Goal: Task Accomplishment & Management: Manage account settings

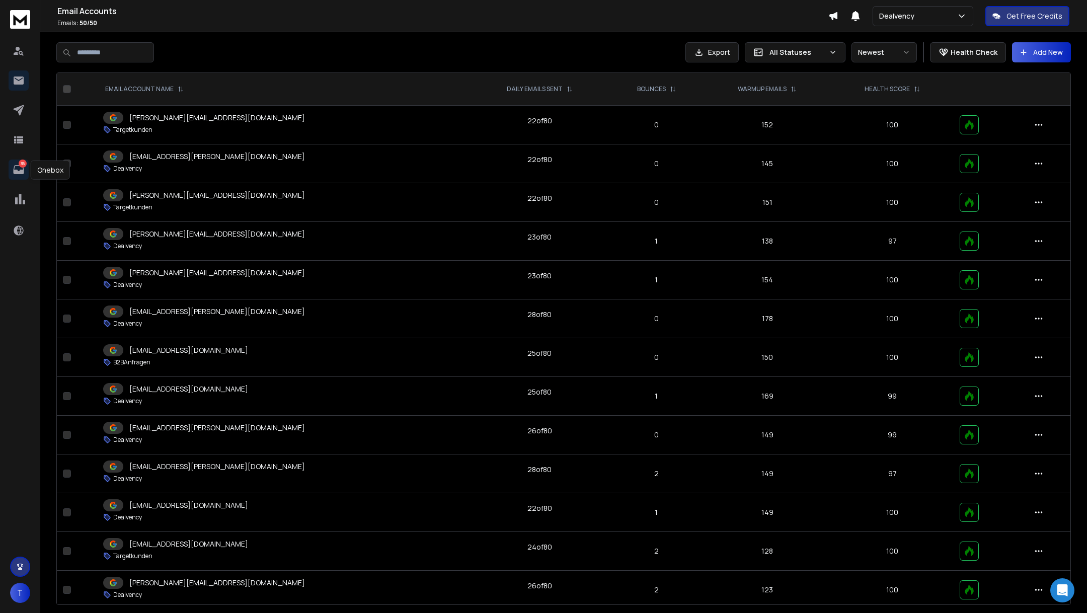
click at [22, 170] on icon at bounding box center [19, 170] width 12 height 12
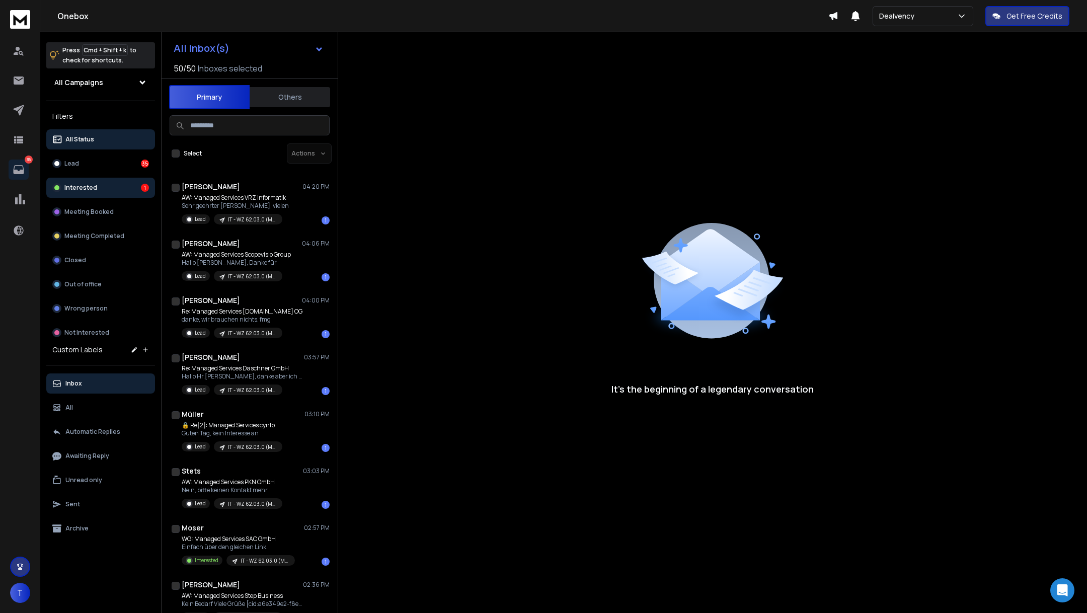
click at [102, 188] on button "Interested 1" at bounding box center [100, 188] width 109 height 20
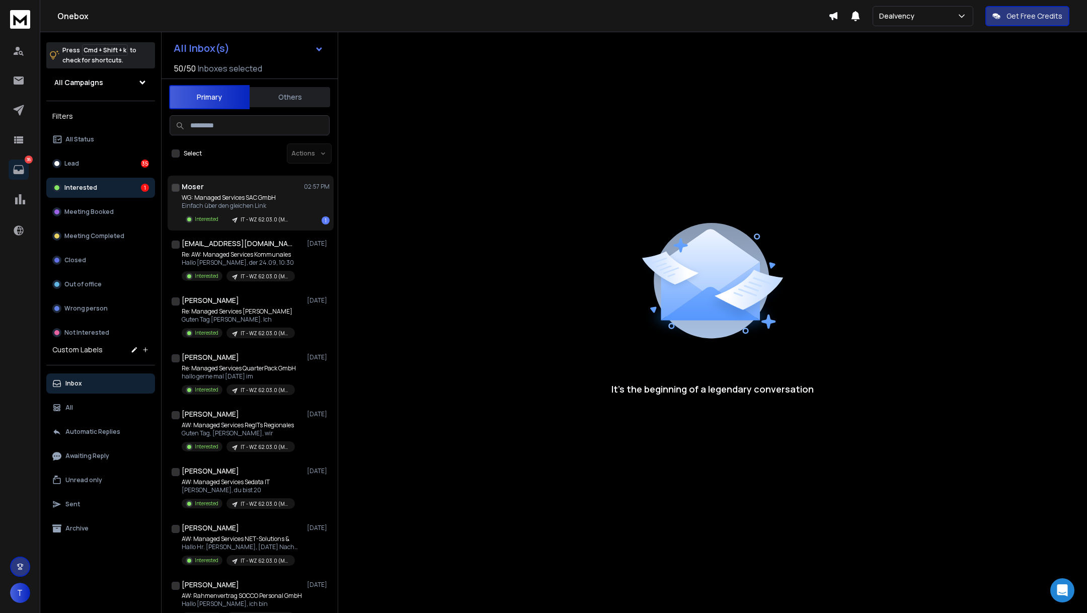
click at [284, 209] on p "Einfach über den gleichen Link" at bounding box center [238, 206] width 113 height 8
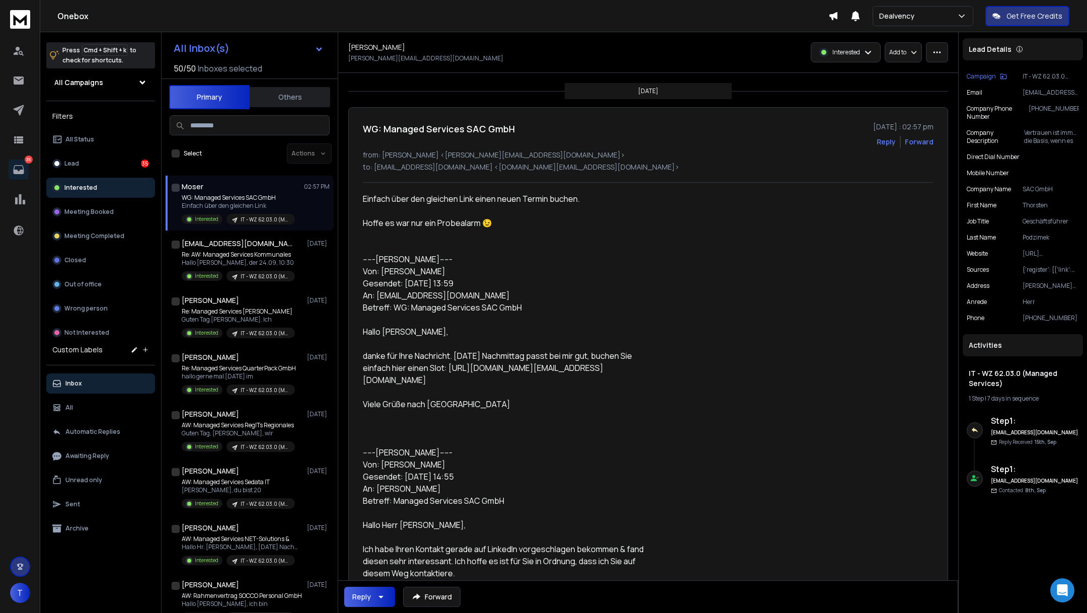
click at [526, 225] on div "Einfach über den gleichen Link einen neuen Termin buchen. Hoffe es war nur ein …" at bounding box center [514, 613] width 302 height 841
click at [558, 225] on div "Einfach über den gleichen Link einen neuen Termin buchen. Hoffe es war nur ein …" at bounding box center [514, 613] width 302 height 841
click at [102, 164] on button "Lead 35" at bounding box center [100, 163] width 109 height 20
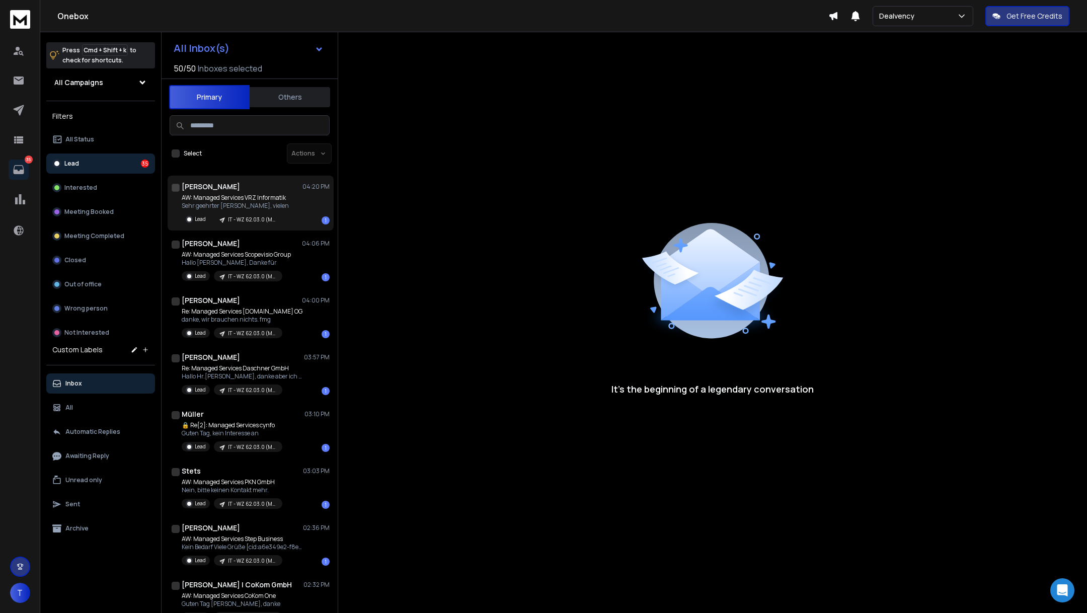
click at [276, 209] on p "Sehr geehrter [PERSON_NAME], vielen" at bounding box center [235, 206] width 107 height 8
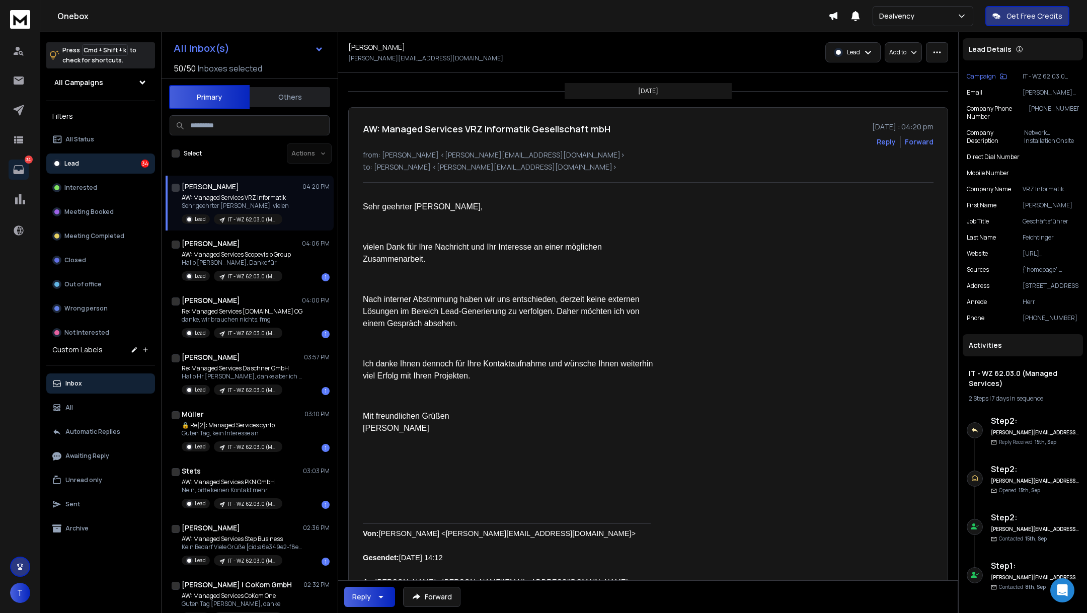
click at [583, 330] on div "Nach interner Abstimmung haben wir uns entschieden, derzeit keine externen Lösu…" at bounding box center [510, 311] width 294 height 36
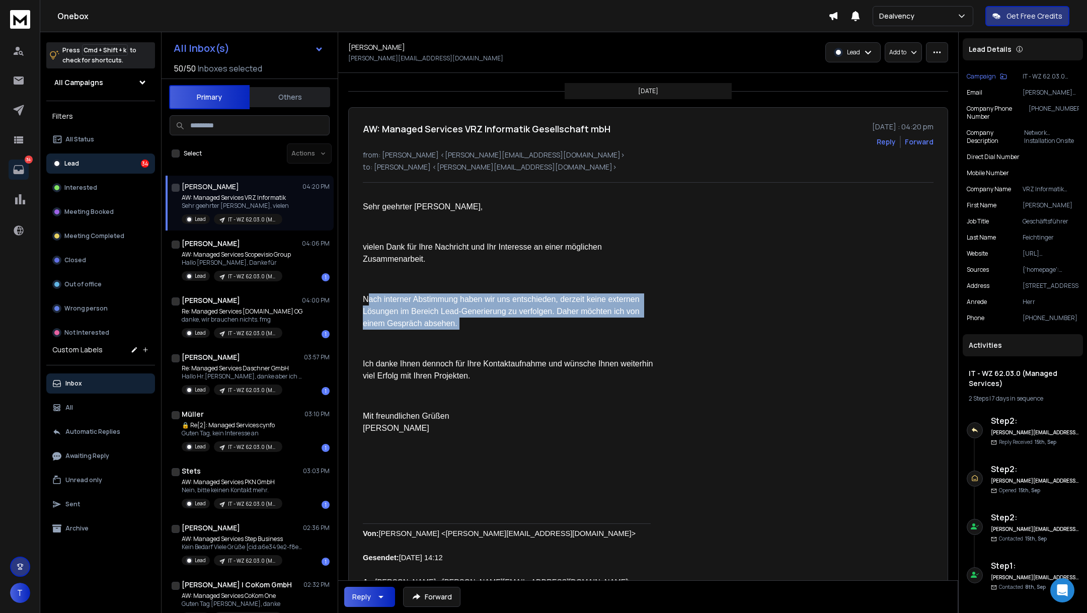
click at [609, 330] on div "Nach interner Abstimmung haben wir uns entschieden, derzeit keine externen Lösu…" at bounding box center [510, 311] width 294 height 36
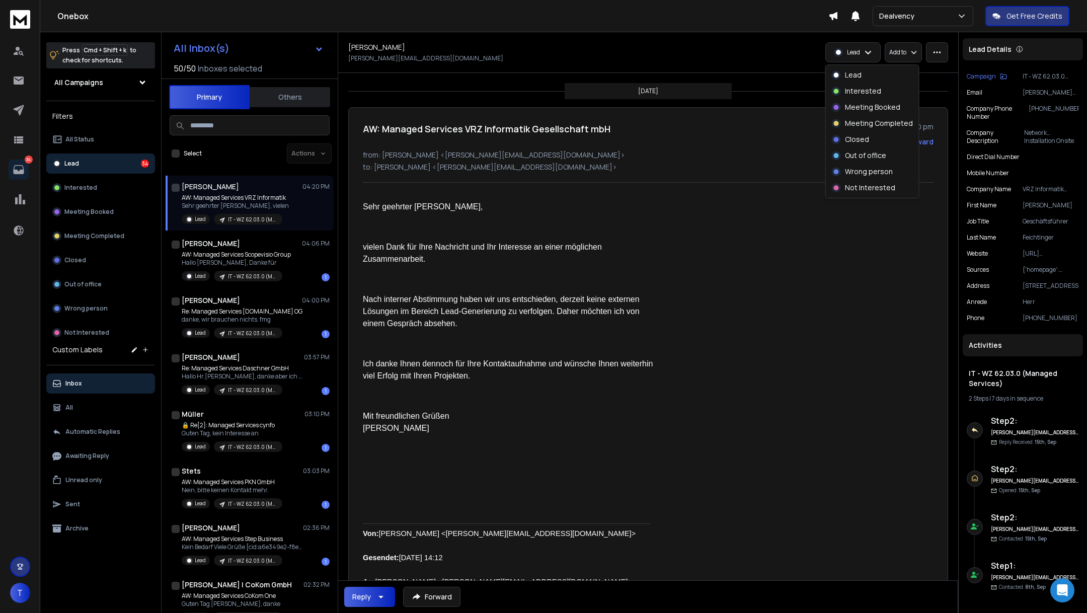
click at [850, 57] on div "Lead" at bounding box center [853, 52] width 54 height 19
click at [852, 186] on p "Not Interested" at bounding box center [870, 188] width 50 height 10
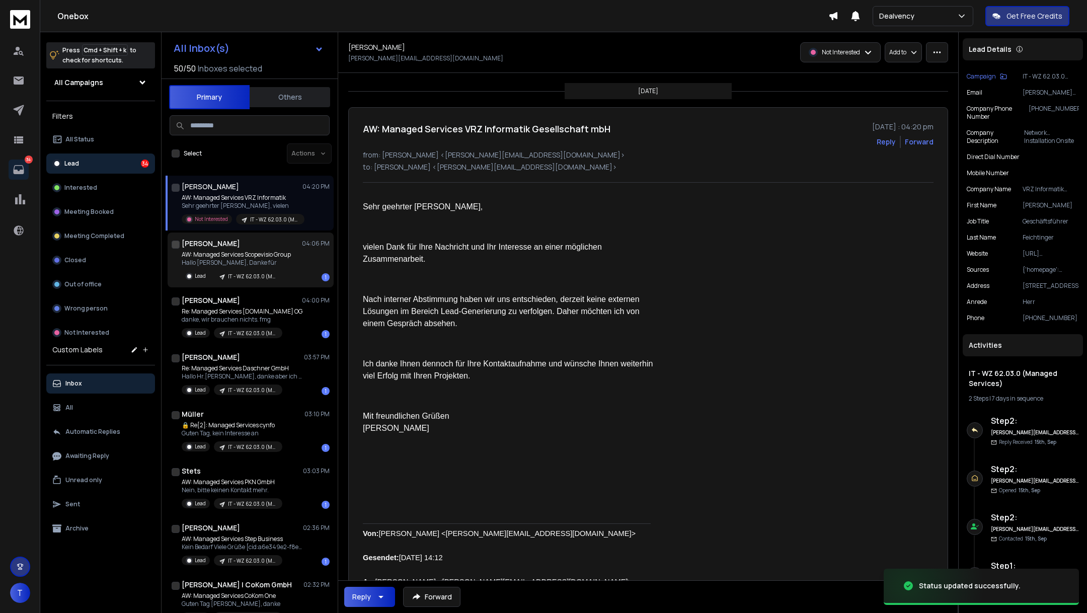
click at [253, 262] on p "Hallo [PERSON_NAME], Danke für" at bounding box center [236, 263] width 109 height 8
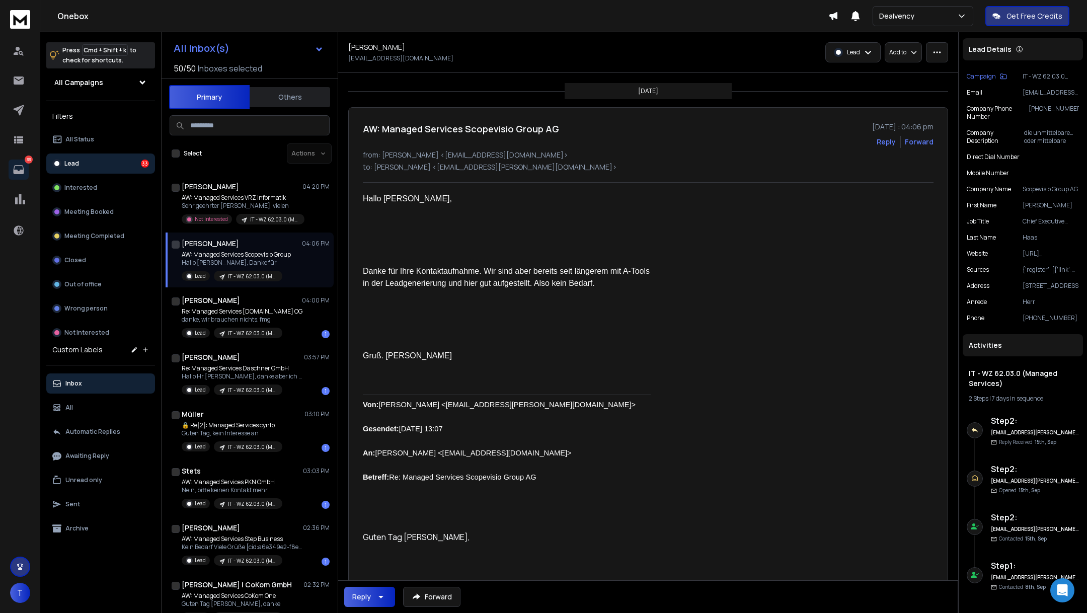
click at [830, 55] on div "Lead" at bounding box center [853, 52] width 54 height 19
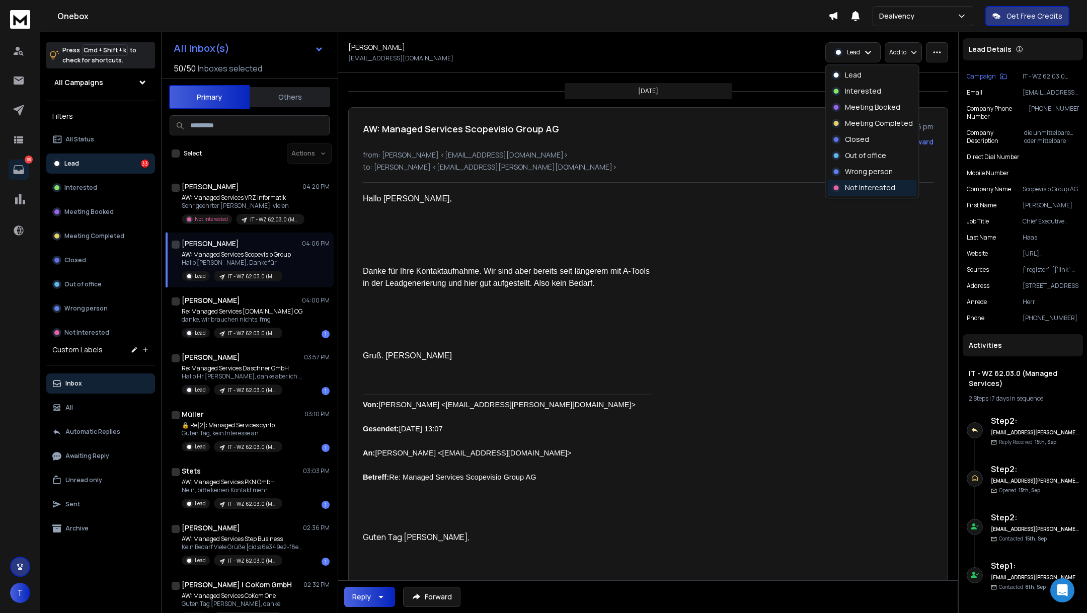
click at [848, 186] on p "Not Interested" at bounding box center [870, 188] width 50 height 10
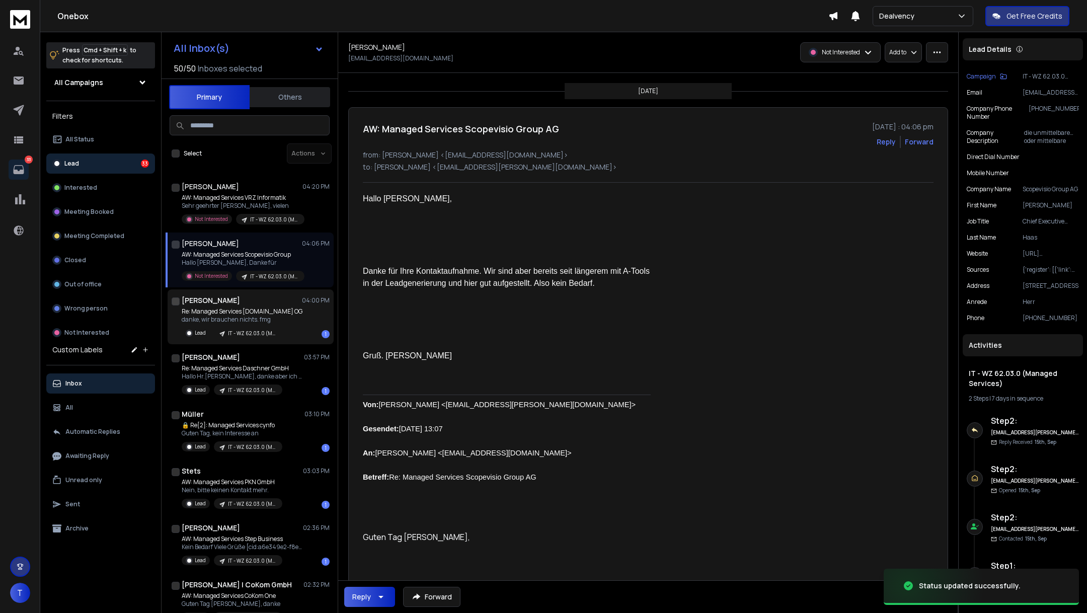
click at [308, 322] on div "Re: Managed Services [DOMAIN_NAME] OG danke, wir brauchen nichts. fmg Lead IT -…" at bounding box center [256, 322] width 148 height 31
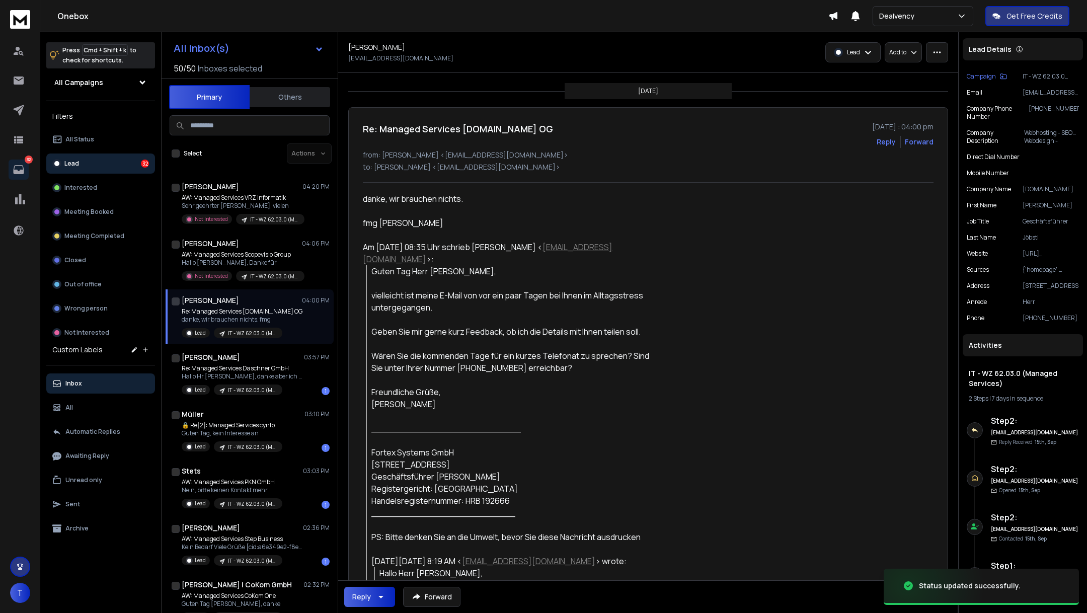
click at [863, 47] on div "Lead" at bounding box center [853, 52] width 54 height 19
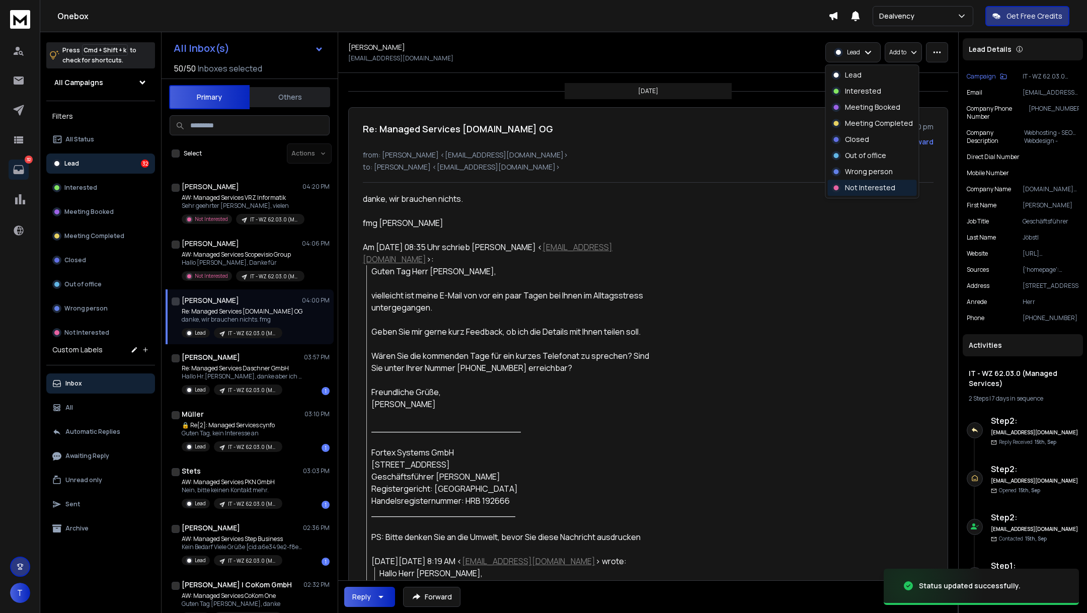
click at [849, 185] on p "Not Interested" at bounding box center [870, 188] width 50 height 10
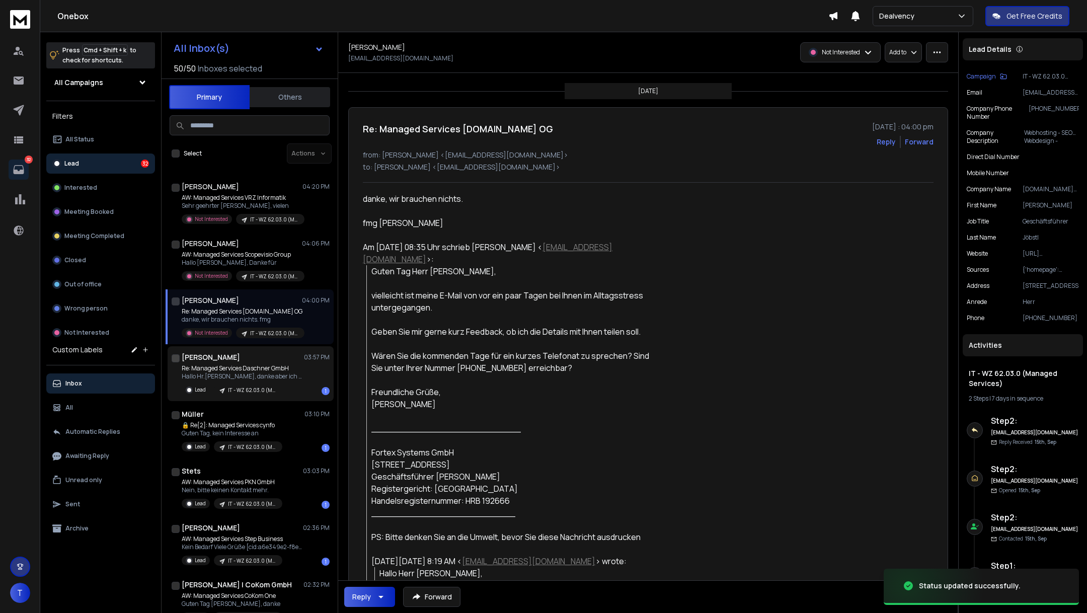
click at [289, 367] on div "Re: Managed Services Daschner GmbH Hallo Hr.[PERSON_NAME], danke aber ich bin L…" at bounding box center [256, 379] width 148 height 31
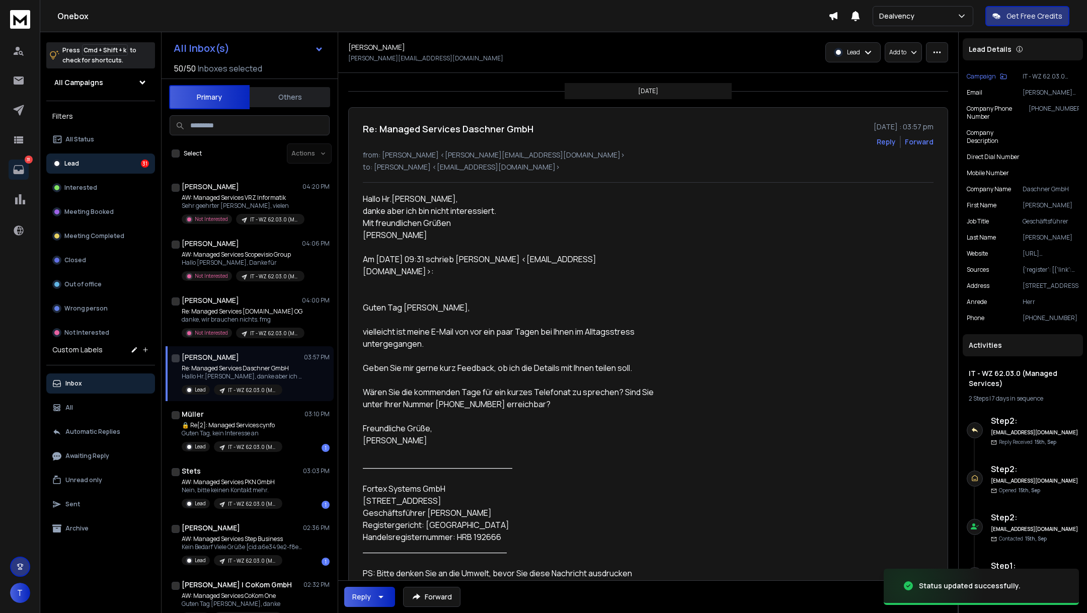
click at [837, 49] on div at bounding box center [838, 52] width 9 height 9
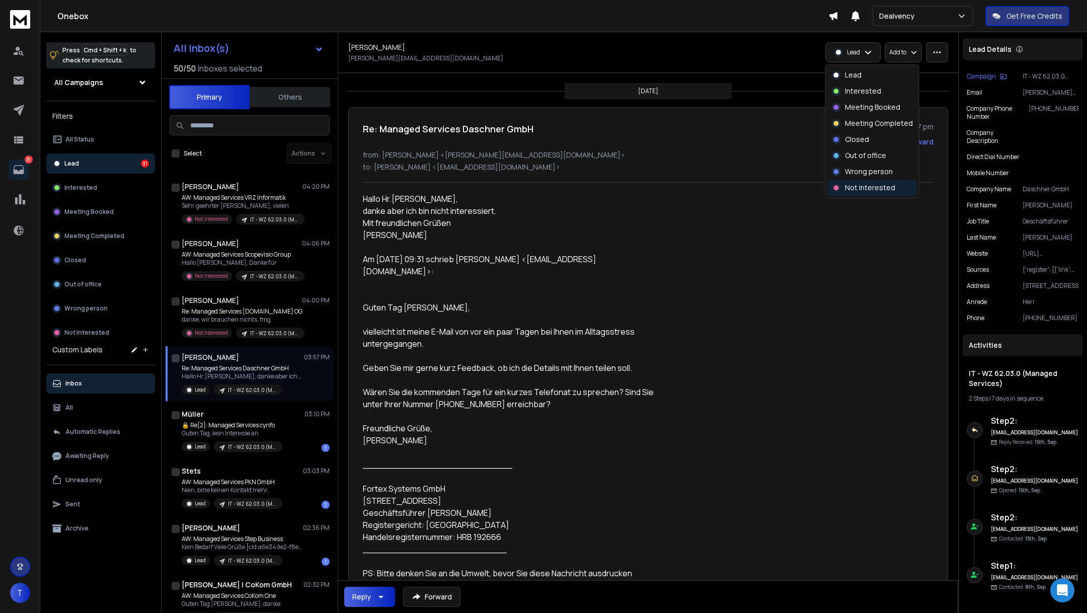
click at [837, 186] on span at bounding box center [836, 187] width 9 height 9
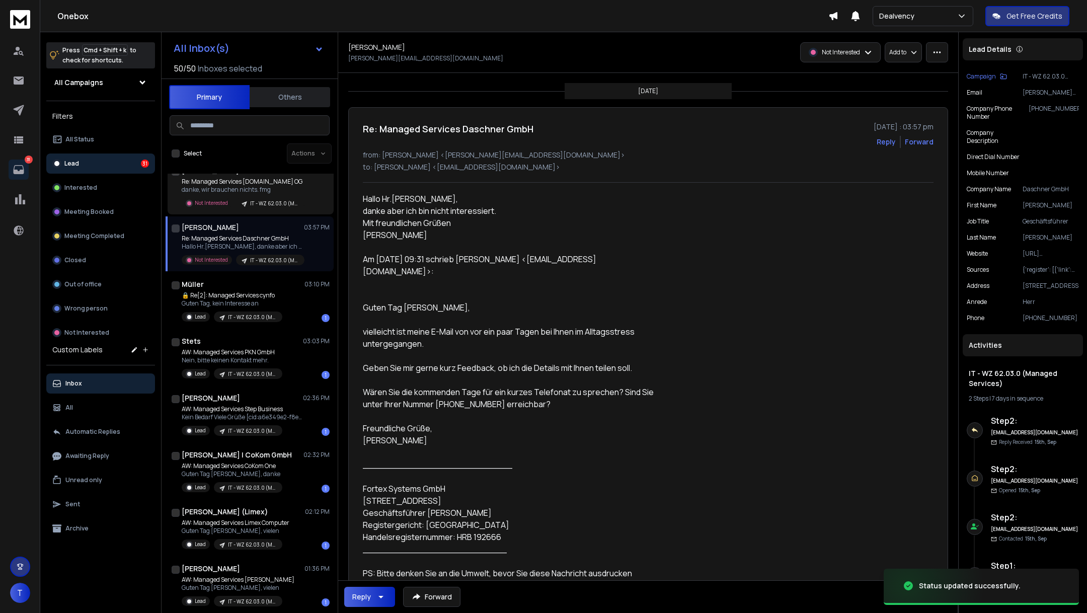
scroll to position [162, 0]
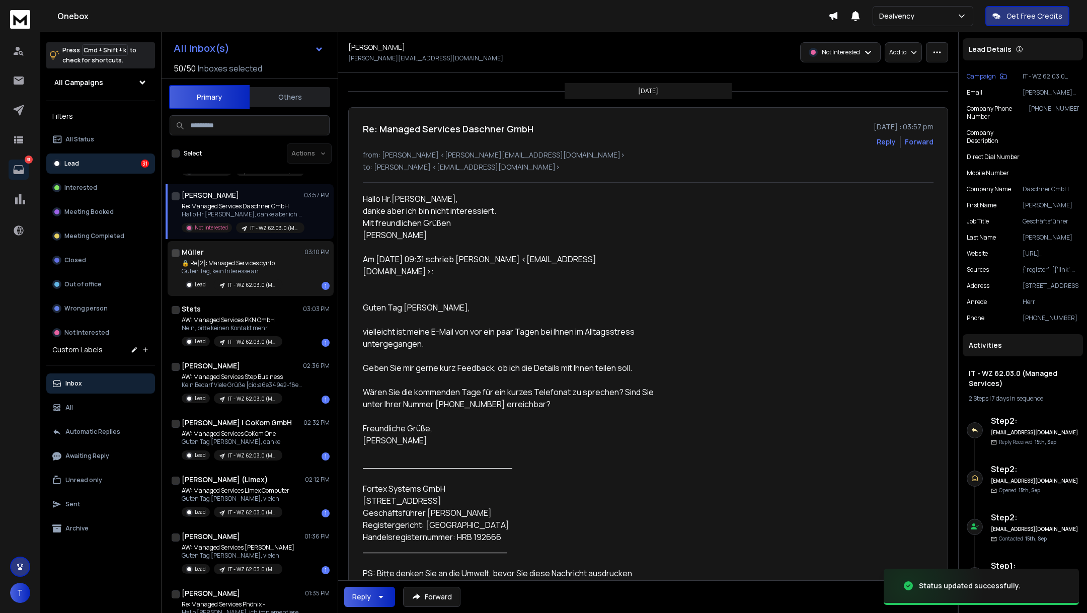
click at [304, 294] on div "Müller 03:10 PM 🔒 Re[2]: Managed Services cynfo Guten Tag, kein Interesse an Le…" at bounding box center [251, 268] width 166 height 55
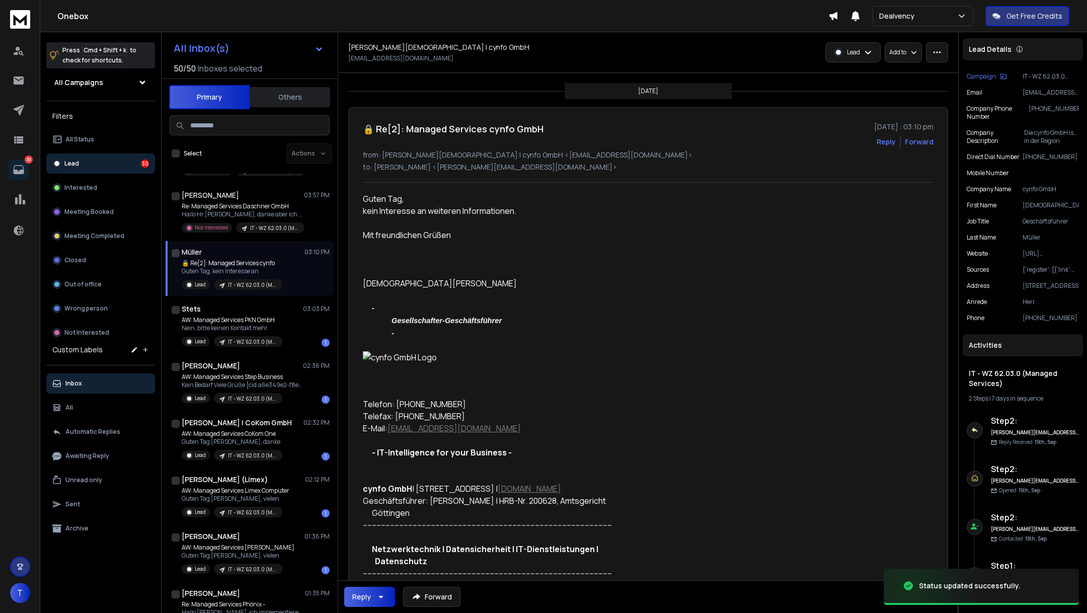
click at [871, 59] on div "Lead" at bounding box center [853, 52] width 54 height 19
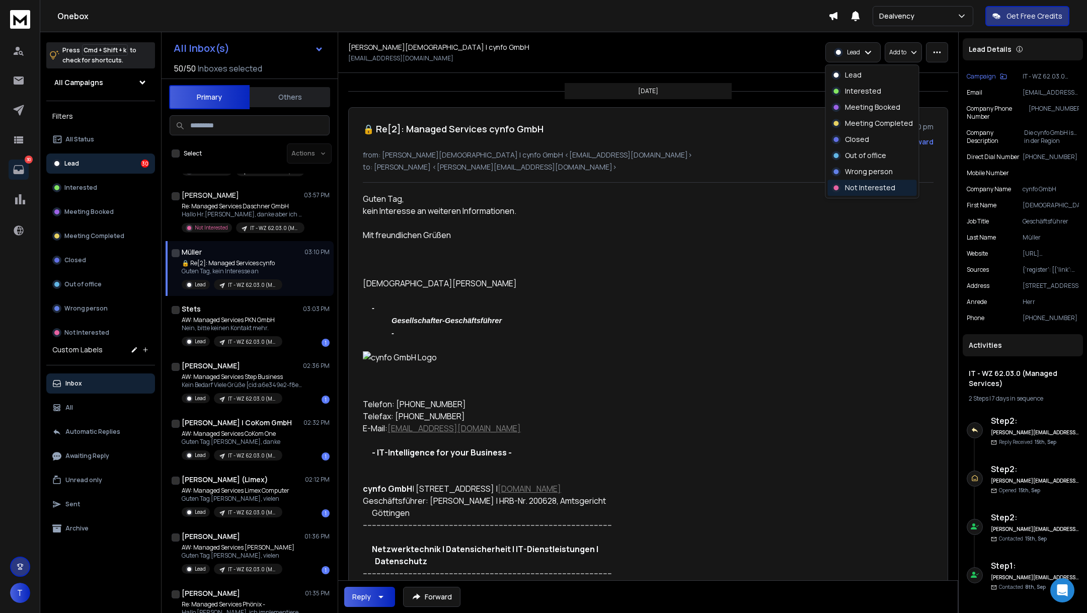
click at [840, 187] on div "Not Interested" at bounding box center [863, 188] width 63 height 10
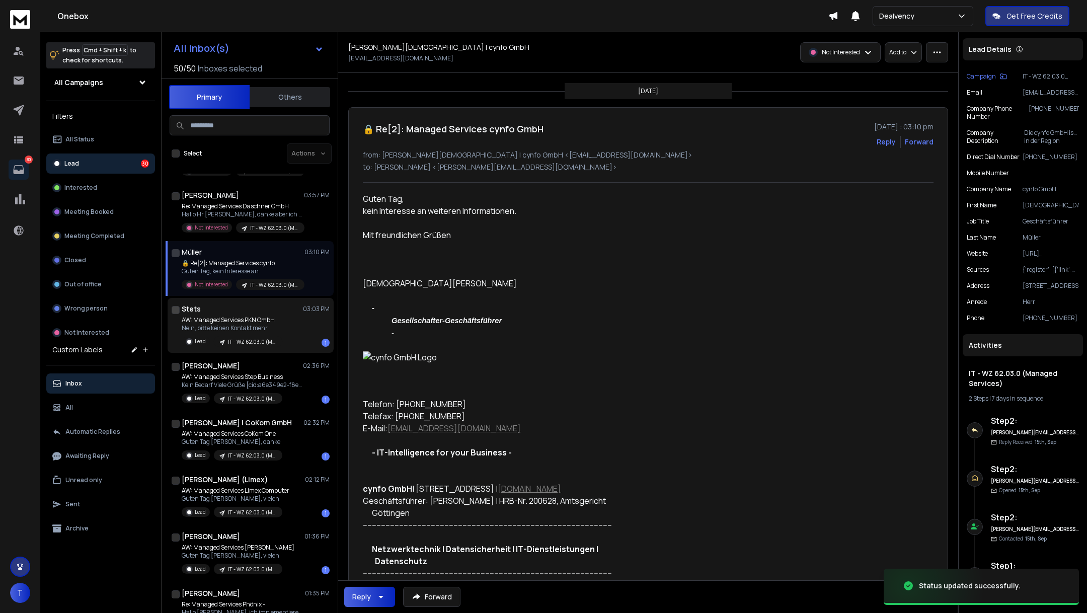
click at [322, 328] on div "AW: Managed Services PKN GmbH Nein, bitte keinen Kontakt mehr. Lead IT - WZ 62.…" at bounding box center [256, 331] width 148 height 31
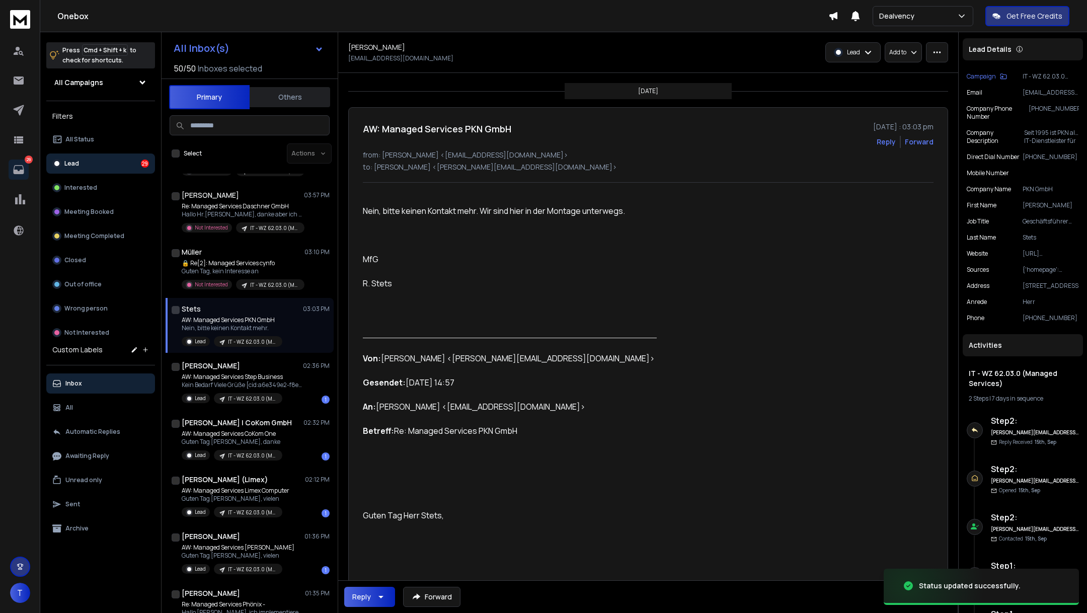
click at [866, 54] on icon at bounding box center [868, 52] width 8 height 8
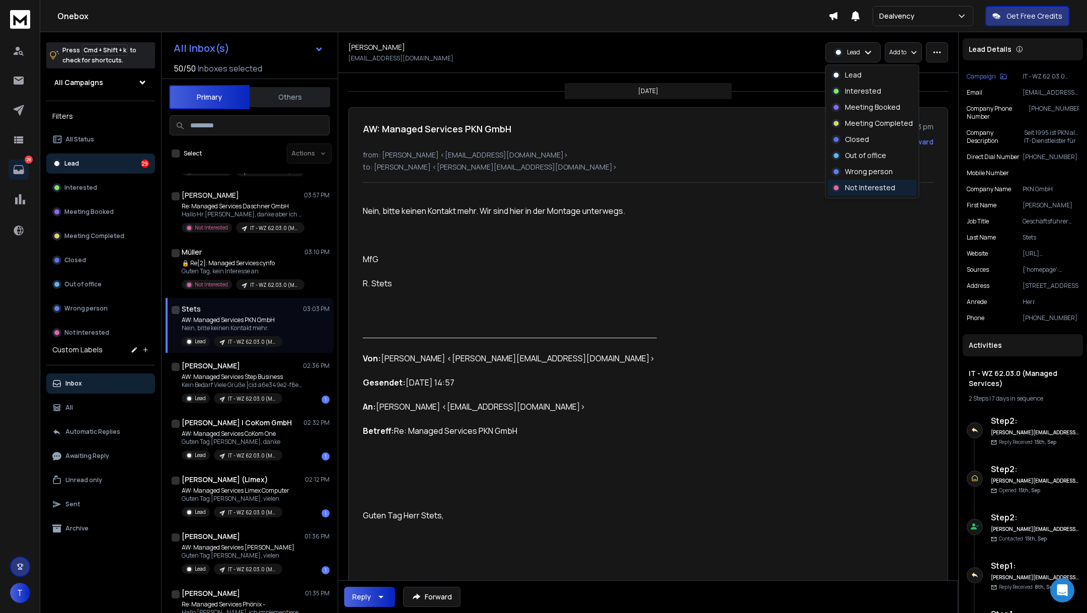
click at [868, 184] on p "Not Interested" at bounding box center [870, 188] width 50 height 10
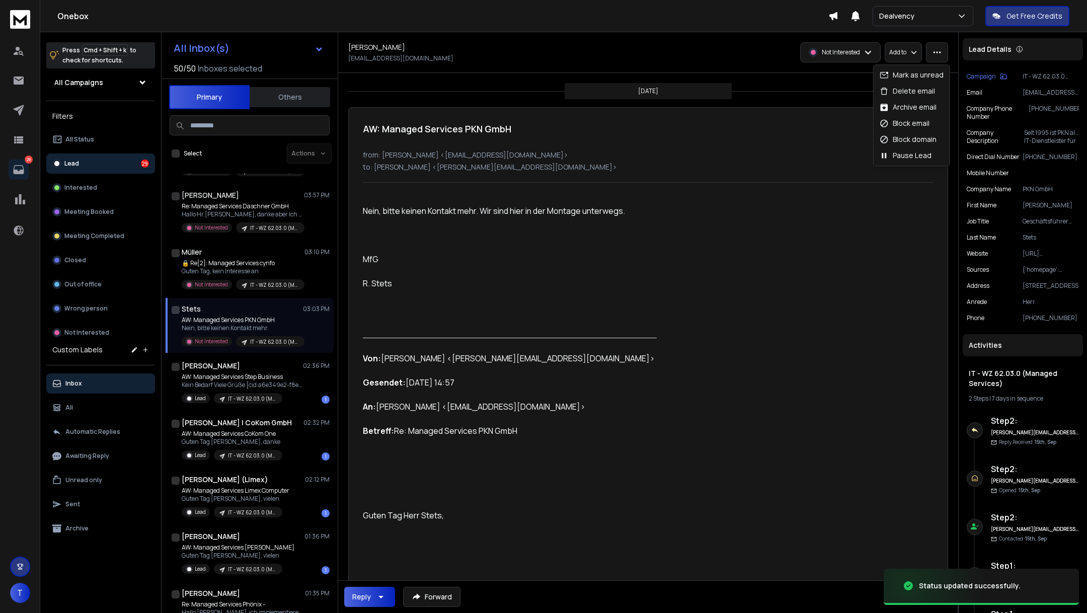
click at [939, 53] on icon "button" at bounding box center [936, 52] width 9 height 9
click at [928, 137] on div "Block domain" at bounding box center [908, 139] width 57 height 10
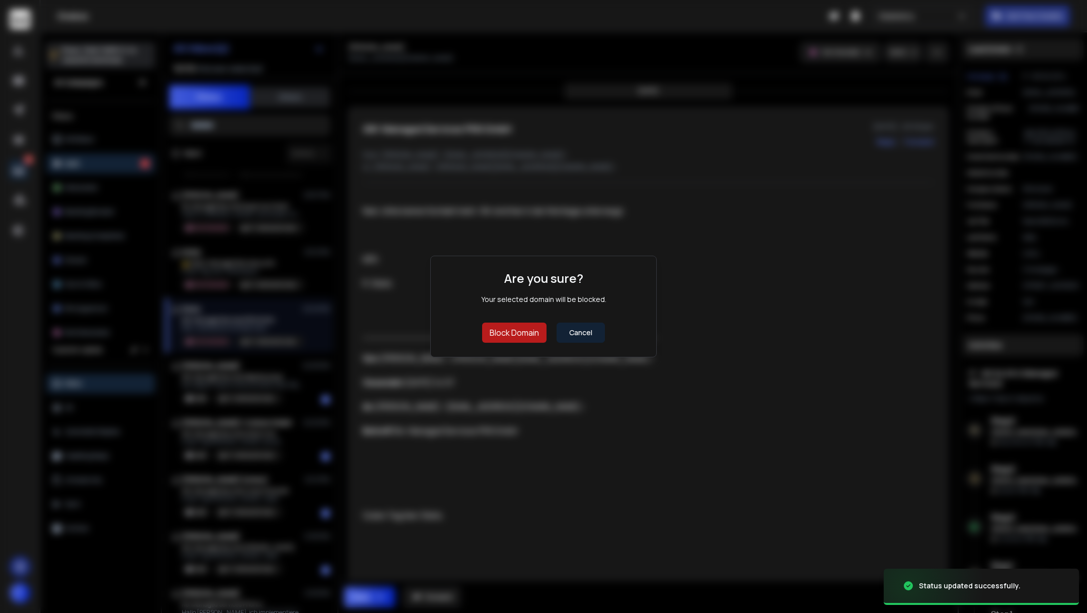
click at [498, 340] on button "Block Domain" at bounding box center [514, 333] width 64 height 20
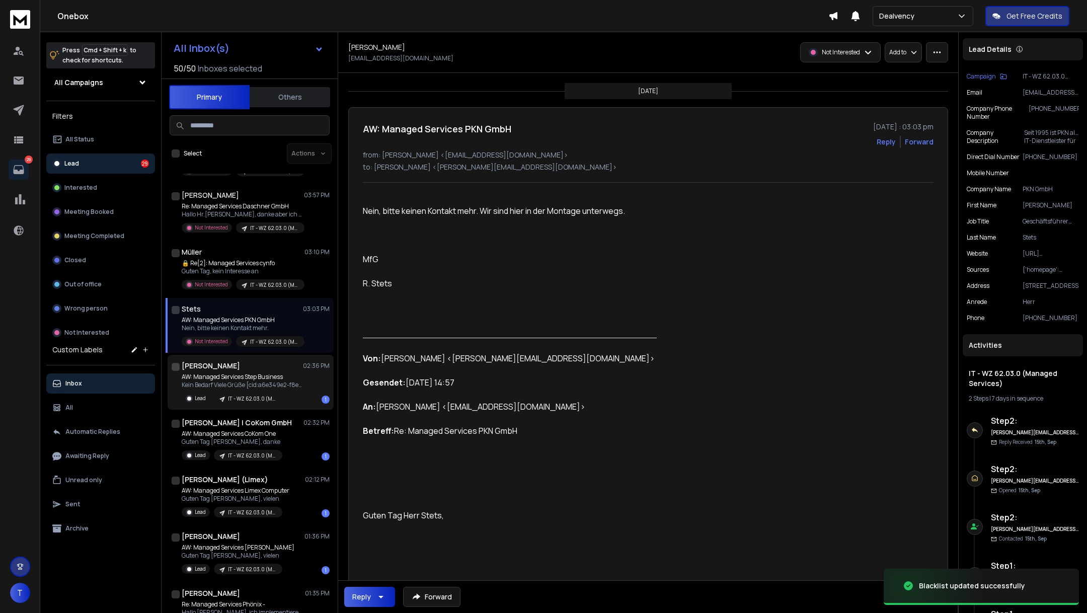
click at [287, 386] on p "Kein Bedarf Viele Grüße [cid:a6e349e2-f8ea-4a58-b25b-dfddbac2d1bb.jpg]" at bounding box center [242, 385] width 121 height 8
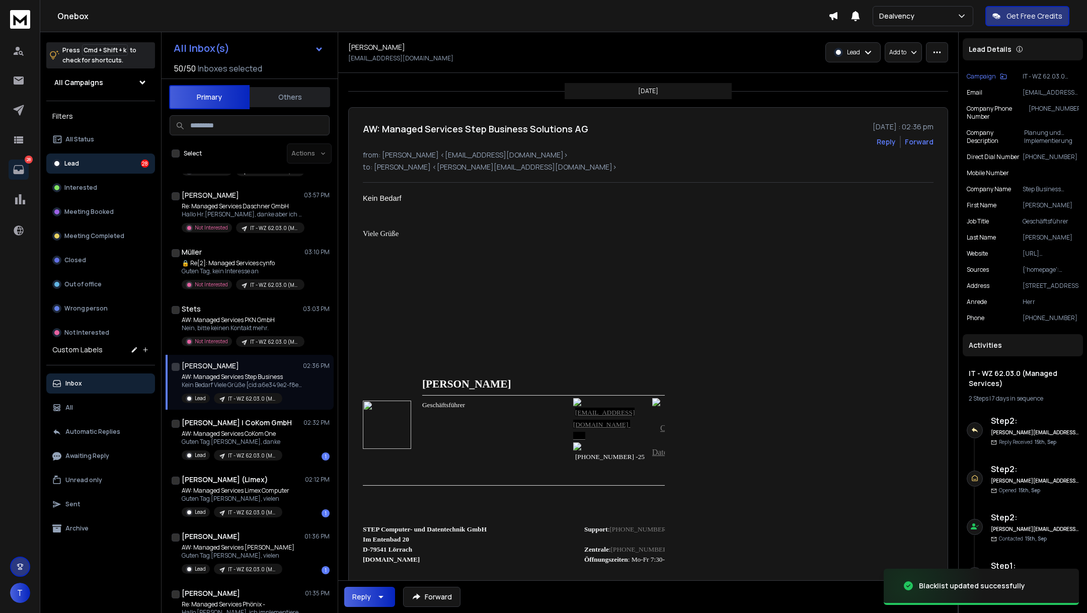
click at [838, 55] on div at bounding box center [838, 52] width 9 height 9
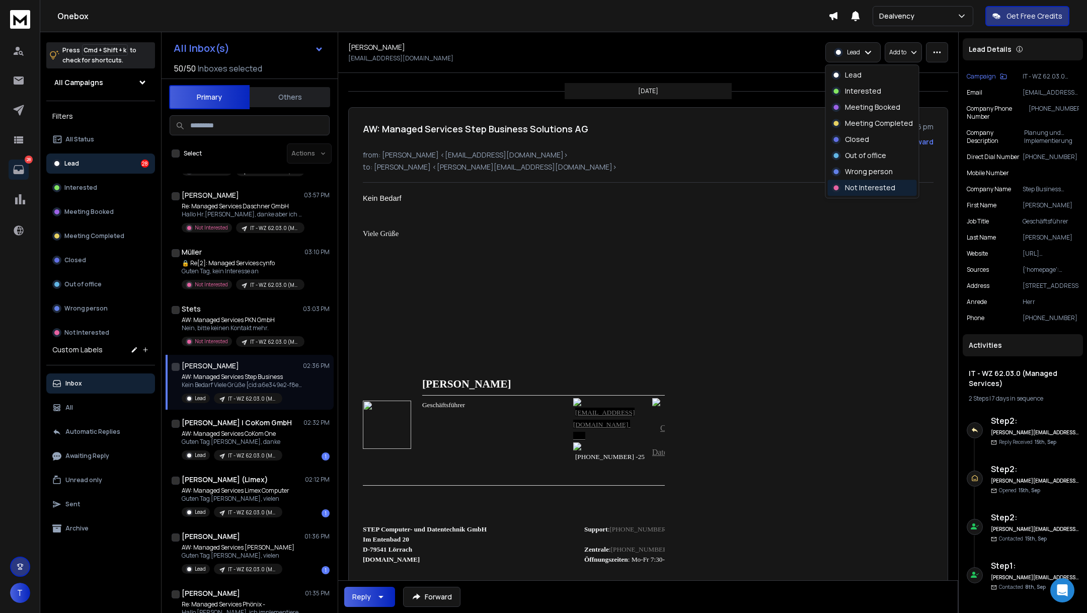
click at [881, 184] on p "Not Interested" at bounding box center [870, 188] width 50 height 10
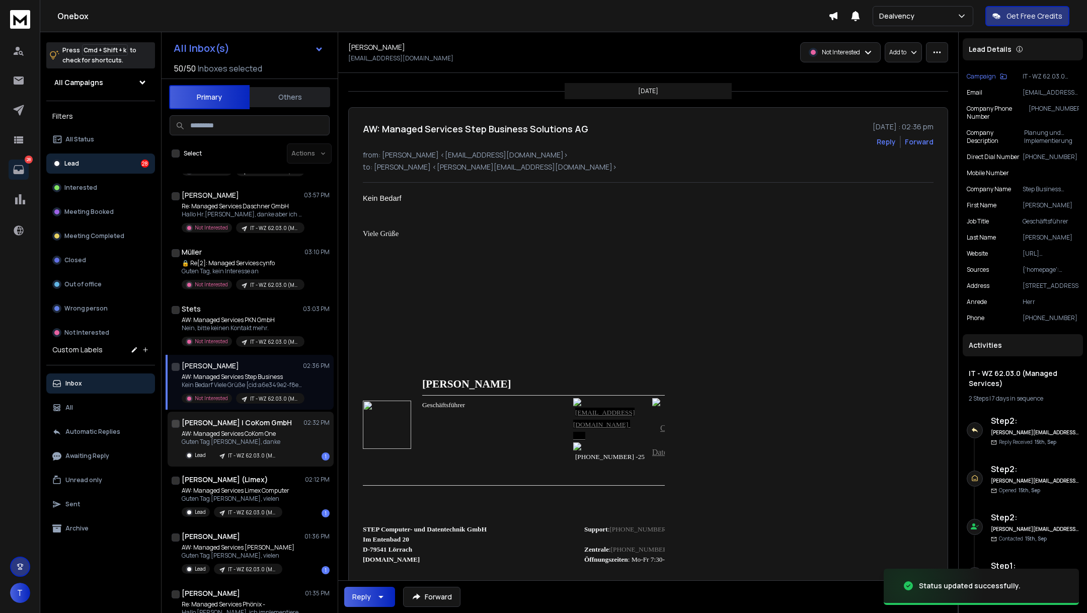
click at [287, 439] on div "AW: Managed Services CoKom One Guten Tag [PERSON_NAME], danke Lead IT - WZ 62.0…" at bounding box center [256, 445] width 148 height 31
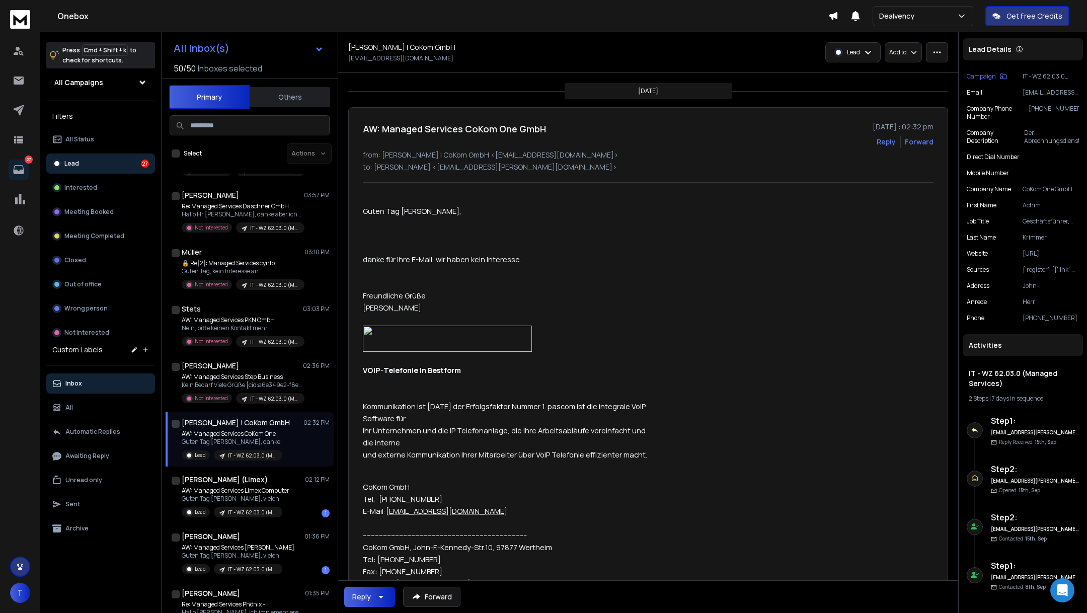
click at [847, 55] on p "Lead" at bounding box center [853, 52] width 13 height 8
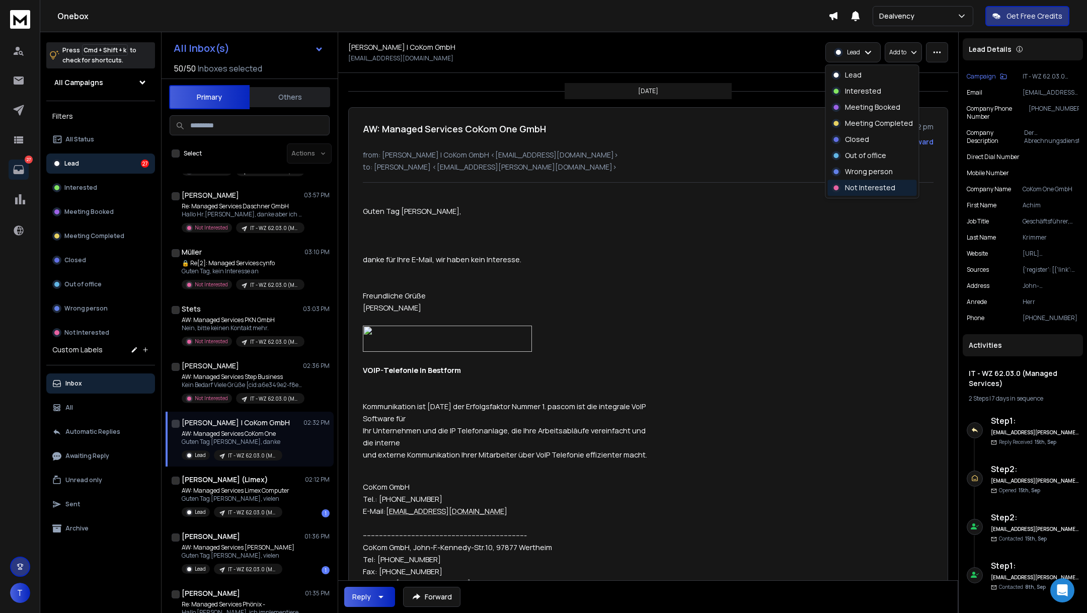
click at [855, 185] on p "Not Interested" at bounding box center [870, 188] width 50 height 10
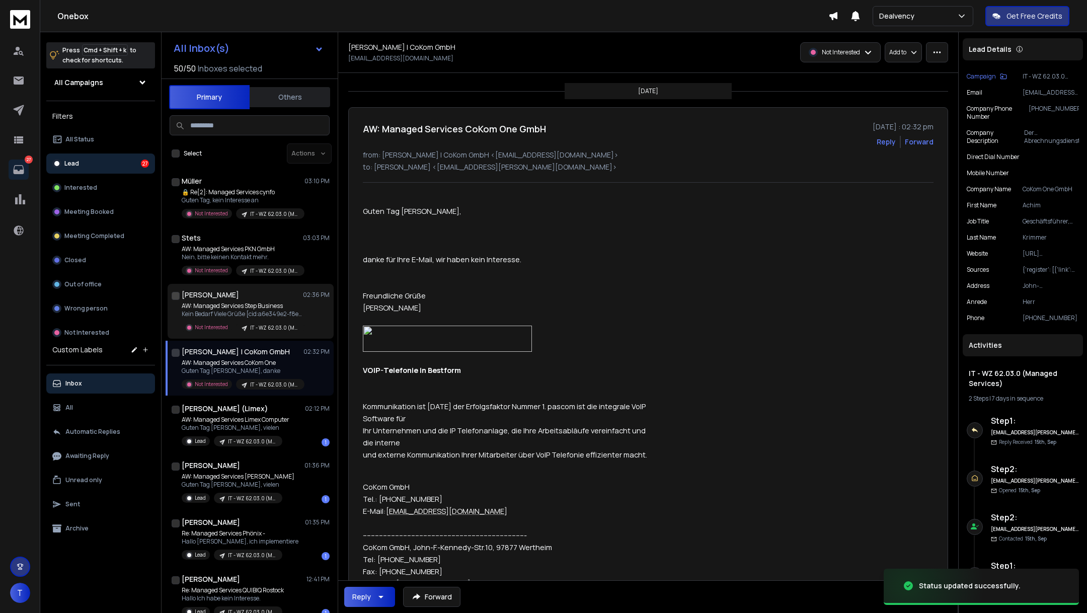
scroll to position [320, 0]
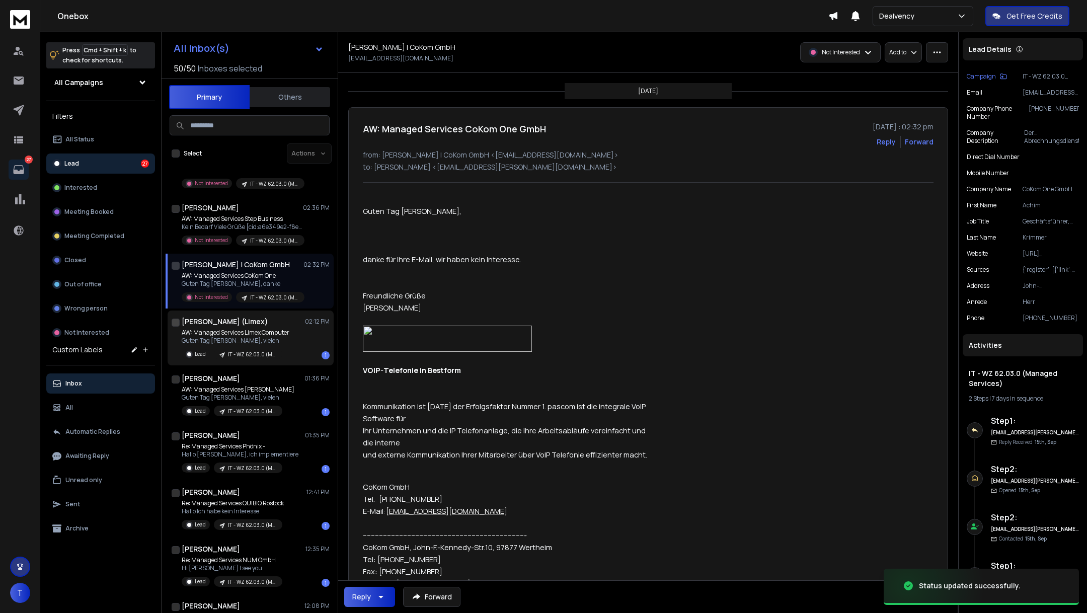
click at [267, 346] on div "AW: Managed Services Limex Computer Guten Tag [PERSON_NAME], vielen Lead IT - W…" at bounding box center [236, 344] width 108 height 31
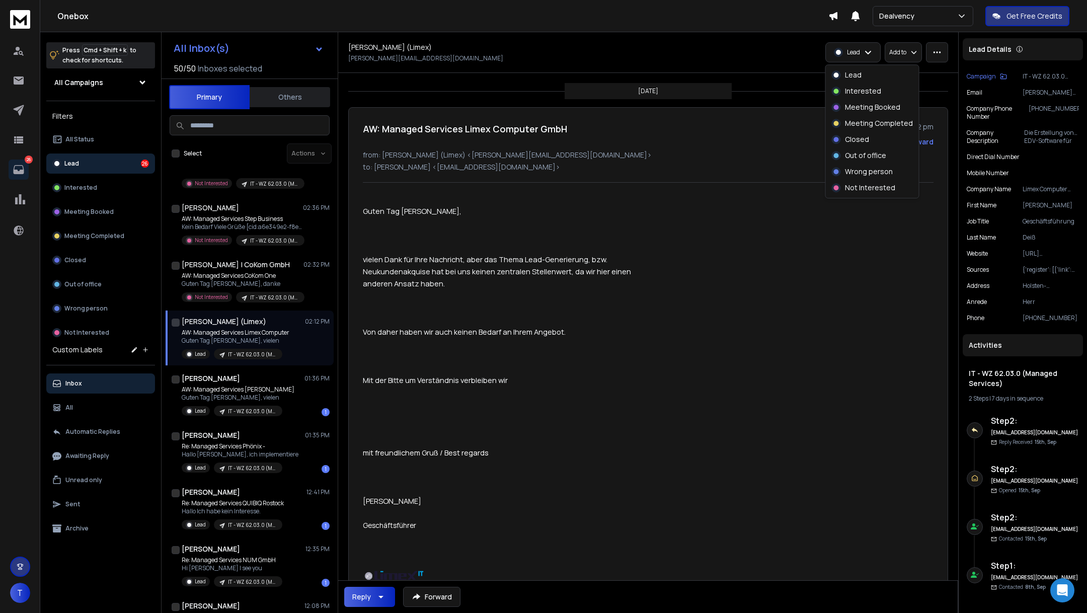
click at [837, 53] on div at bounding box center [838, 52] width 9 height 9
click at [875, 191] on p "Not Interested" at bounding box center [870, 188] width 50 height 10
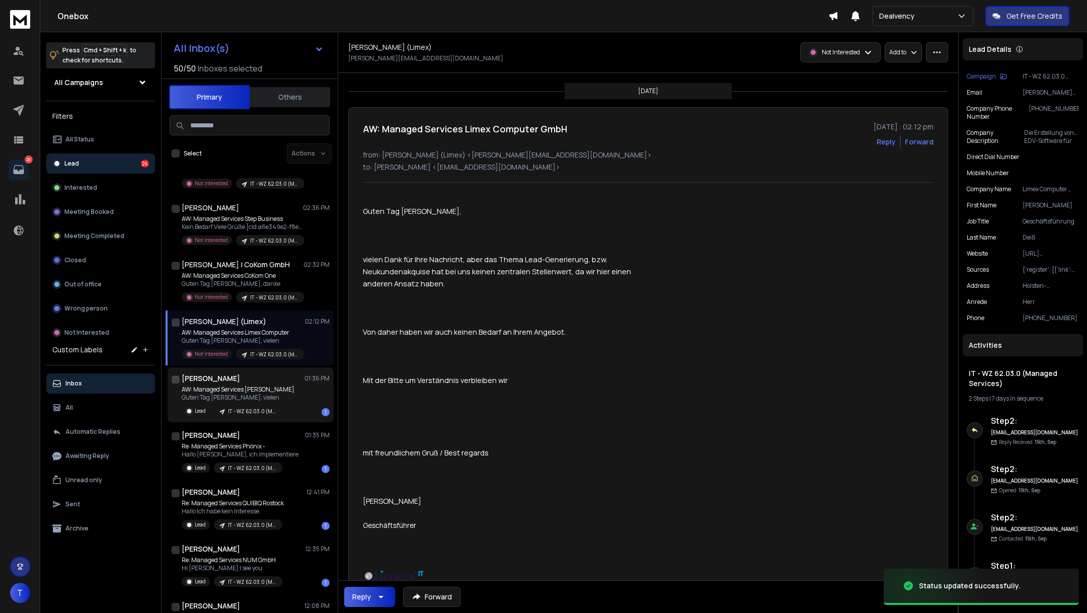
click at [252, 410] on p "IT - WZ 62.03.0 (Managed Services)" at bounding box center [252, 412] width 48 height 8
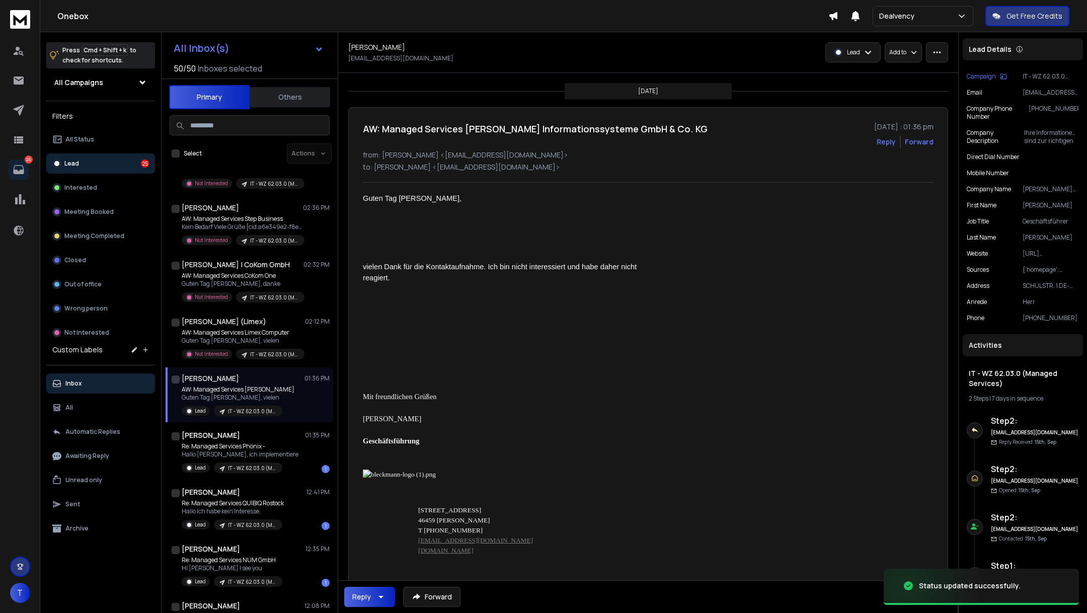
click at [854, 40] on div "[PERSON_NAME]-Niklas [PERSON_NAME] [PERSON_NAME][EMAIL_ADDRESS][DOMAIN_NAME] Le…" at bounding box center [648, 52] width 620 height 41
click at [854, 50] on p "Lead" at bounding box center [853, 52] width 13 height 8
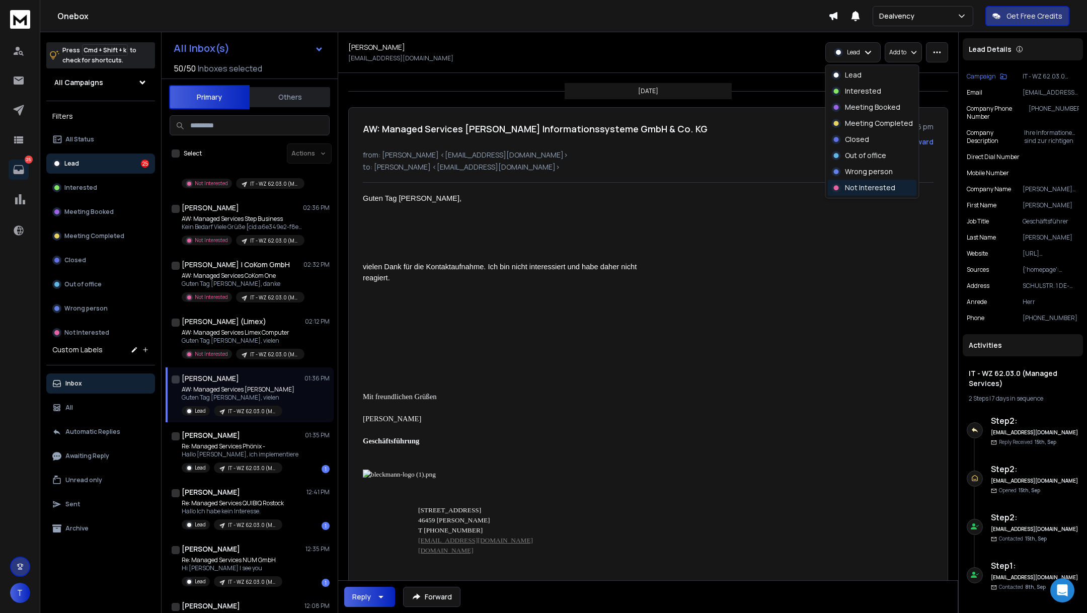
click at [858, 188] on p "Not Interested" at bounding box center [870, 188] width 50 height 10
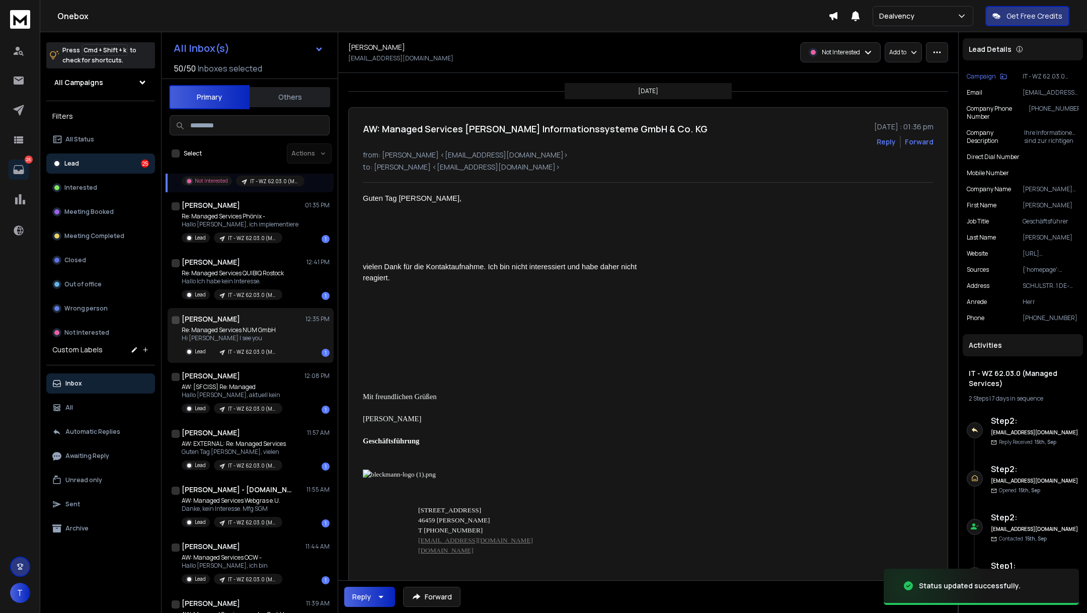
scroll to position [556, 0]
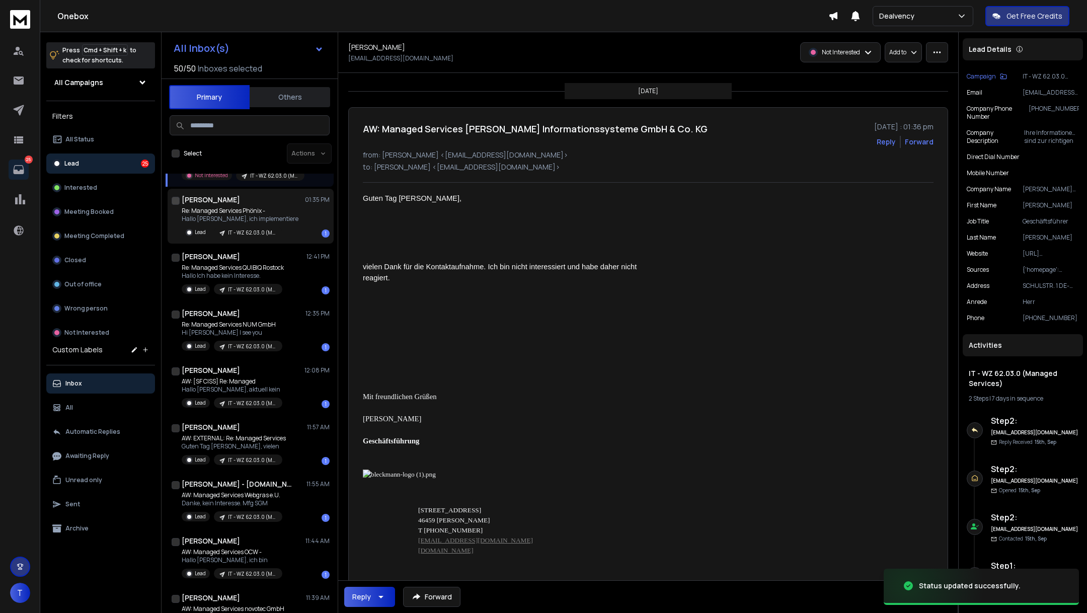
click at [291, 234] on div "Lead IT - WZ 62.03.0 (Managed Services)" at bounding box center [240, 232] width 117 height 11
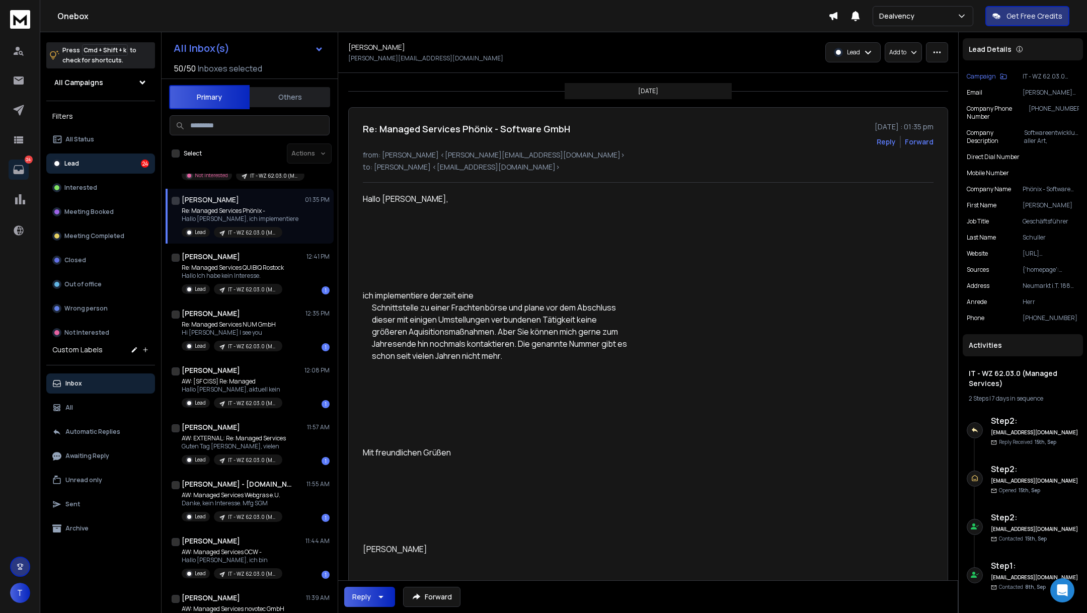
click at [848, 53] on p "Lead" at bounding box center [853, 52] width 13 height 8
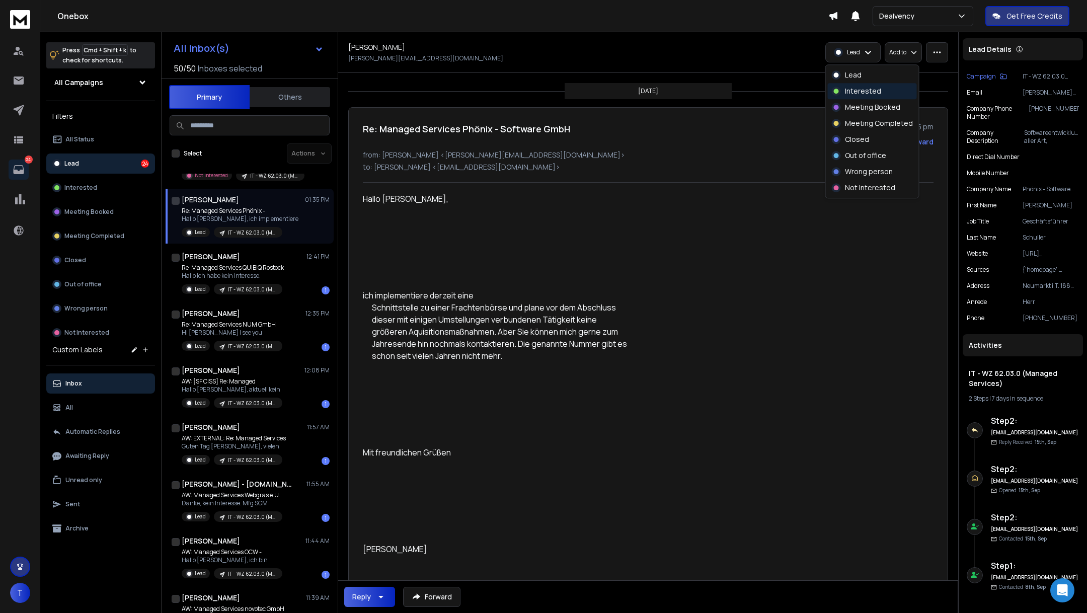
click at [841, 86] on div "Interested" at bounding box center [856, 91] width 49 height 10
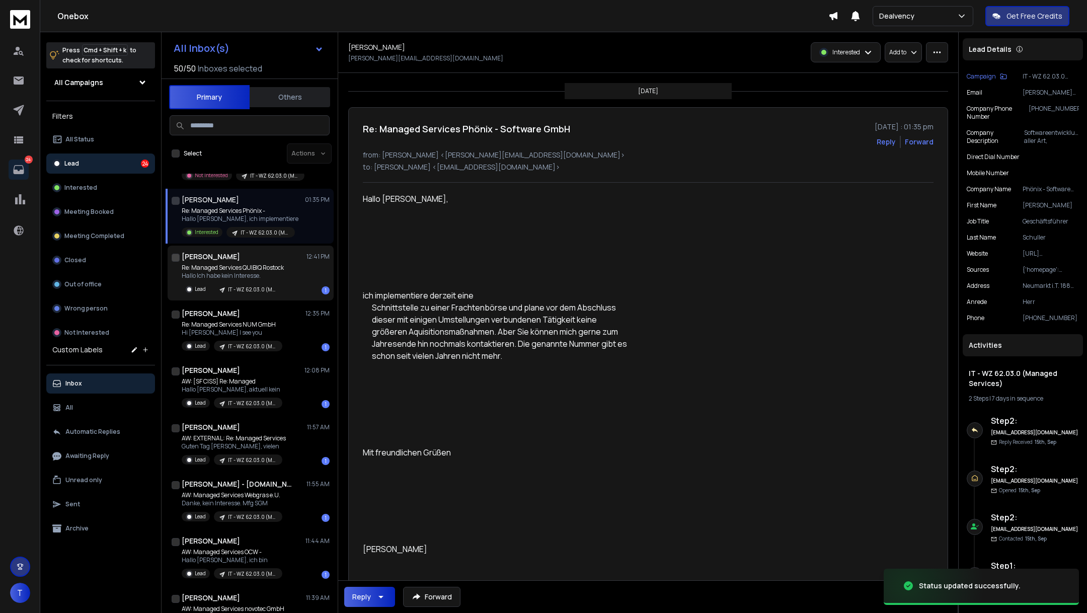
click at [273, 275] on p "Hallo Ich habe kein Interesse." at bounding box center [233, 276] width 102 height 8
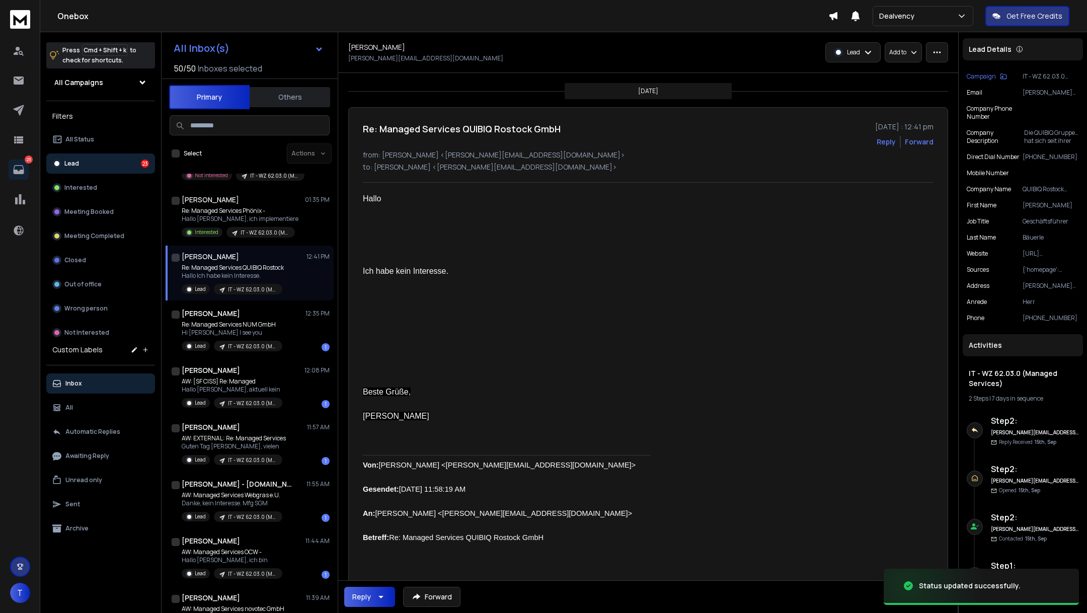
click at [852, 44] on div "Lead" at bounding box center [853, 52] width 54 height 19
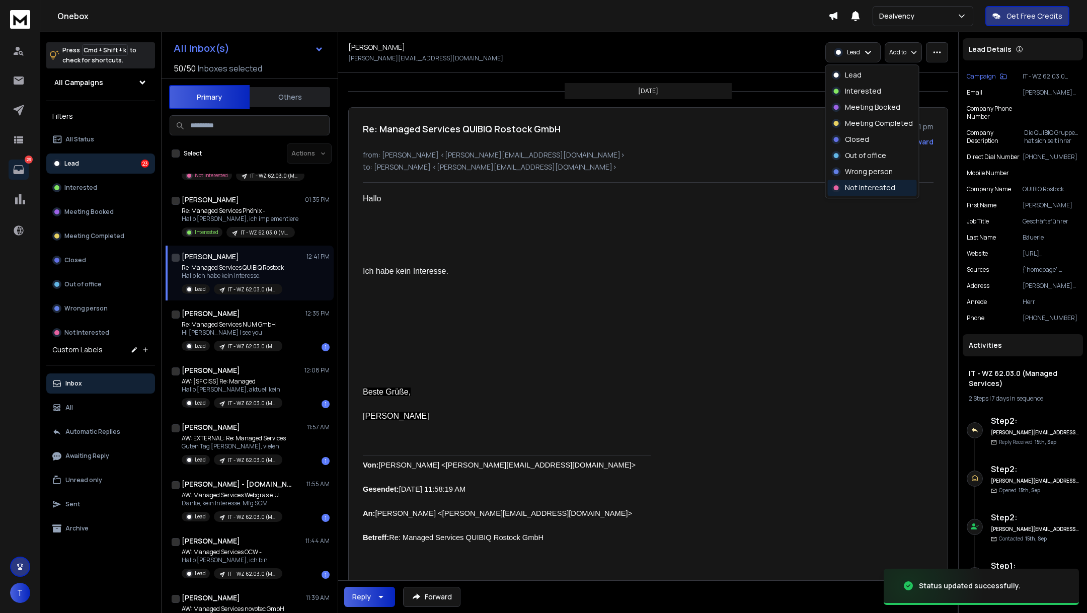
click at [849, 189] on p "Not Interested" at bounding box center [870, 188] width 50 height 10
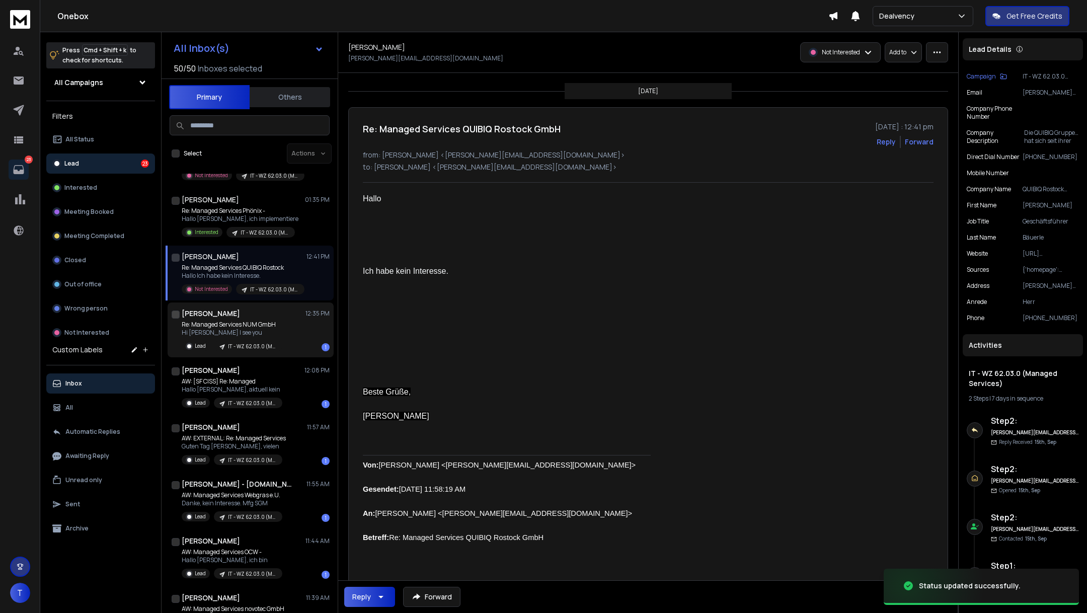
click at [258, 321] on p "Re: Managed Services NUM GmbH" at bounding box center [232, 325] width 101 height 8
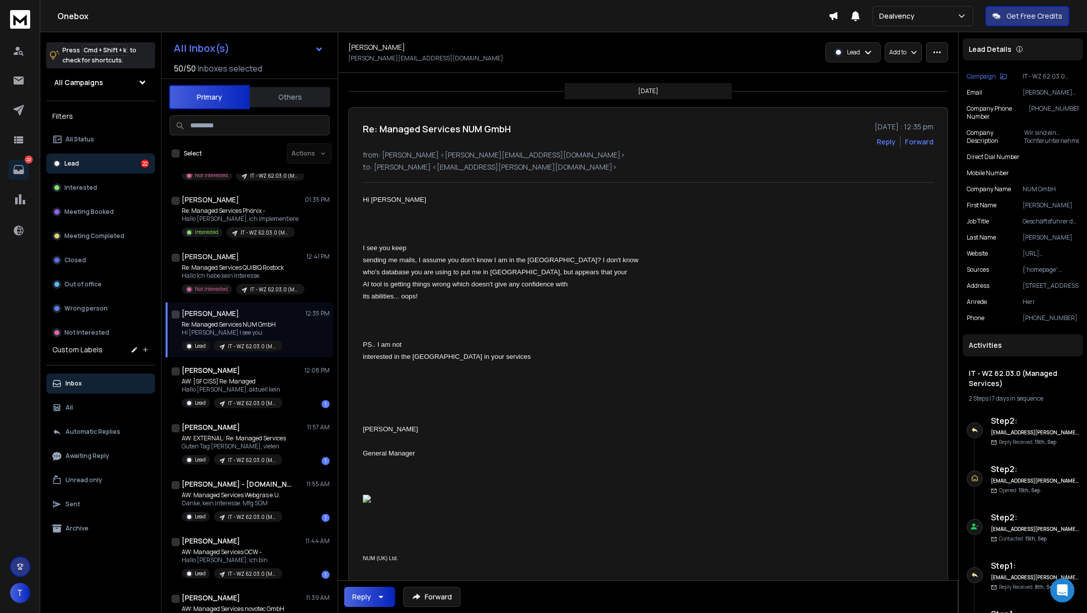
click at [861, 55] on div "Lead" at bounding box center [853, 52] width 54 height 19
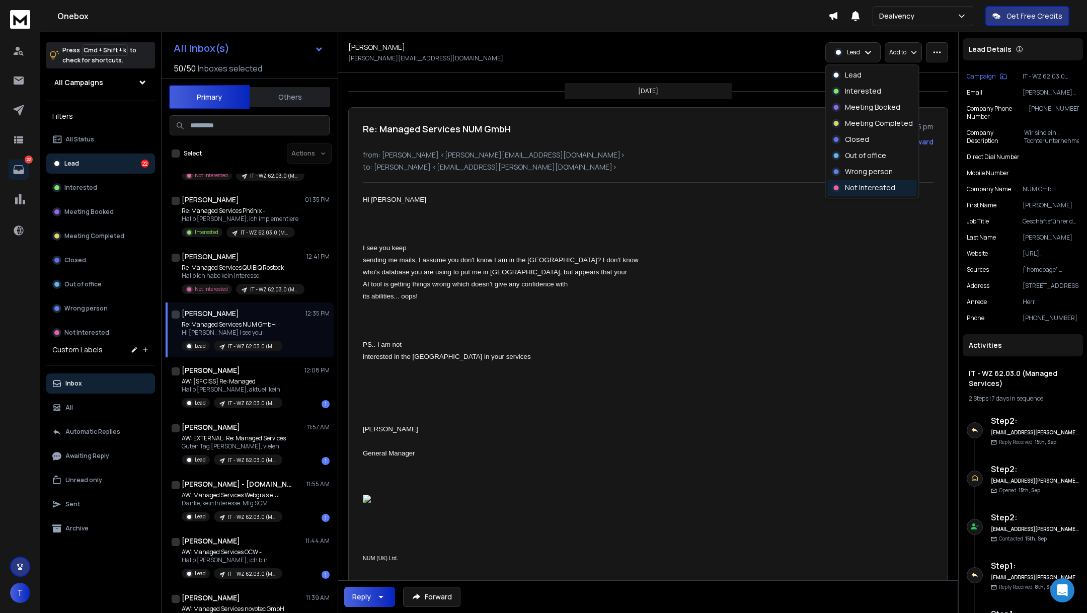
click at [859, 191] on p "Not Interested" at bounding box center [870, 188] width 50 height 10
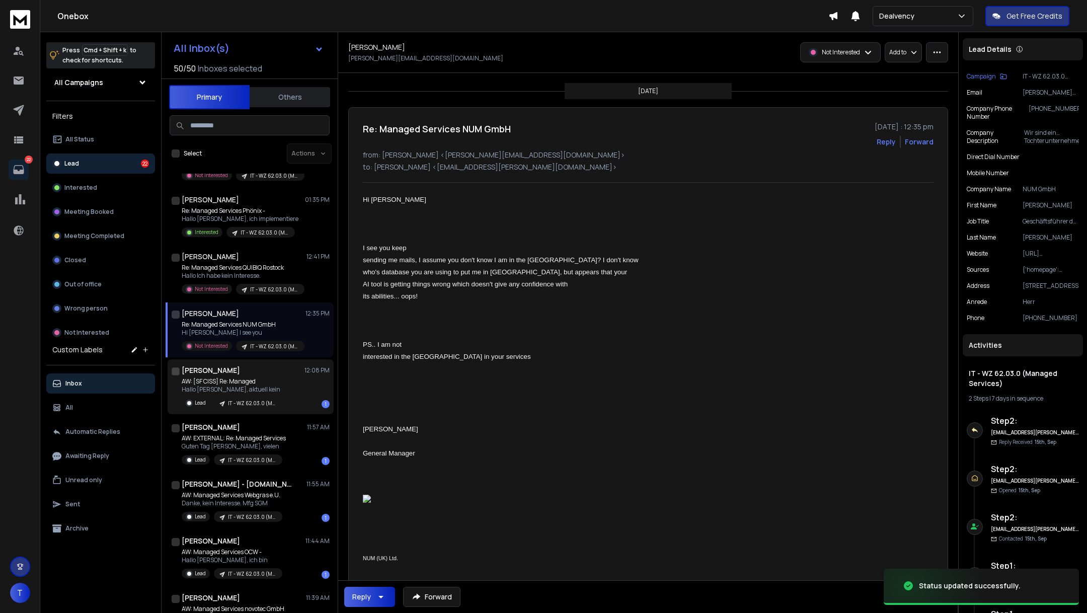
click at [289, 401] on div "AW: [SF CISS] Re: Managed [PERSON_NAME], aktuell kein Lead IT - WZ 62.03.0 (Man…" at bounding box center [256, 392] width 148 height 31
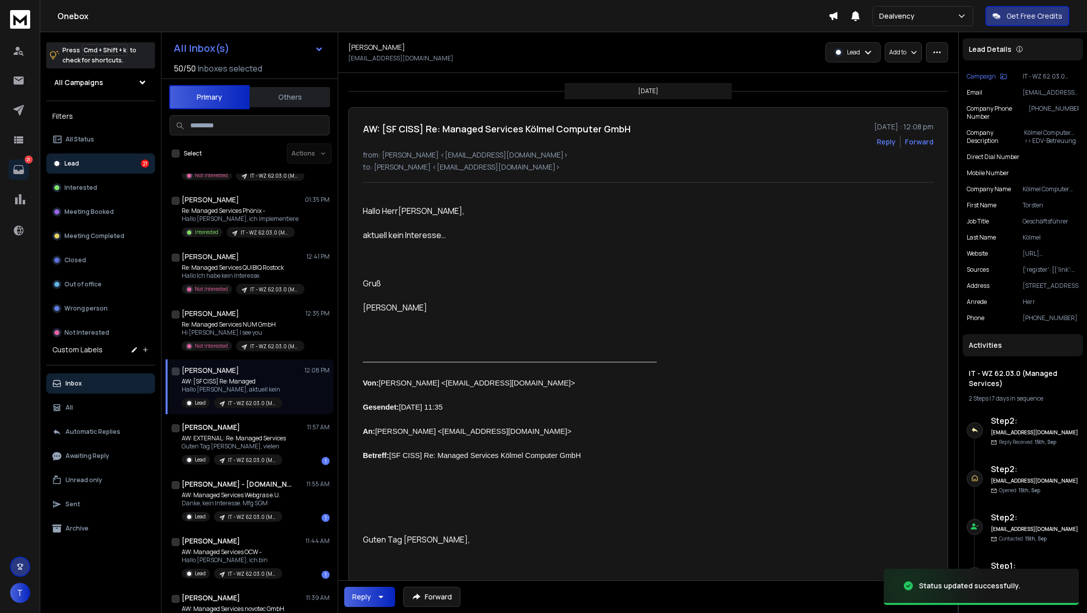
click at [836, 55] on div at bounding box center [838, 52] width 9 height 9
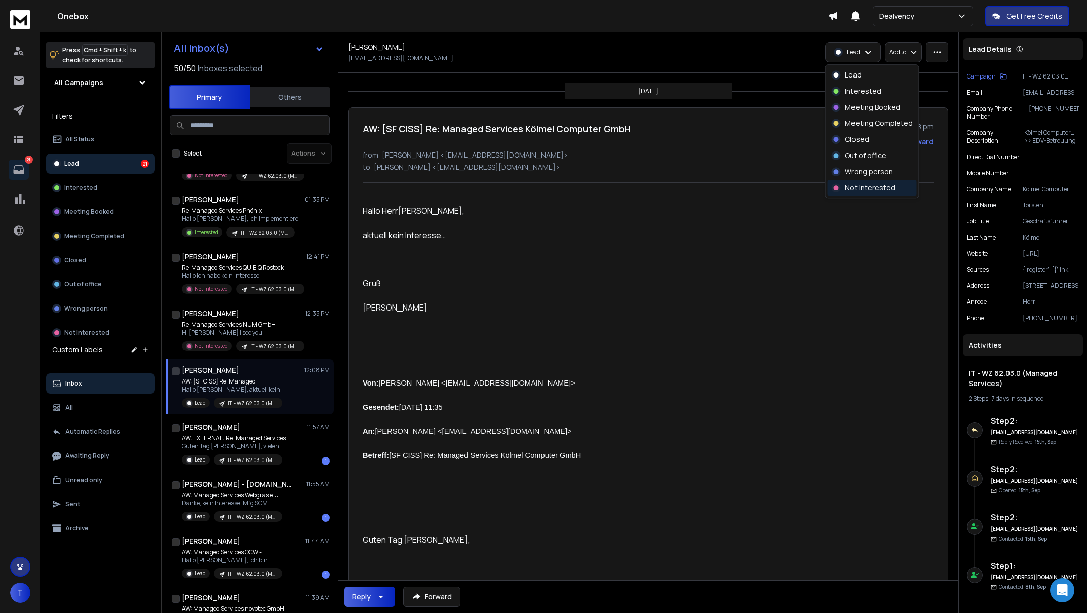
click at [836, 186] on span at bounding box center [836, 187] width 9 height 9
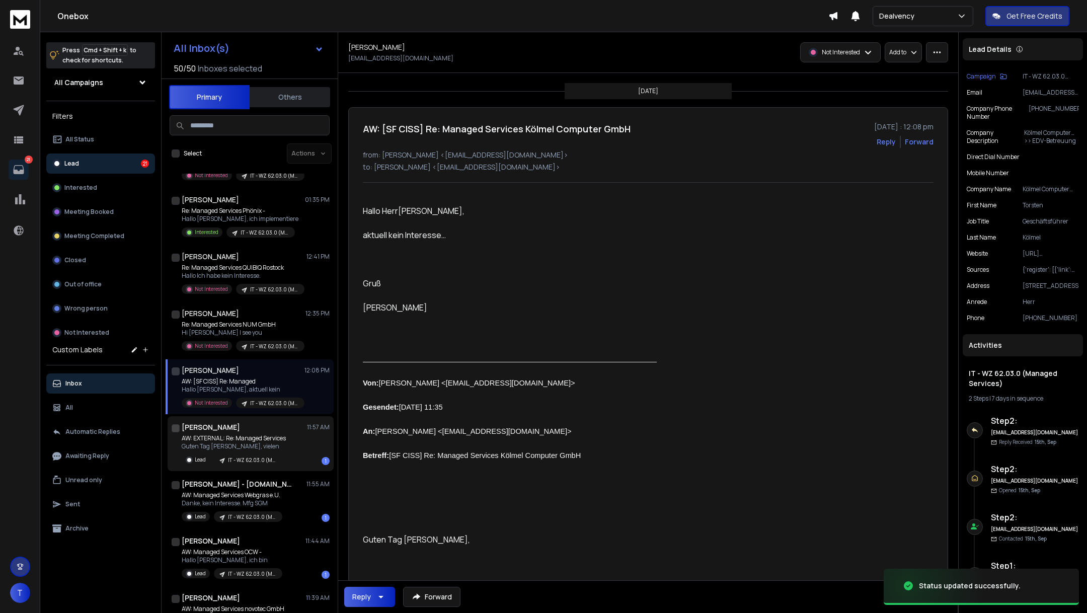
click at [249, 438] on p "AW: EXTERNAL: Re: Managed Services" at bounding box center [234, 438] width 104 height 8
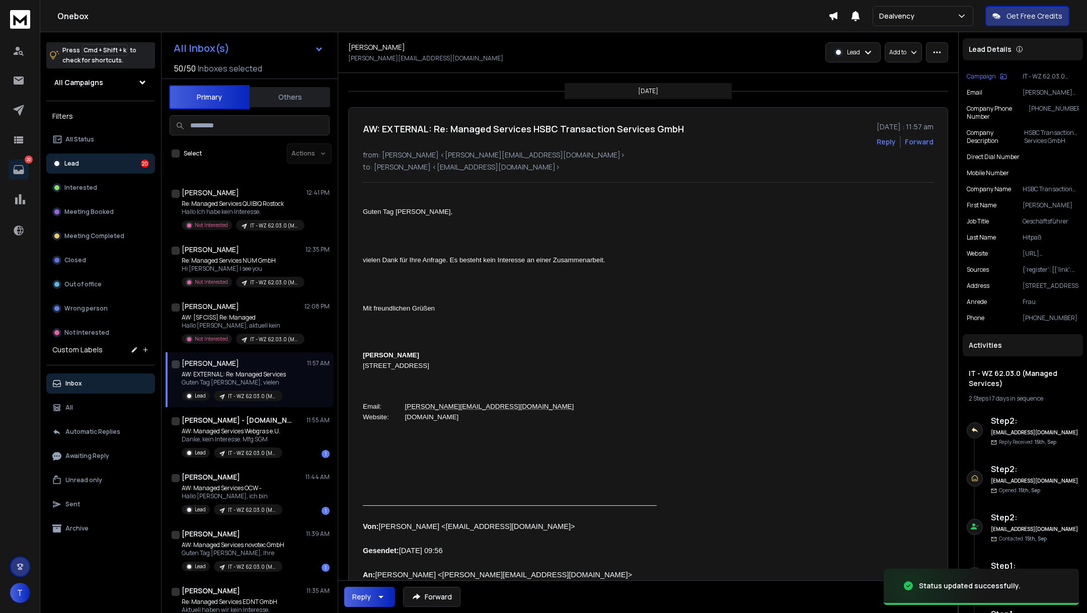
scroll to position [627, 0]
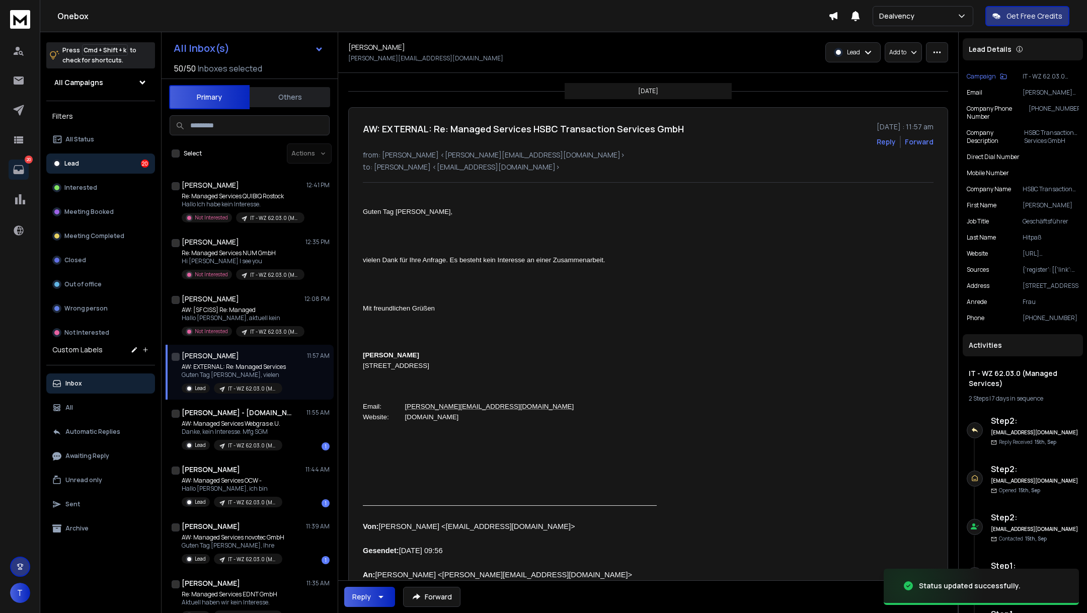
click at [843, 42] on div "Lead" at bounding box center [852, 52] width 55 height 20
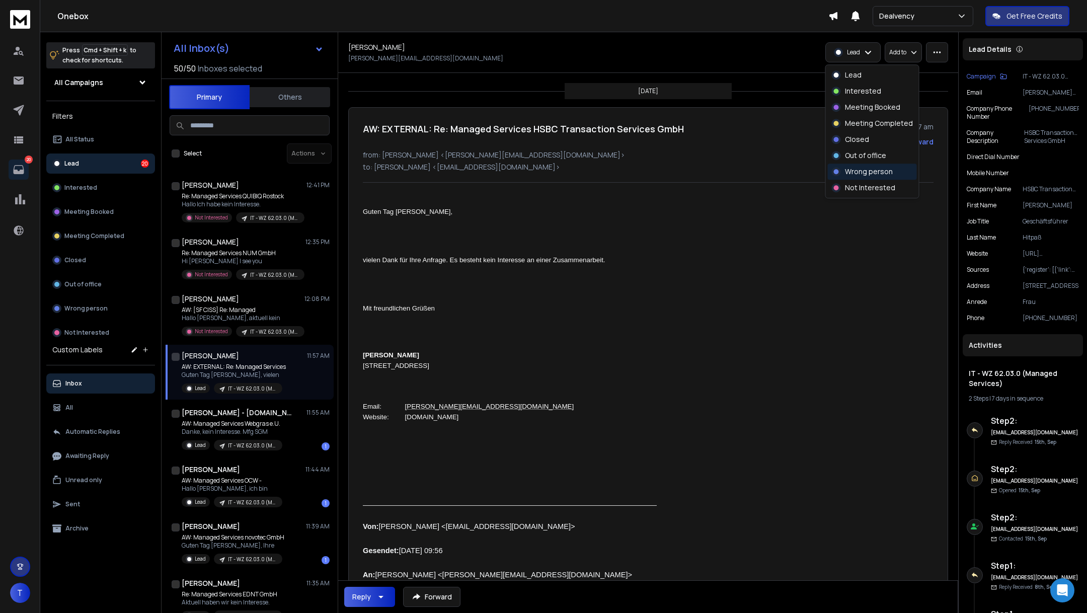
click at [836, 179] on div "Wrong person" at bounding box center [872, 172] width 89 height 16
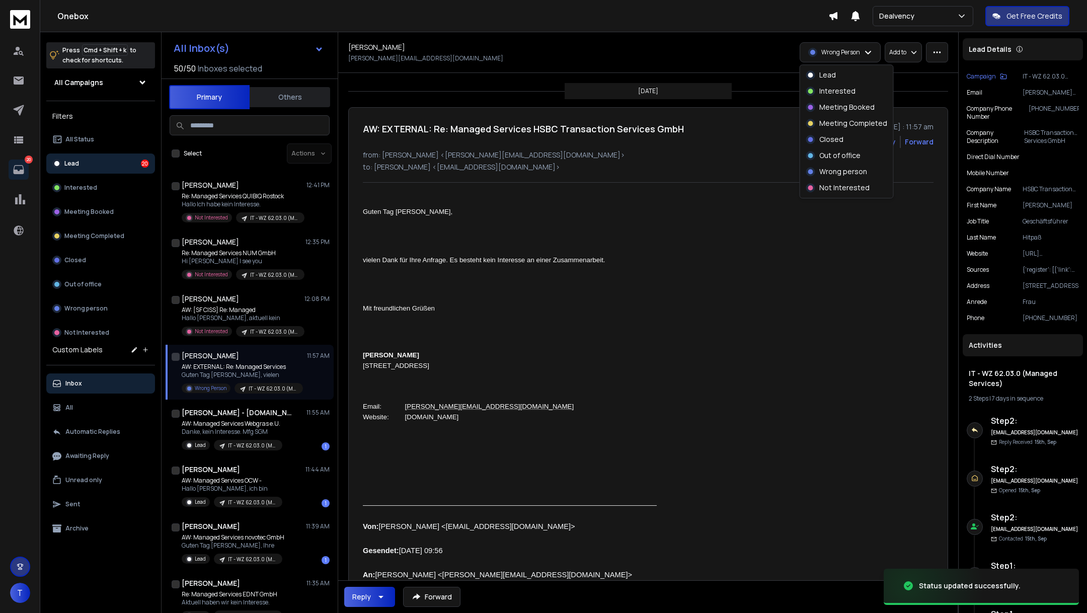
click at [840, 57] on div "Wrong Person" at bounding box center [840, 52] width 80 height 19
click at [860, 194] on div "Not Interested" at bounding box center [846, 188] width 89 height 16
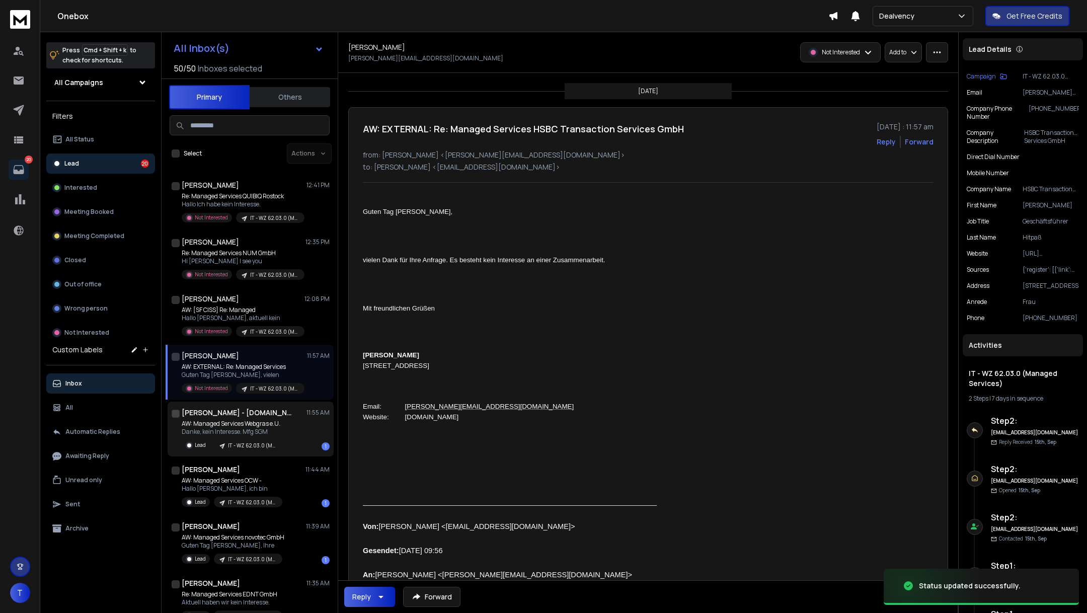
click at [276, 435] on div "AW: Managed Services Webgras e.U. Danke, kein Interesse. Mfg SGM Lead IT - WZ 6…" at bounding box center [232, 435] width 101 height 31
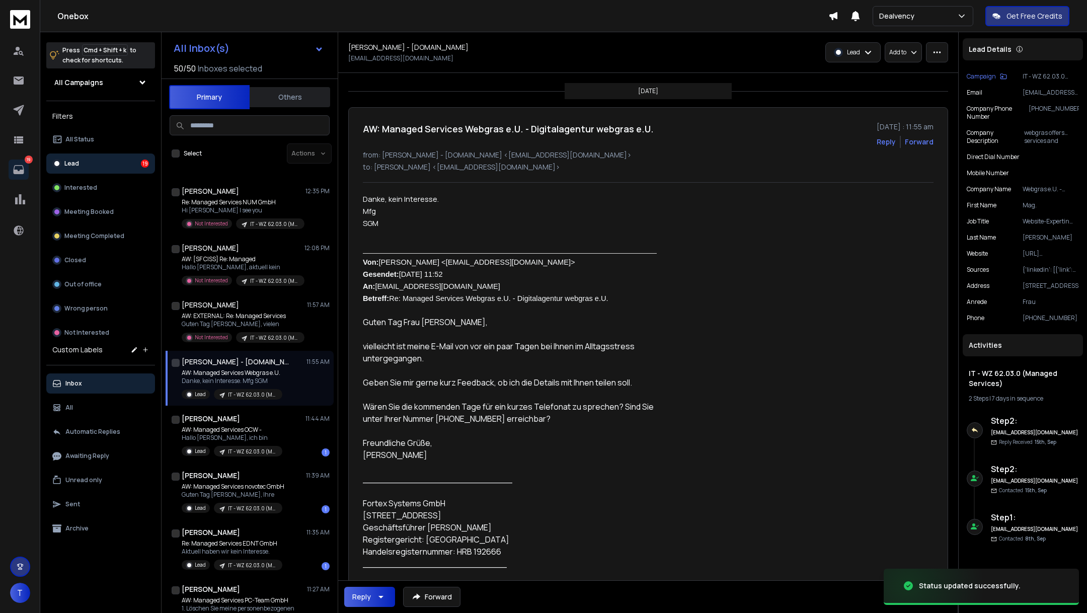
scroll to position [707, 0]
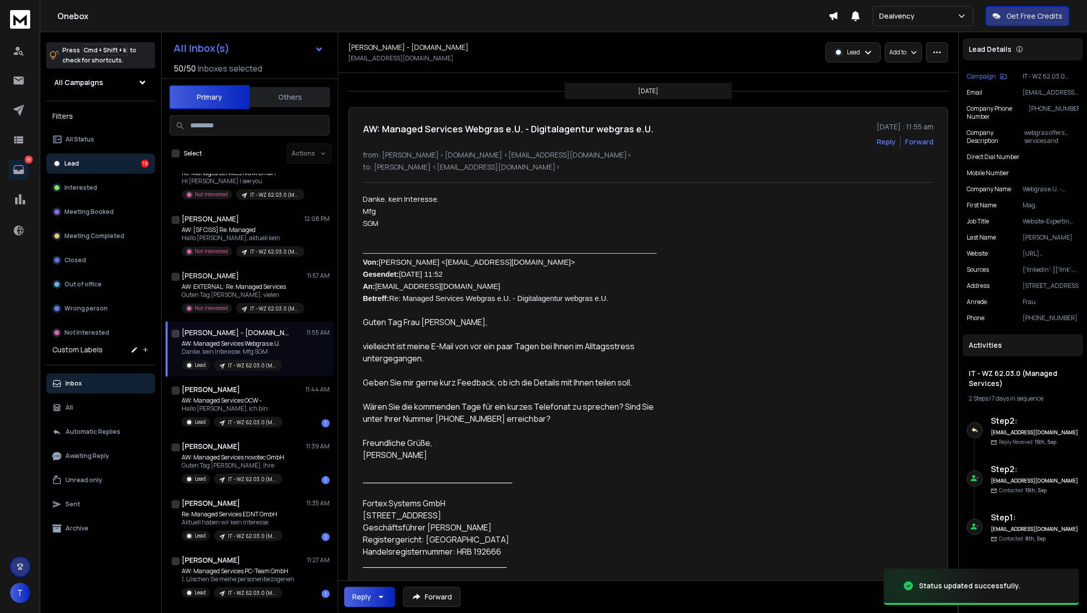
click at [871, 54] on icon at bounding box center [868, 52] width 8 height 8
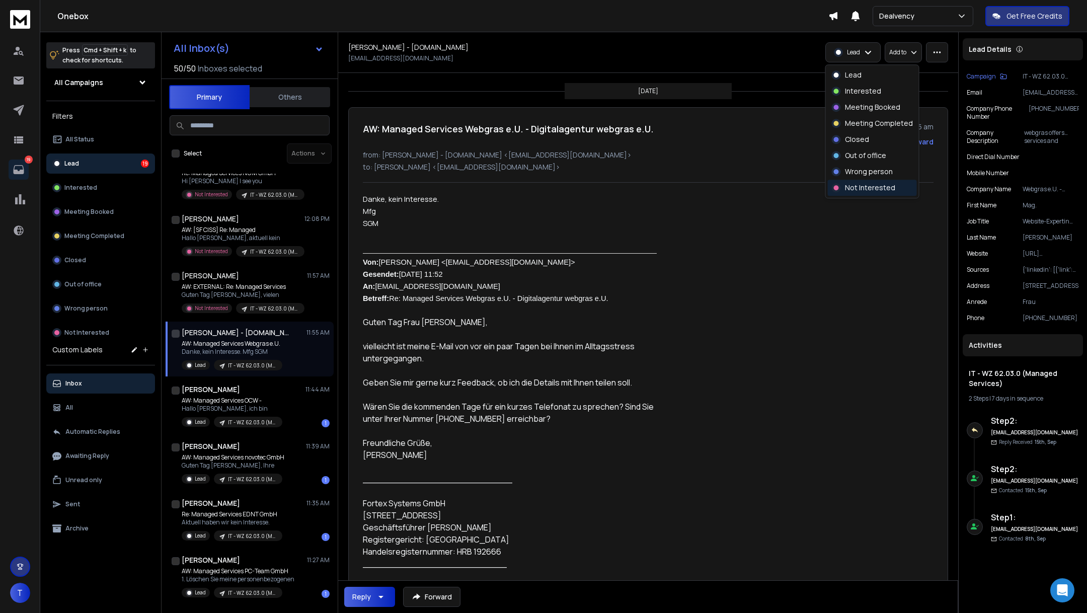
click at [857, 188] on p "Not Interested" at bounding box center [870, 188] width 50 height 10
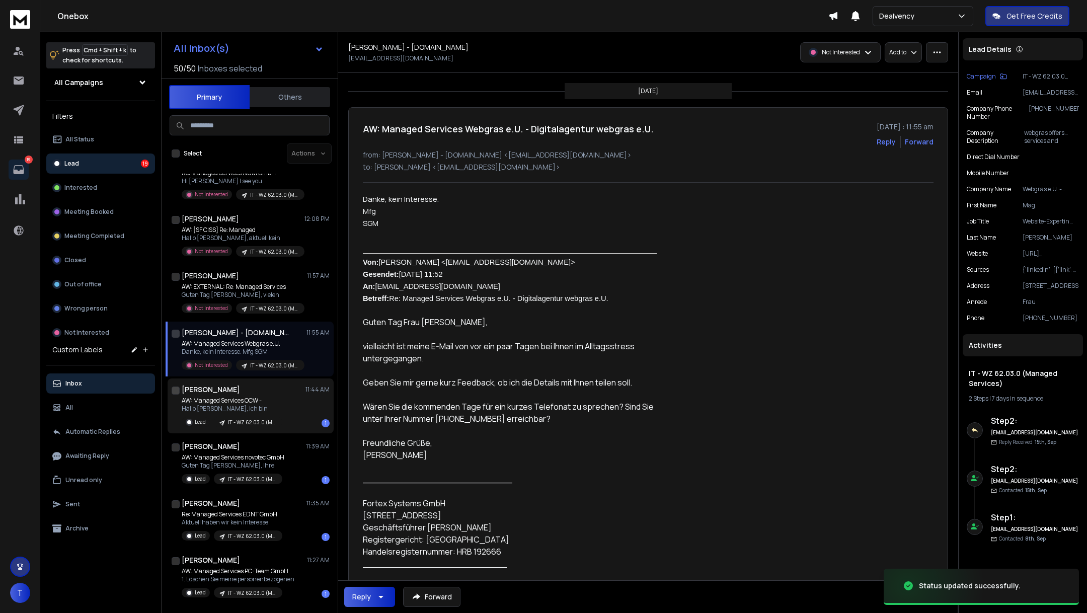
click at [263, 389] on div "[PERSON_NAME] 11:44 AM" at bounding box center [256, 389] width 148 height 10
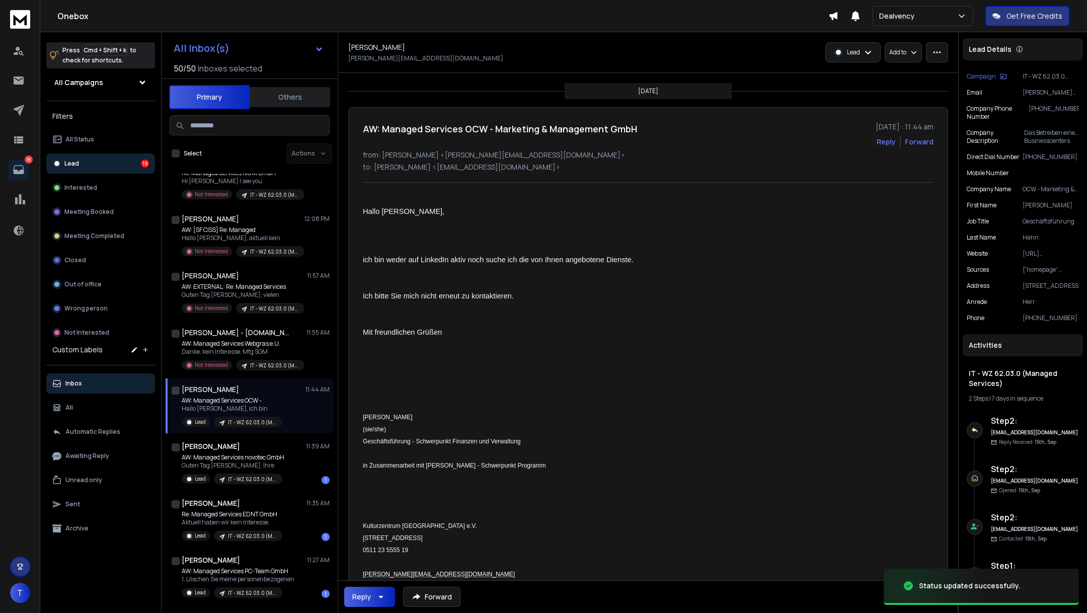
click at [838, 41] on div "[PERSON_NAME] [PERSON_NAME] [PERSON_NAME][EMAIL_ADDRESS][DOMAIN_NAME] Lead Add …" at bounding box center [648, 52] width 620 height 41
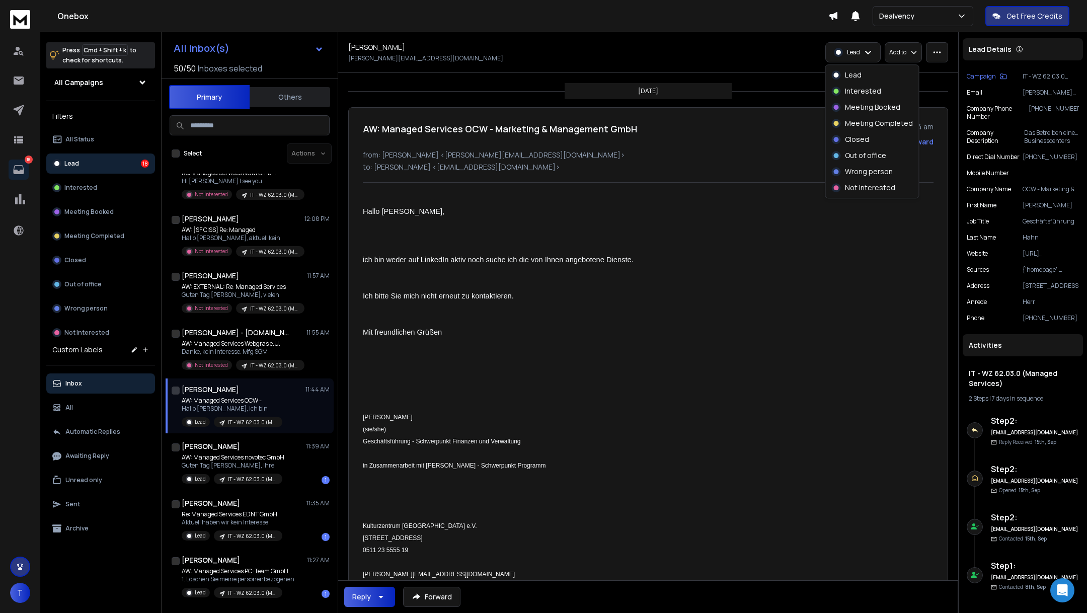
click at [842, 50] on div "Lead" at bounding box center [853, 52] width 54 height 19
click at [857, 184] on p "Not Interested" at bounding box center [870, 188] width 50 height 10
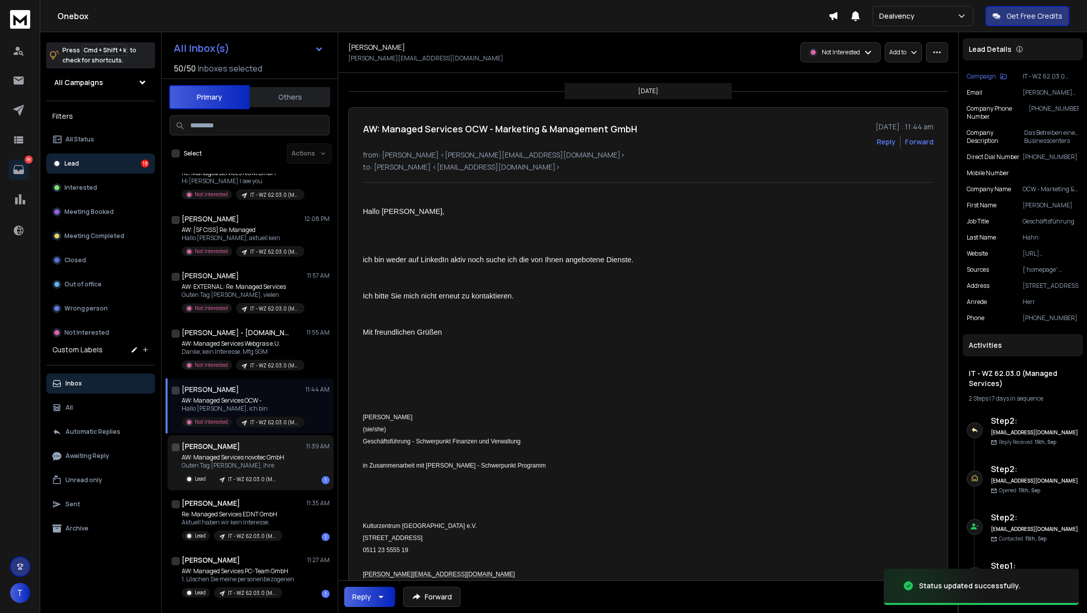
click at [284, 445] on div "[PERSON_NAME] 11:39 AM" at bounding box center [256, 446] width 148 height 10
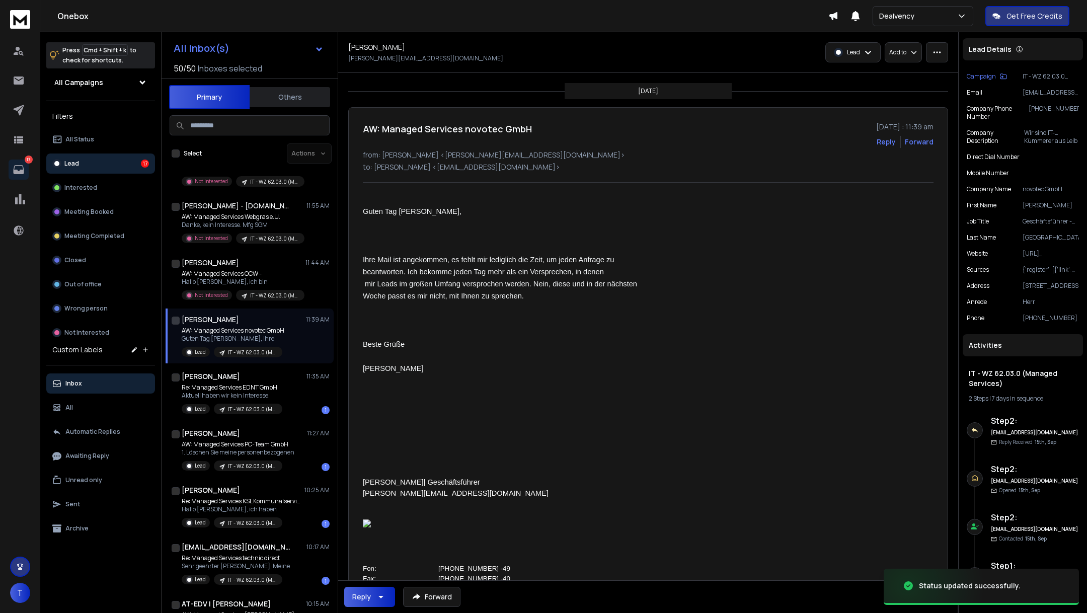
scroll to position [849, 0]
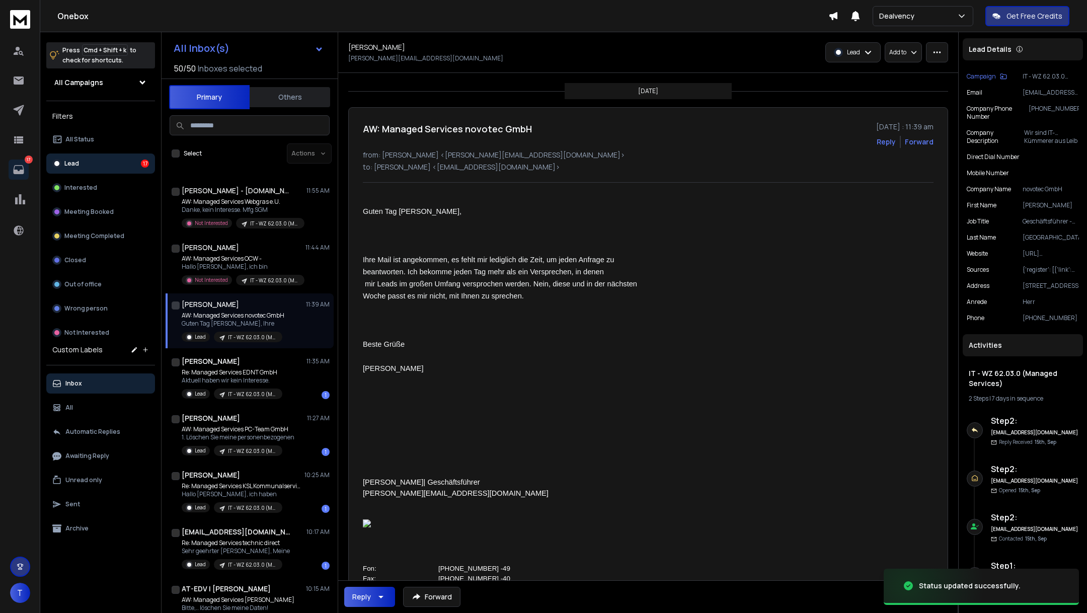
click at [592, 293] on p "Ihre Mail ist angekommen, es fehlt mir lediglich die Zeit, um jeden Anfrage zu …" at bounding box center [510, 277] width 294 height 48
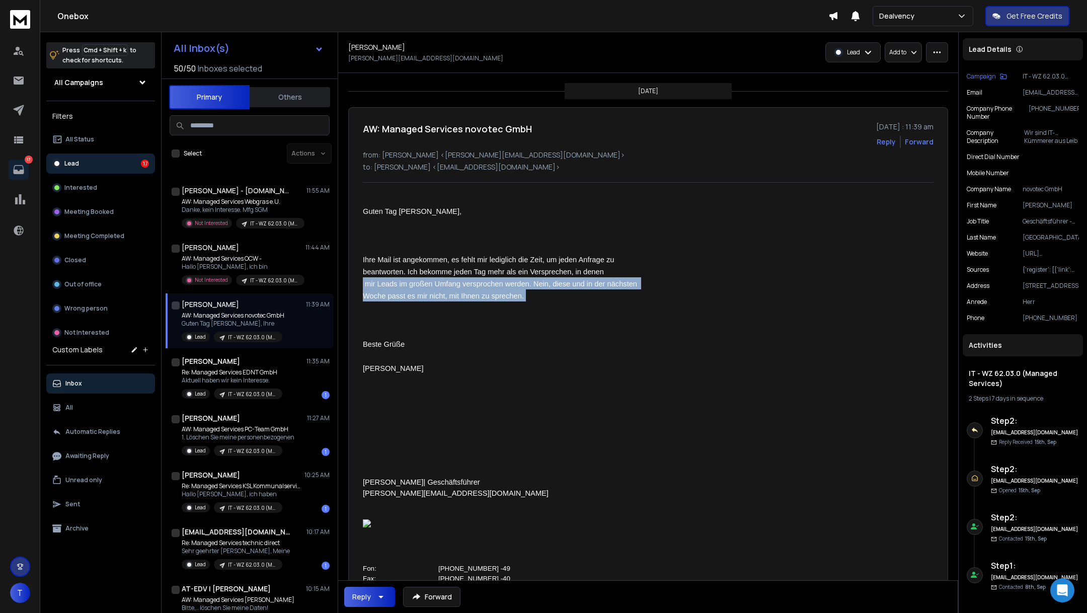
click at [592, 293] on p "Ihre Mail ist angekommen, es fehlt mir lediglich die Zeit, um jeden Anfrage zu …" at bounding box center [510, 277] width 294 height 48
click at [590, 296] on p "Ihre Mail ist angekommen, es fehlt mir lediglich die Zeit, um jeden Anfrage zu …" at bounding box center [510, 277] width 294 height 48
drag, startPoint x: 589, startPoint y: 296, endPoint x: 578, endPoint y: 292, distance: 12.3
click at [578, 292] on p "Ihre Mail ist angekommen, es fehlt mir lediglich die Zeit, um jeden Anfrage zu …" at bounding box center [510, 277] width 294 height 48
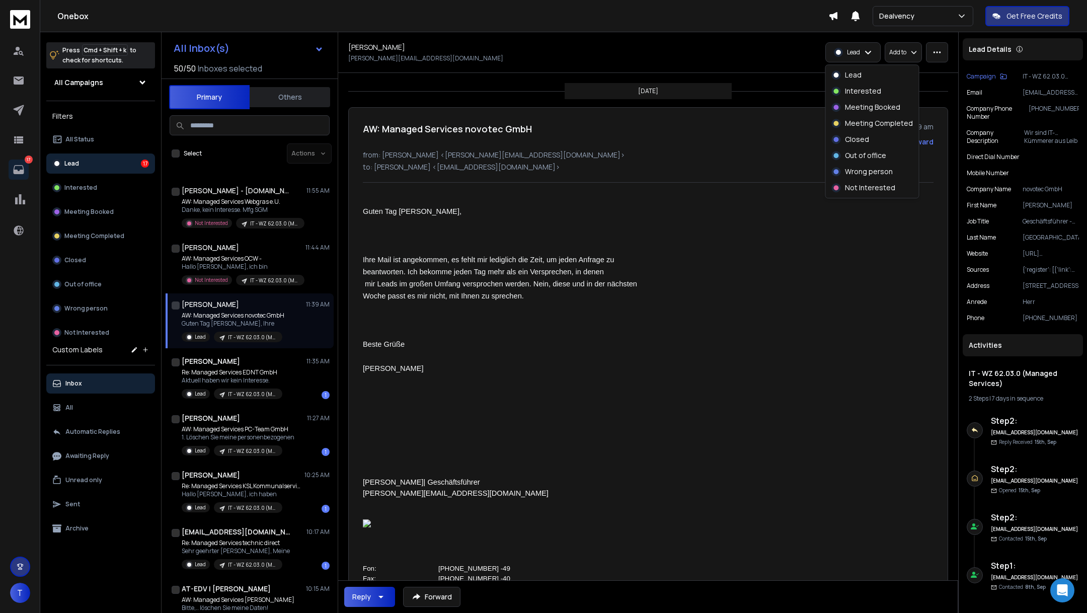
click at [855, 47] on div "Lead" at bounding box center [853, 52] width 54 height 19
click at [856, 91] on p "Interested" at bounding box center [863, 91] width 36 height 10
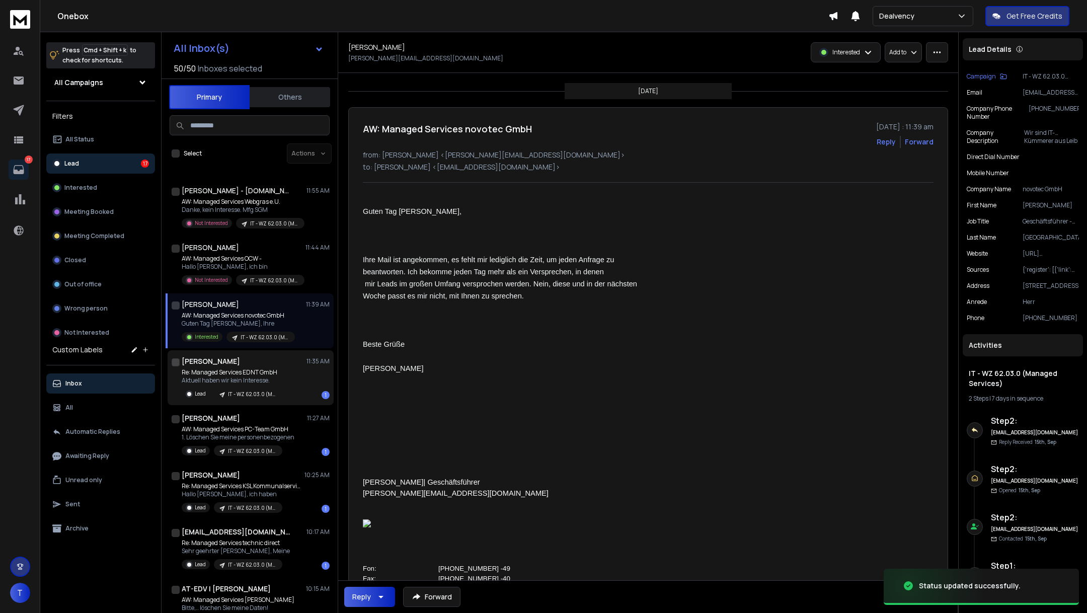
click at [280, 372] on p "Re: Managed Services EDNT GmbH" at bounding box center [232, 372] width 101 height 8
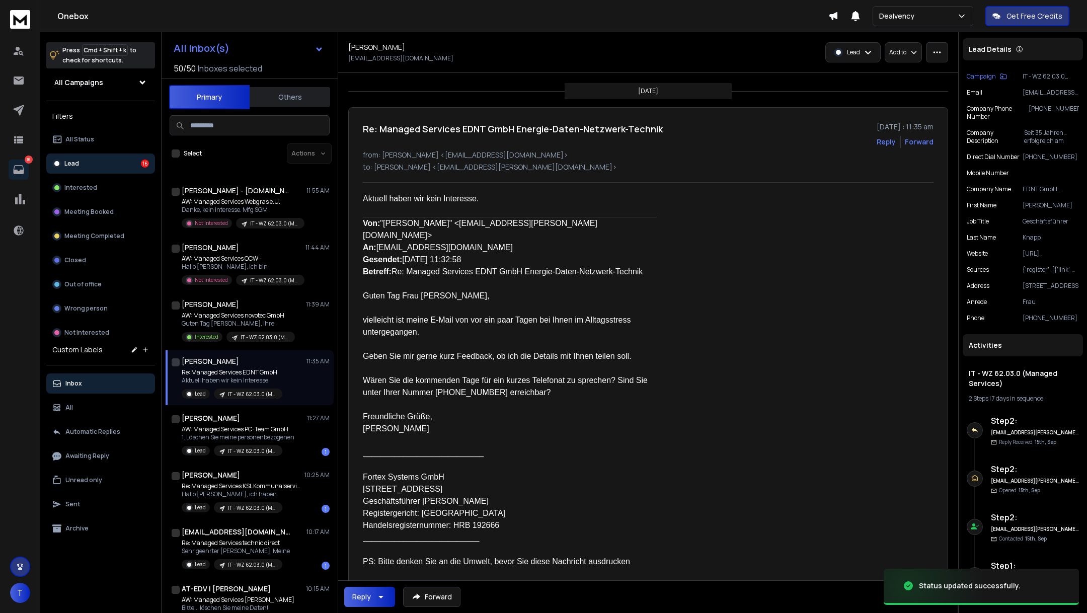
click at [868, 36] on div "[PERSON_NAME] [PERSON_NAME] [EMAIL_ADDRESS][DOMAIN_NAME] Lead Add to Lead Add to" at bounding box center [648, 52] width 620 height 41
click at [868, 46] on div "Lead" at bounding box center [853, 52] width 54 height 19
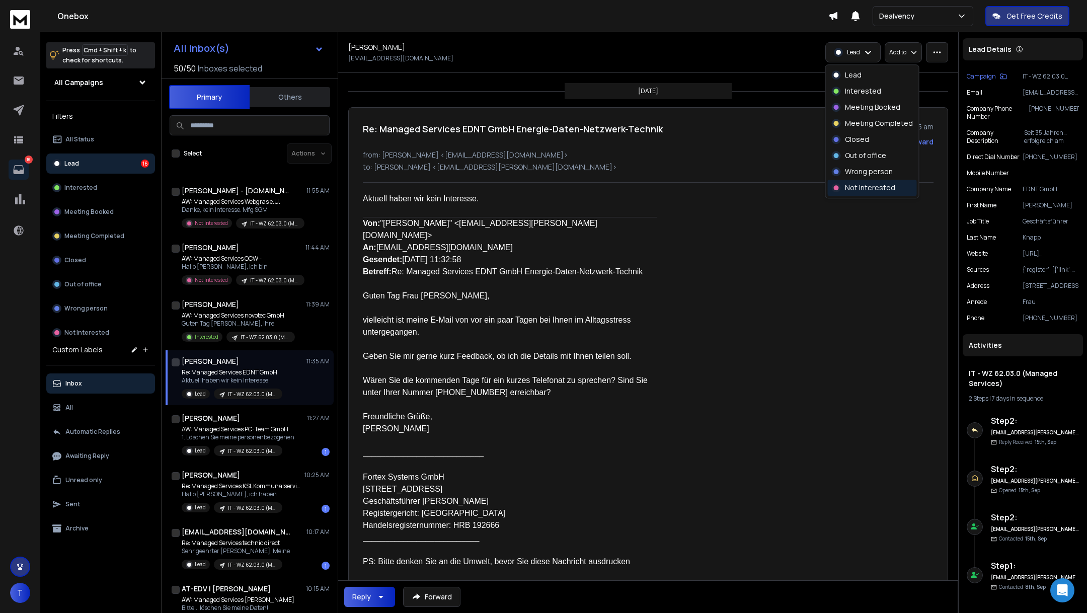
click at [862, 189] on p "Not Interested" at bounding box center [870, 188] width 50 height 10
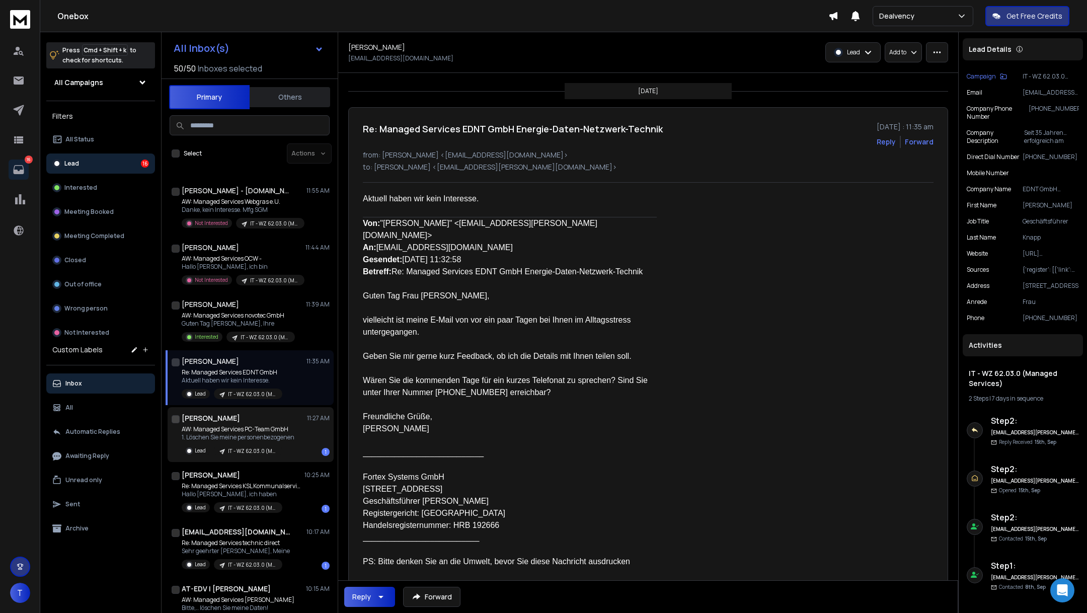
click at [244, 445] on div "IT - WZ 62.03.0 (Managed Services)" at bounding box center [248, 450] width 68 height 11
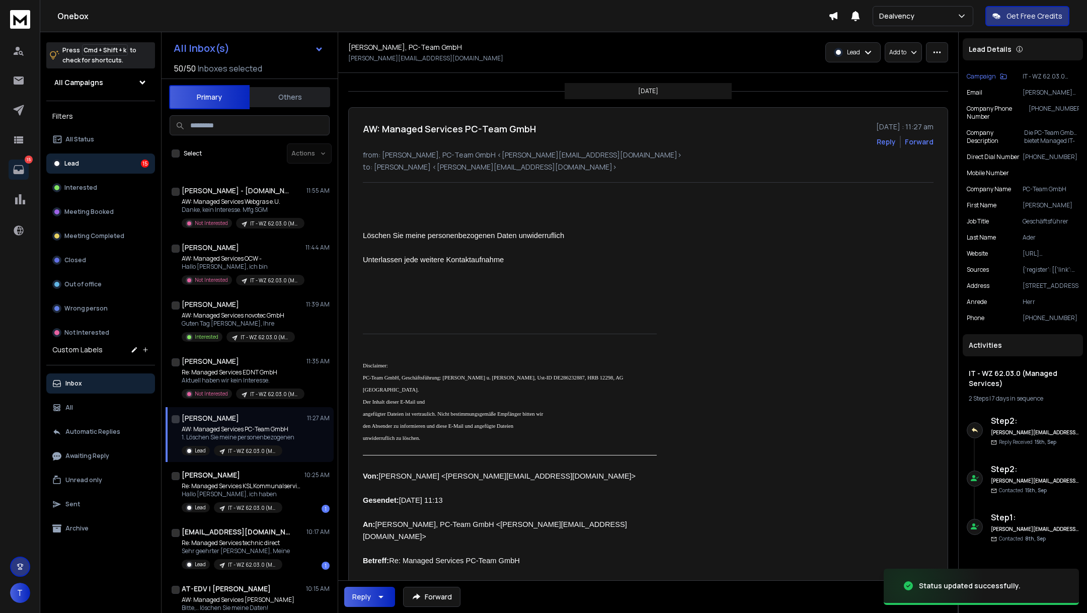
click at [936, 56] on icon "button" at bounding box center [936, 52] width 9 height 9
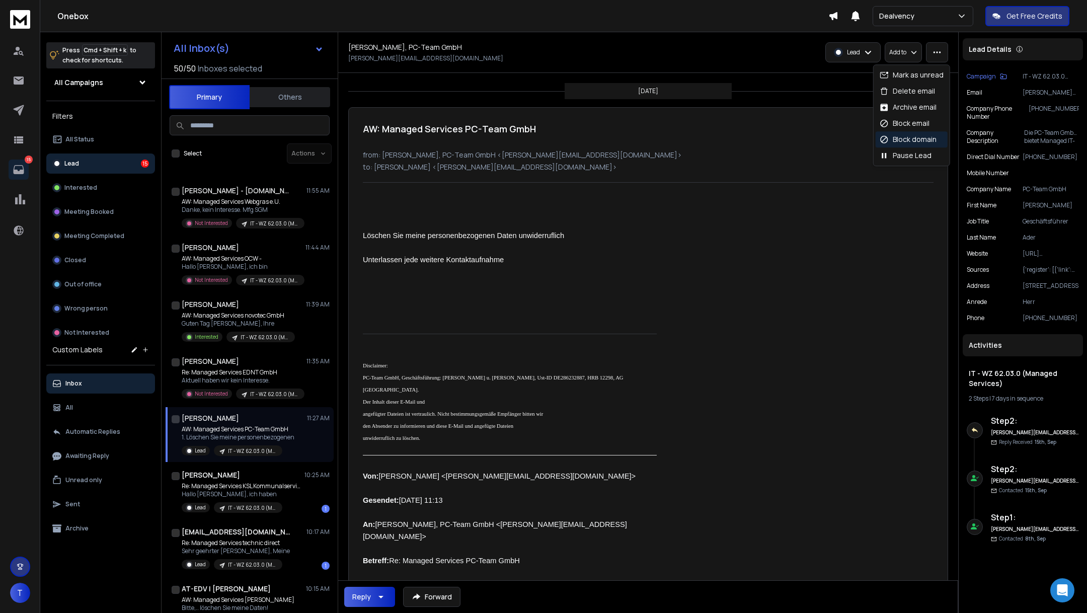
click at [931, 136] on div "Block domain" at bounding box center [908, 139] width 57 height 10
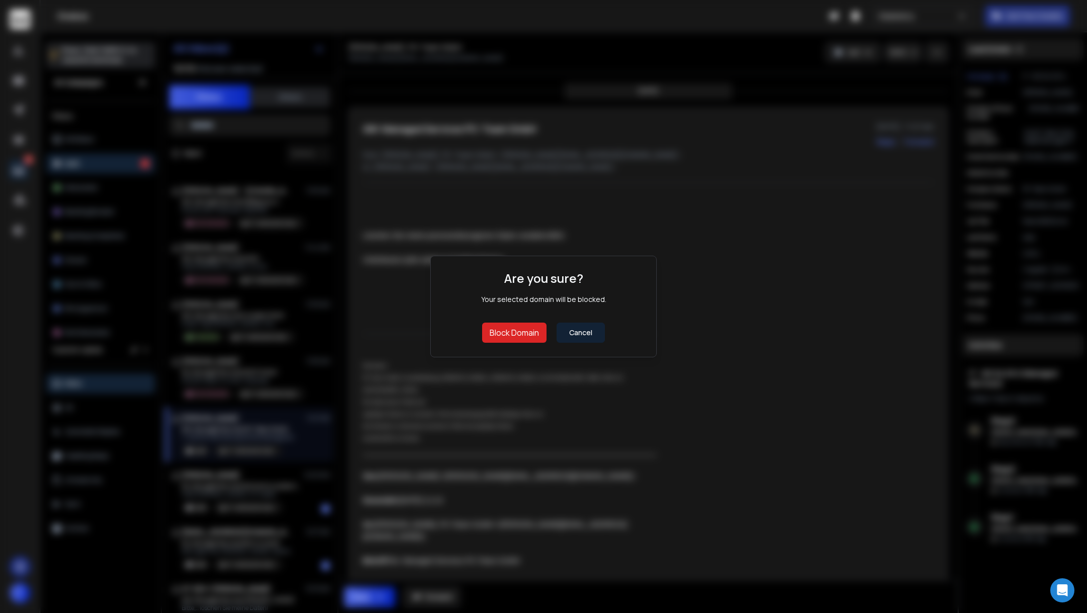
click at [537, 343] on div "Are you sure? Your selected domain will be blocked. Block Domain Cancel" at bounding box center [543, 307] width 226 height 102
click at [538, 339] on button "Block Domain" at bounding box center [514, 333] width 64 height 20
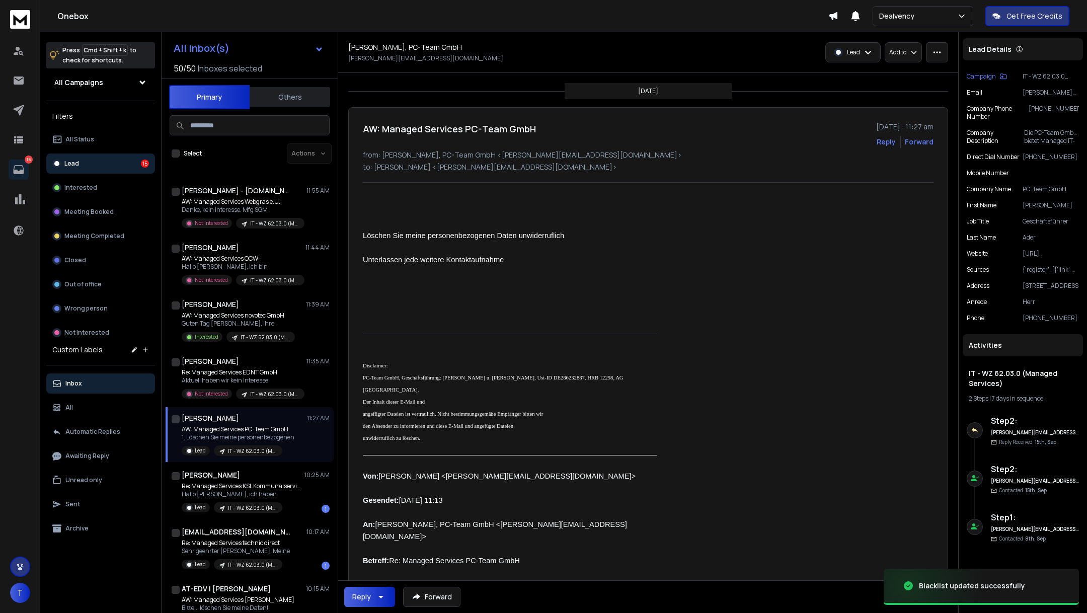
click at [859, 52] on div "Lead" at bounding box center [853, 52] width 54 height 19
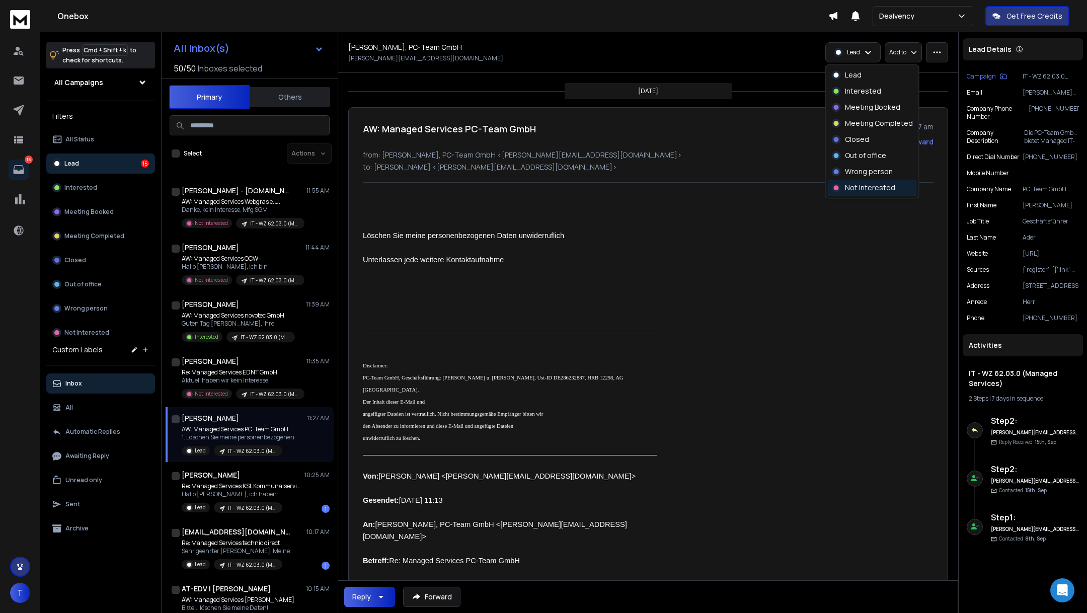
click at [873, 187] on p "Not Interested" at bounding box center [870, 188] width 50 height 10
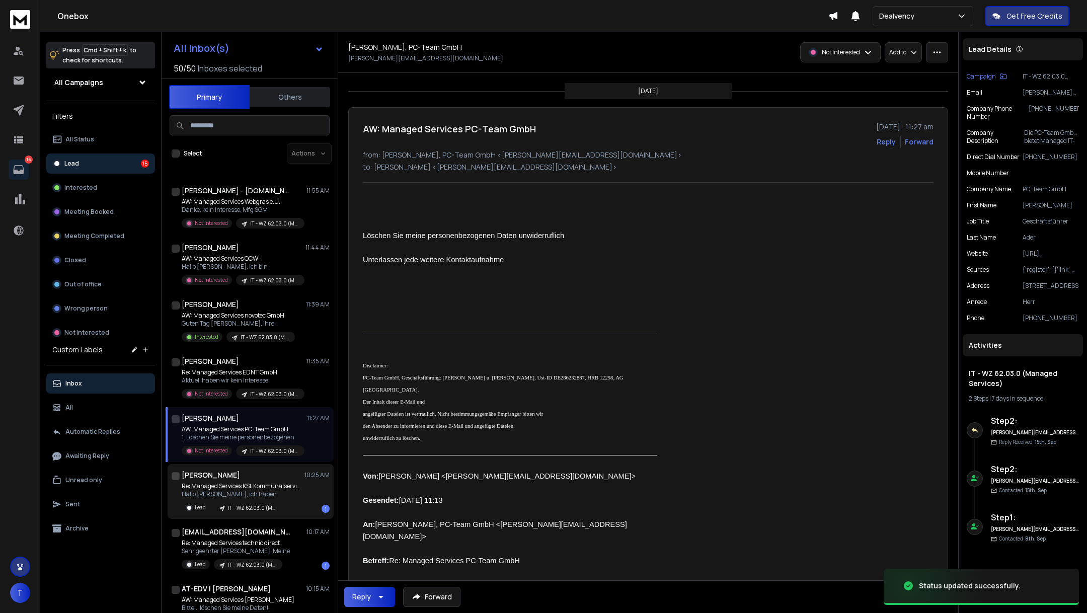
click at [274, 487] on p "Re: Managed Services KSL Kommunalservice" at bounding box center [242, 486] width 121 height 8
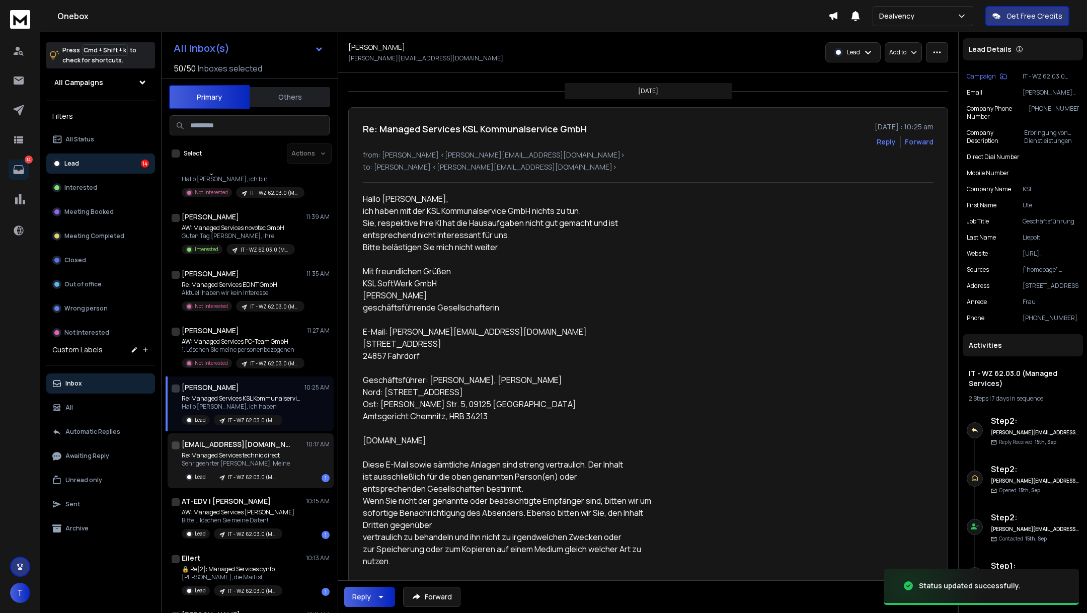
scroll to position [944, 0]
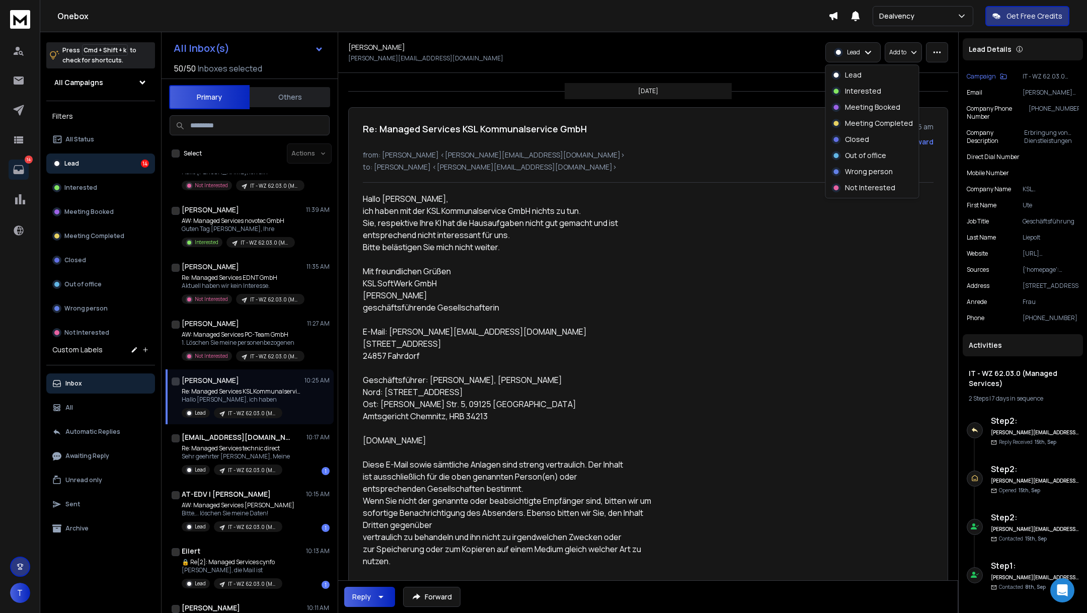
click at [857, 49] on p "Lead" at bounding box center [853, 52] width 13 height 8
click at [859, 187] on p "Not Interested" at bounding box center [870, 188] width 50 height 10
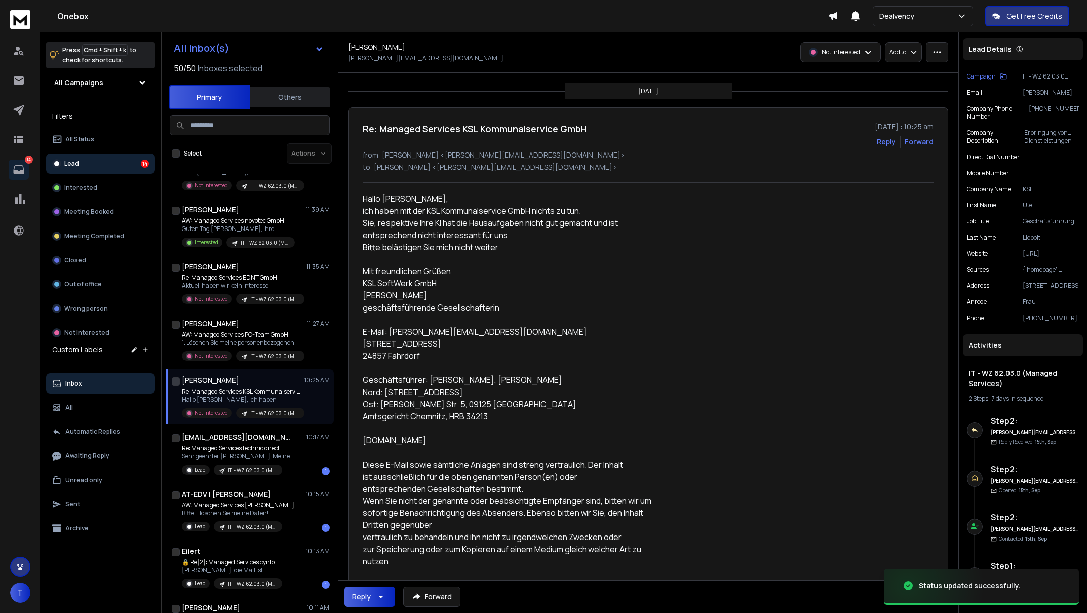
click at [939, 44] on button "button" at bounding box center [937, 52] width 22 height 20
click at [915, 141] on div "Block domain" at bounding box center [908, 139] width 57 height 10
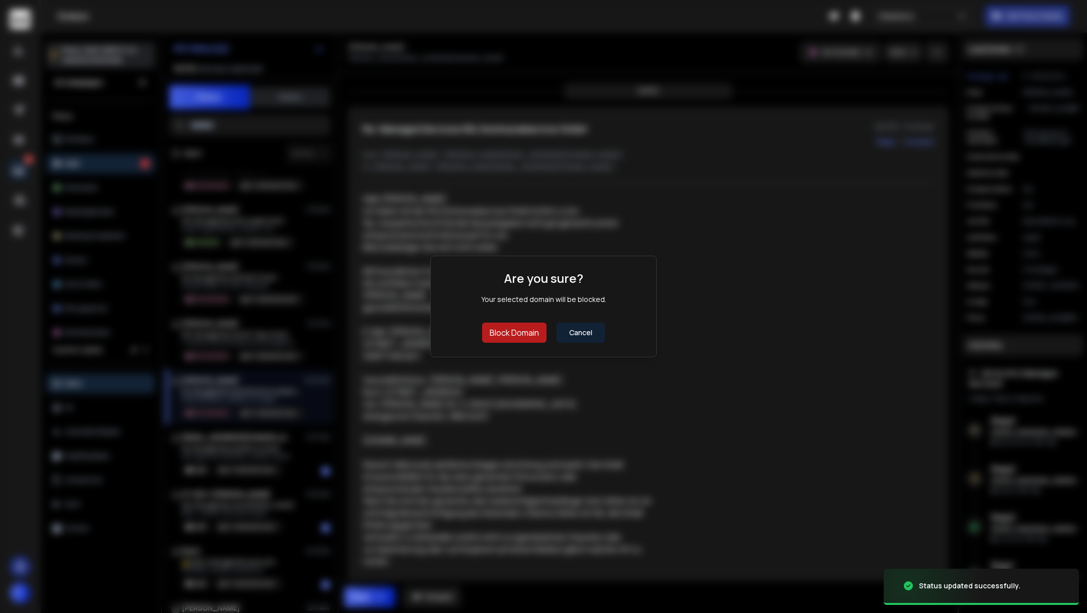
click at [529, 334] on button "Block Domain" at bounding box center [514, 333] width 64 height 20
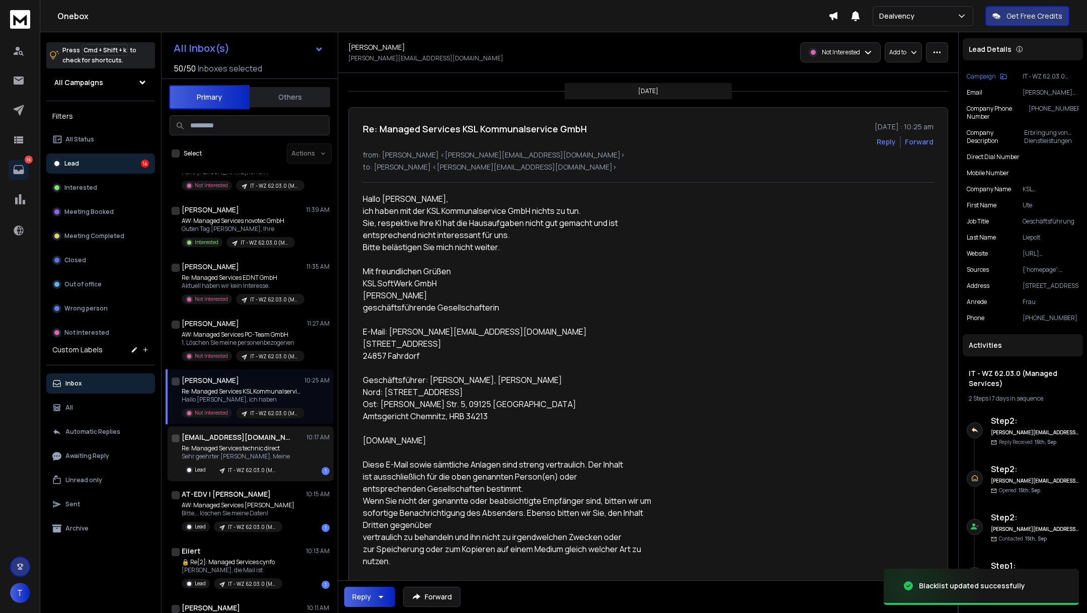
click at [279, 463] on div "Re: Managed Services technic direct Sehr geehrter [PERSON_NAME], Meine Lead IT …" at bounding box center [236, 459] width 108 height 31
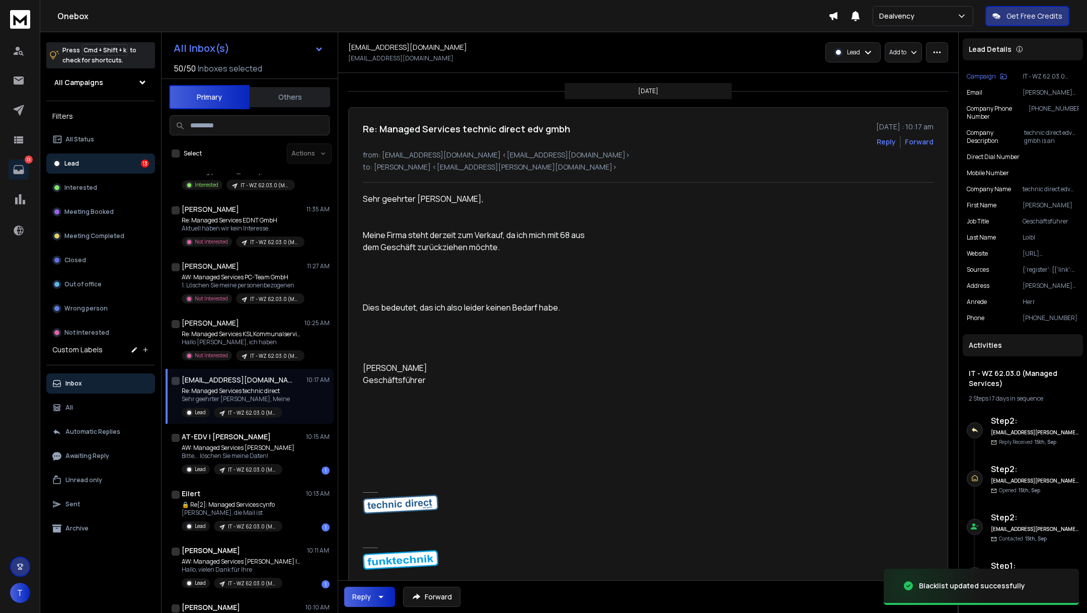
scroll to position [1024, 0]
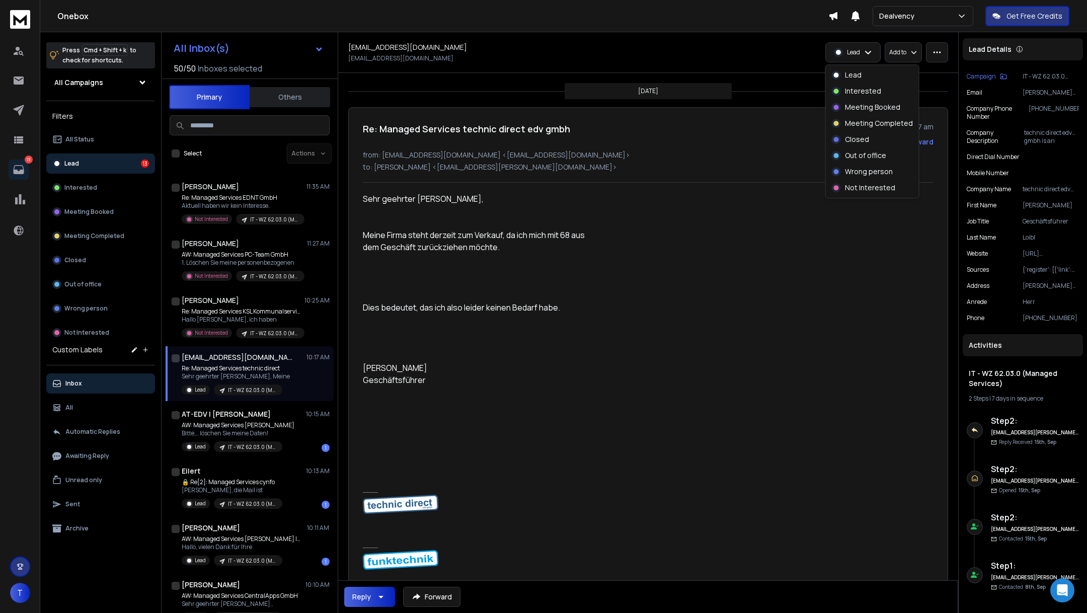
click at [835, 48] on div at bounding box center [838, 52] width 9 height 9
click at [857, 187] on p "Not Interested" at bounding box center [870, 188] width 50 height 10
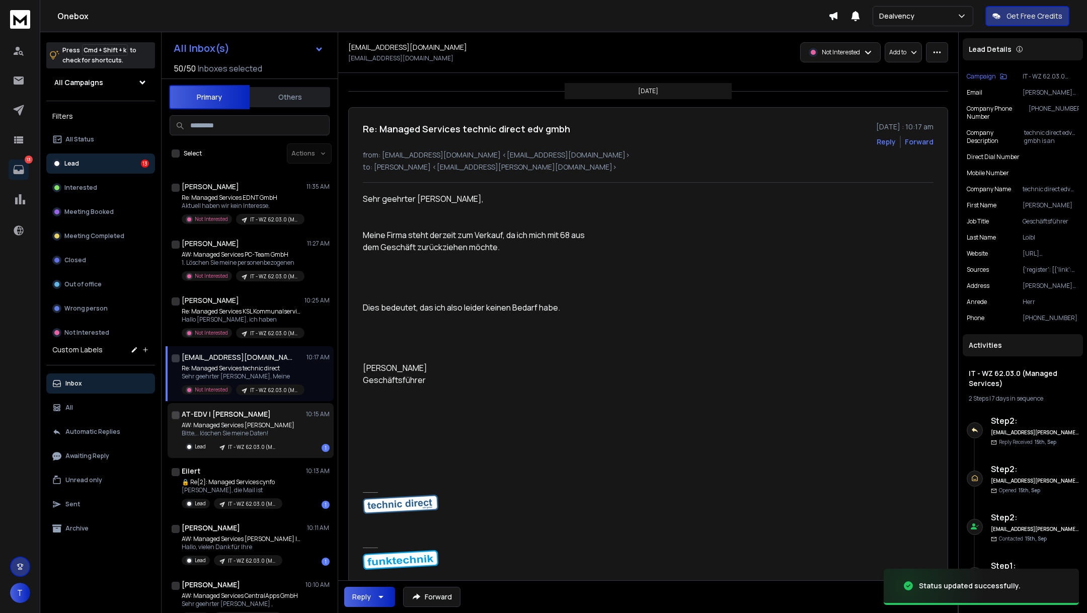
click at [290, 423] on div "AW: Managed Services [PERSON_NAME] Bitte,.. löschen Sie meine Daten! Lead IT - …" at bounding box center [256, 436] width 148 height 31
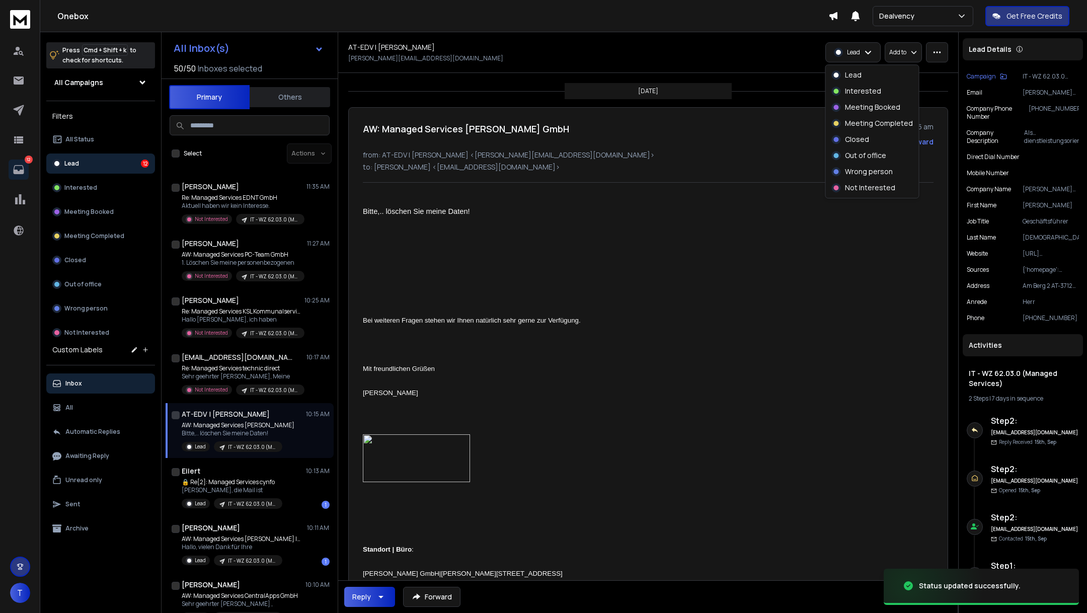
click at [864, 53] on icon at bounding box center [868, 52] width 8 height 8
click at [874, 186] on p "Not Interested" at bounding box center [870, 188] width 50 height 10
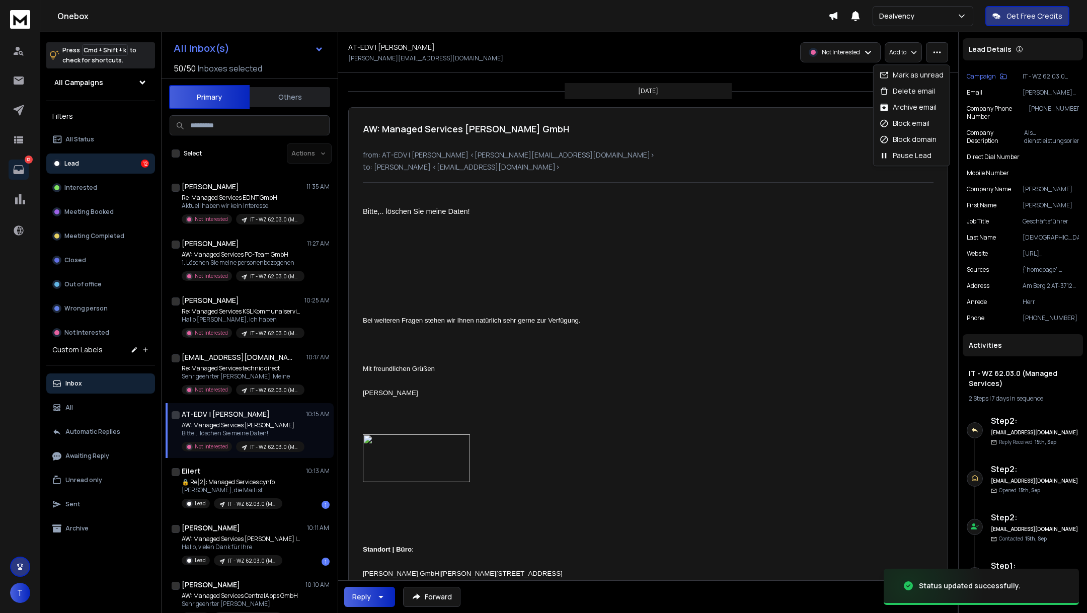
click at [939, 45] on button "button" at bounding box center [937, 52] width 22 height 20
click at [917, 139] on div "Block domain" at bounding box center [908, 139] width 57 height 10
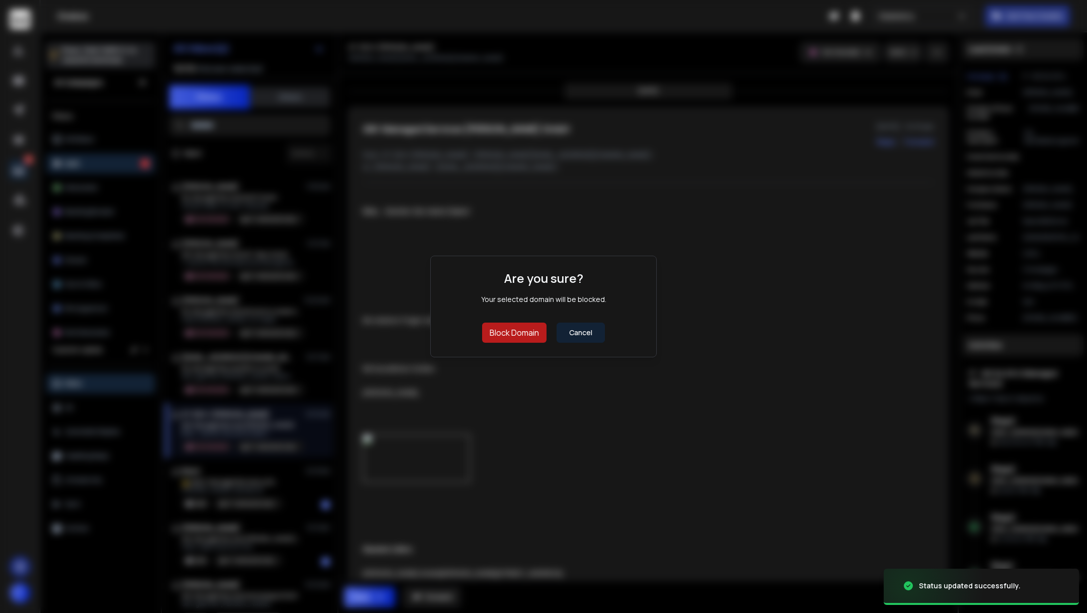
click at [523, 328] on button "Block Domain" at bounding box center [514, 333] width 64 height 20
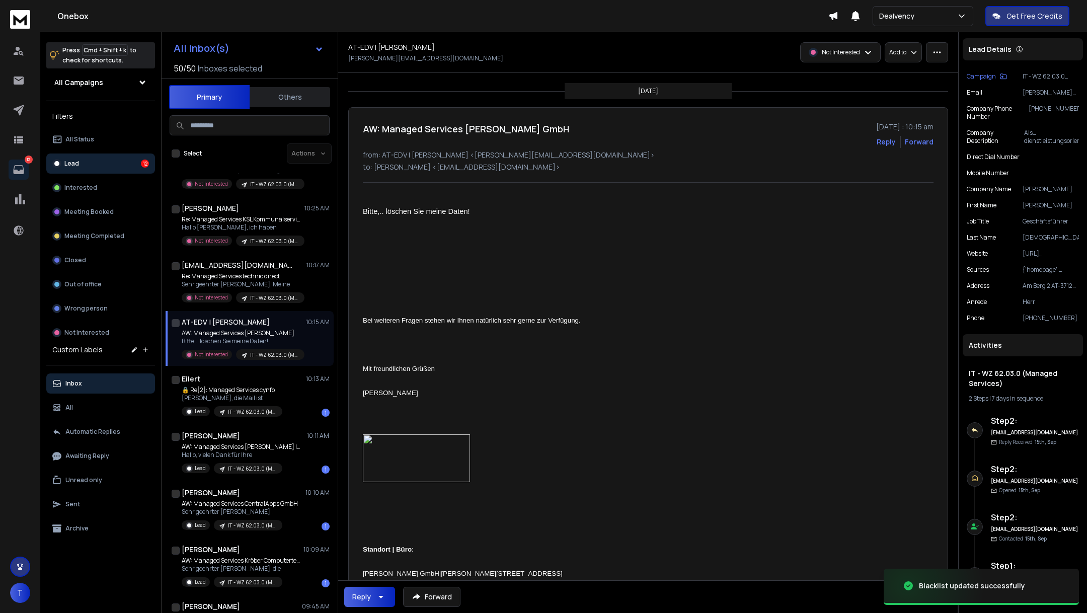
scroll to position [1181, 0]
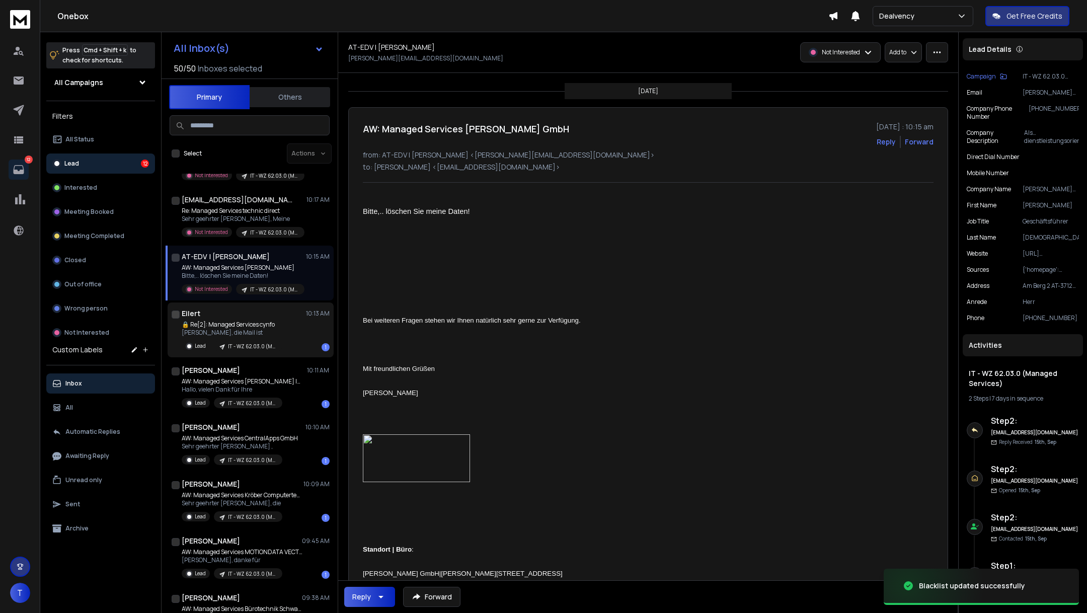
click at [284, 342] on div "🔒 Re[2]: Managed Services cynfo [PERSON_NAME], die Mail ist Lead IT - WZ 62.03.…" at bounding box center [256, 336] width 148 height 31
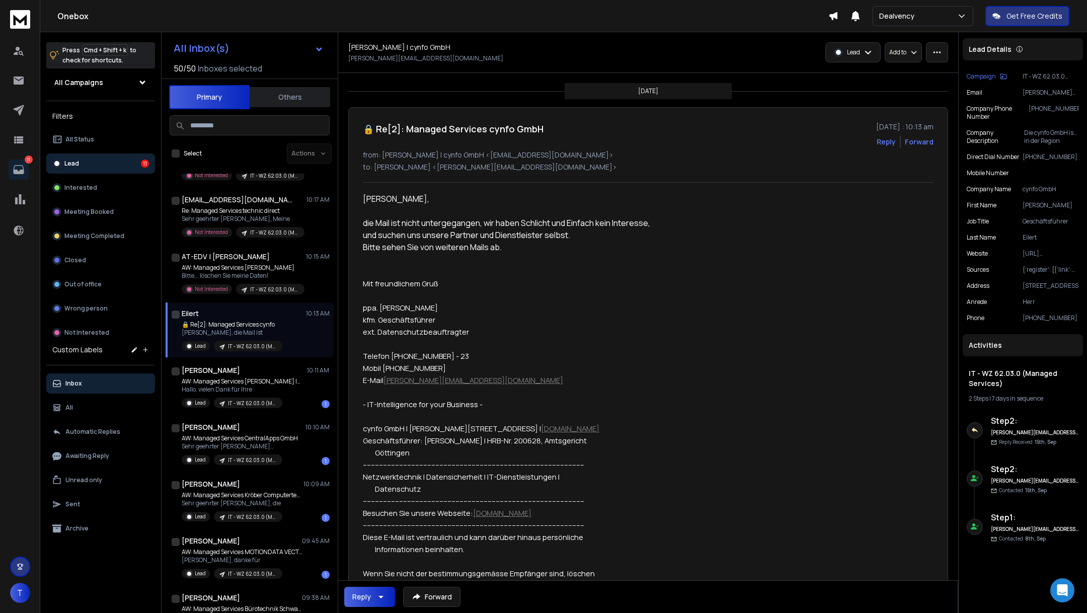
click at [834, 52] on div at bounding box center [838, 52] width 9 height 9
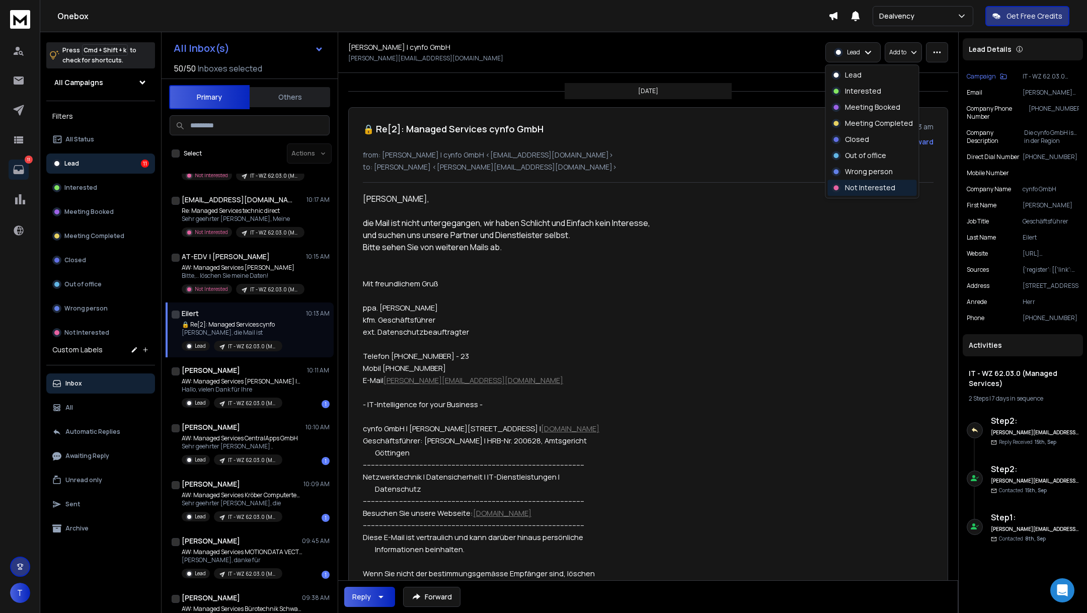
click at [874, 187] on p "Not Interested" at bounding box center [870, 188] width 50 height 10
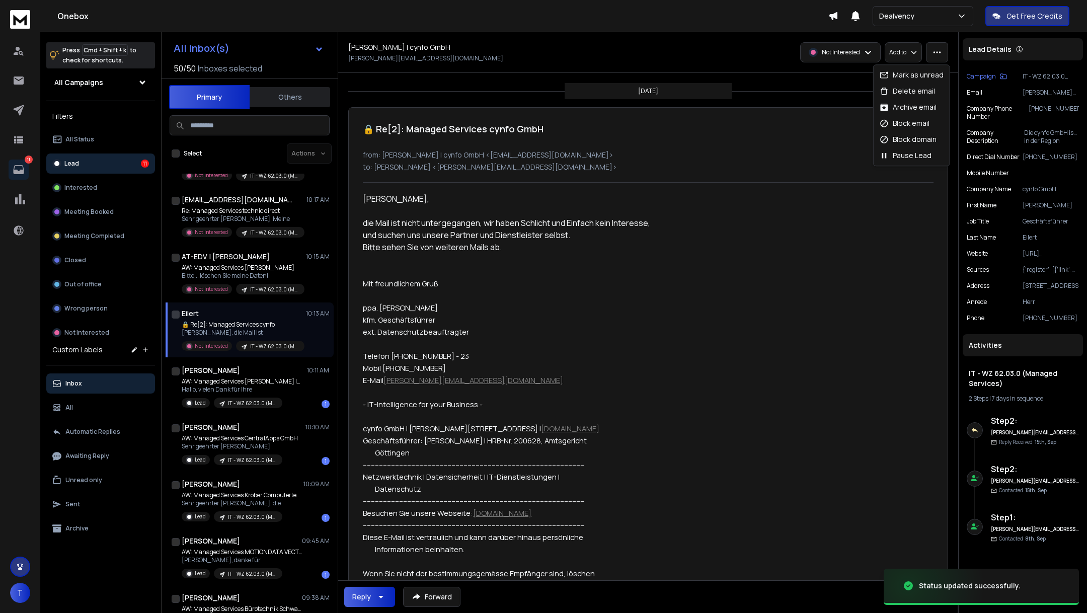
click at [937, 51] on icon "button" at bounding box center [936, 52] width 9 height 9
click at [922, 143] on div "Block domain" at bounding box center [908, 139] width 57 height 10
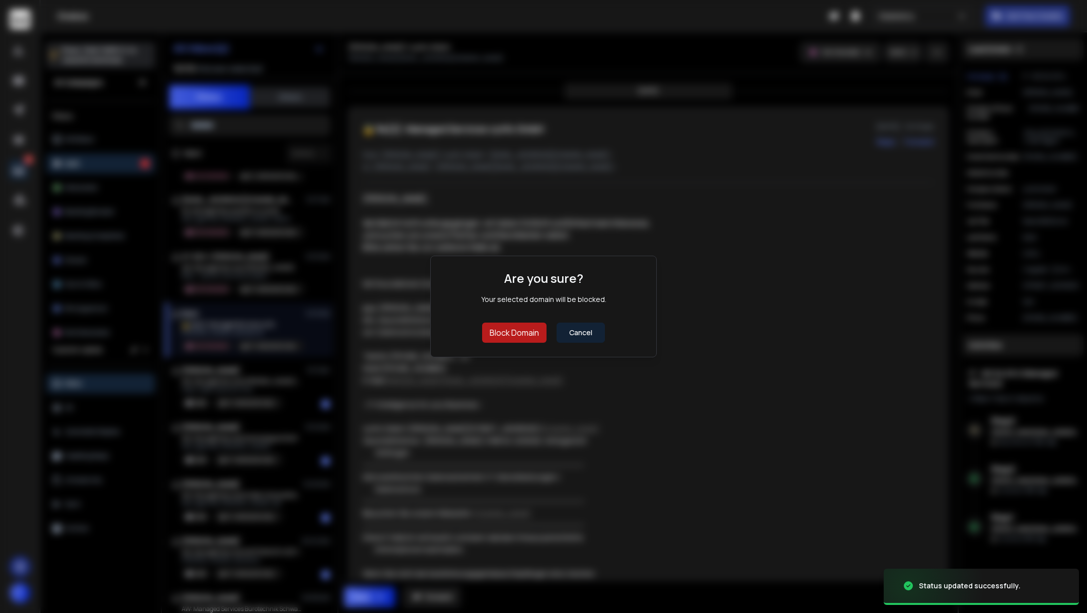
click at [531, 324] on button "Block Domain" at bounding box center [514, 333] width 64 height 20
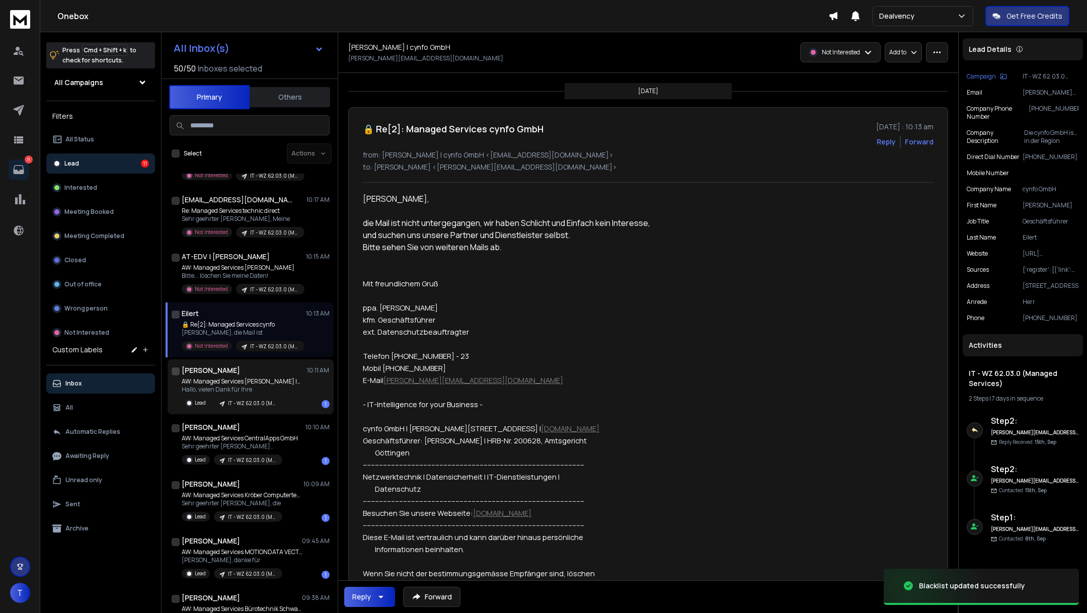
click at [282, 410] on div "[PERSON_NAME] 10:11 AM AW: Managed Services [PERSON_NAME] IT-Service Hallo, vie…" at bounding box center [251, 386] width 166 height 55
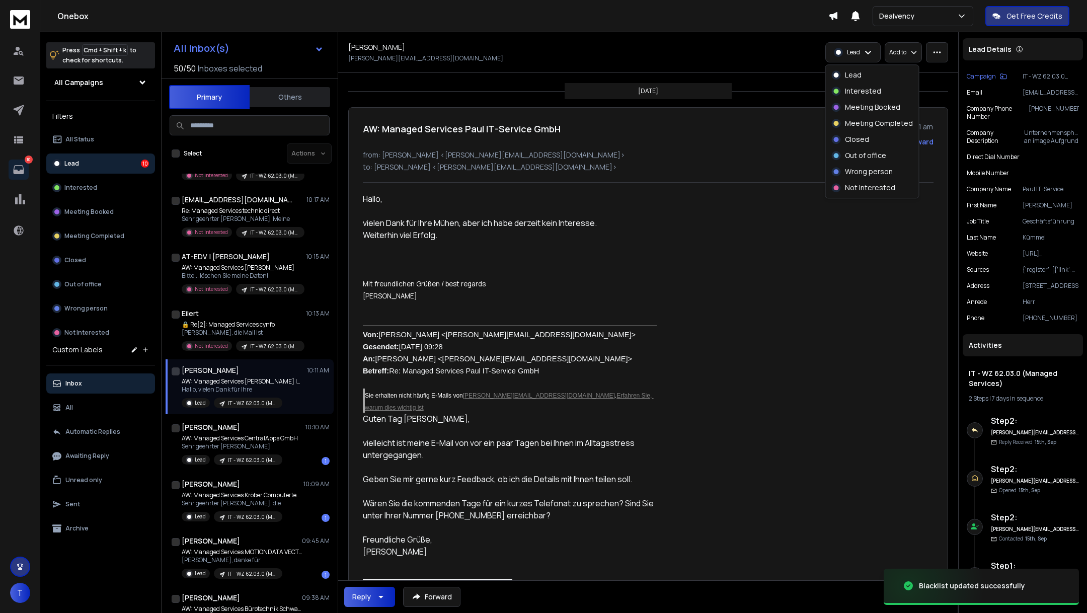
click at [839, 55] on div at bounding box center [838, 52] width 9 height 9
click at [860, 184] on p "Not Interested" at bounding box center [870, 188] width 50 height 10
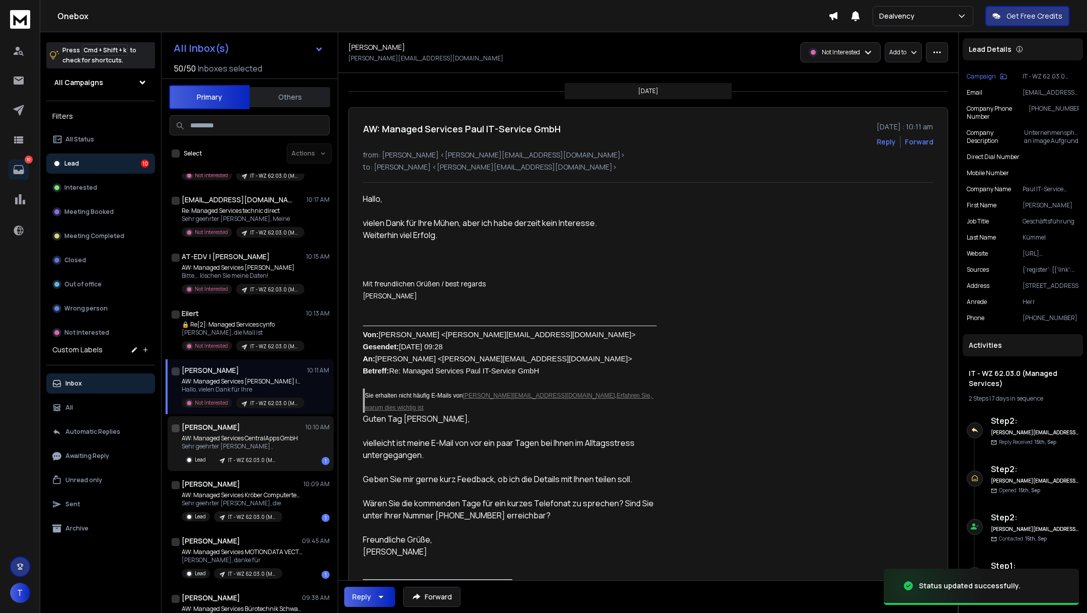
click at [227, 451] on div "AW: Managed Services CentralApps GmbH Sehr geehrter [PERSON_NAME] , Lead IT - W…" at bounding box center [240, 449] width 116 height 31
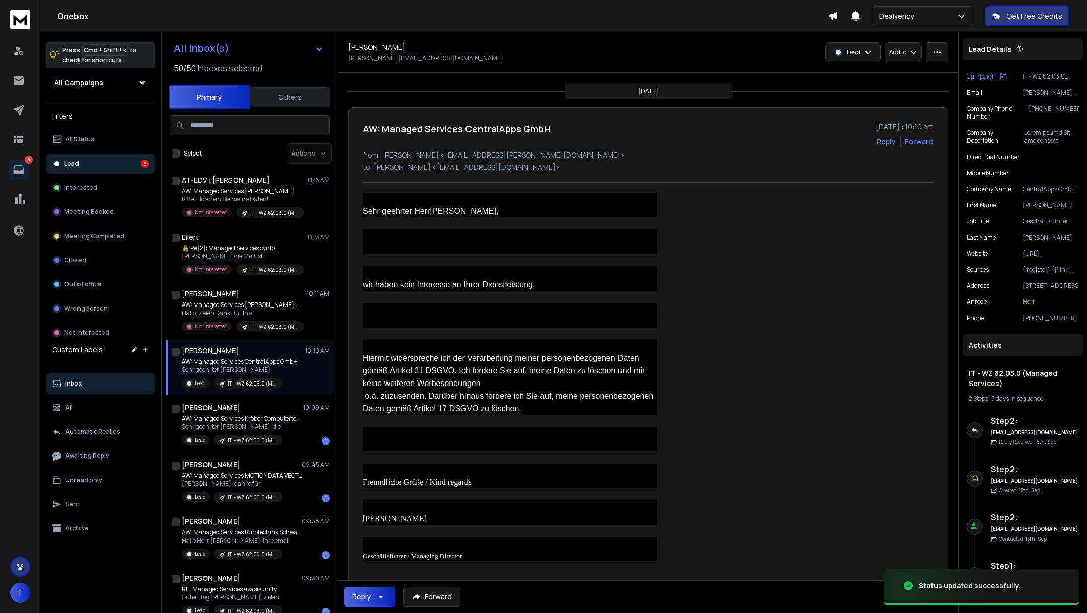
scroll to position [1338, 0]
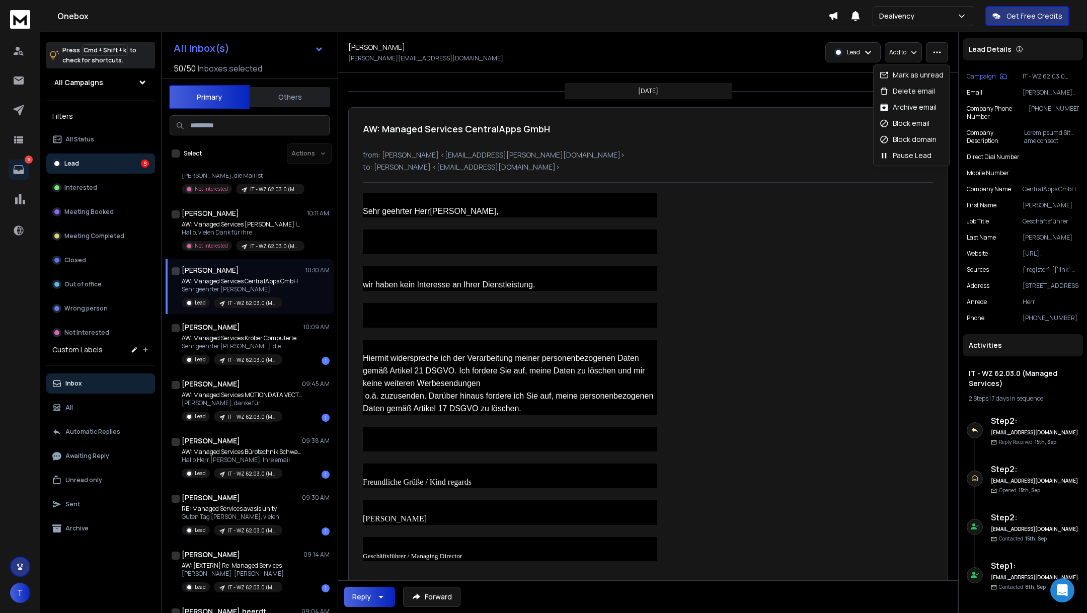
click at [939, 52] on icon "button" at bounding box center [937, 52] width 8 height 2
click at [932, 141] on div "Block domain" at bounding box center [908, 139] width 57 height 10
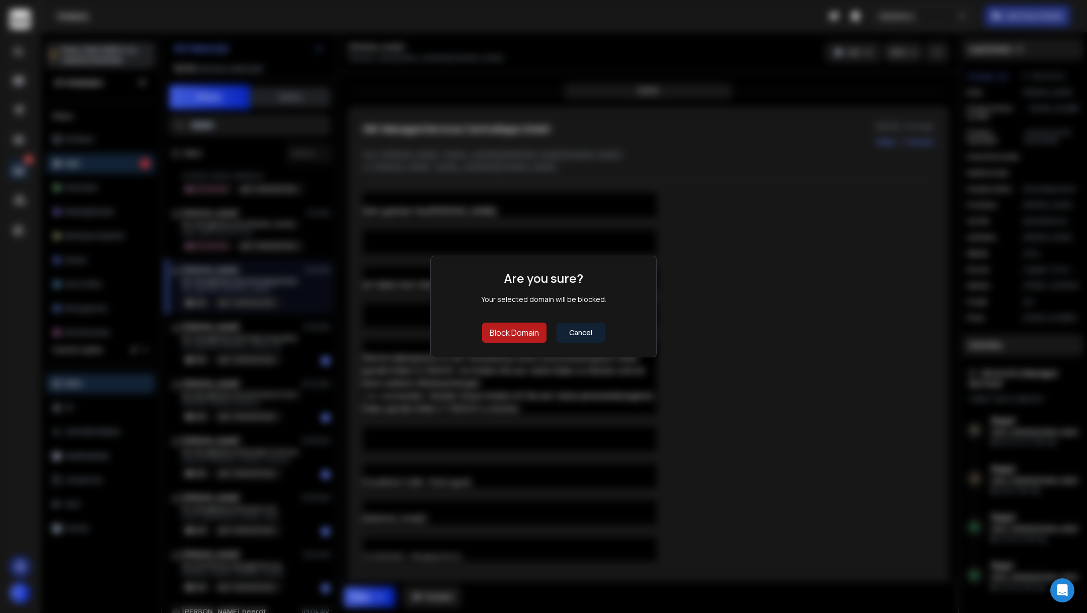
click at [509, 334] on button "Block Domain" at bounding box center [514, 333] width 64 height 20
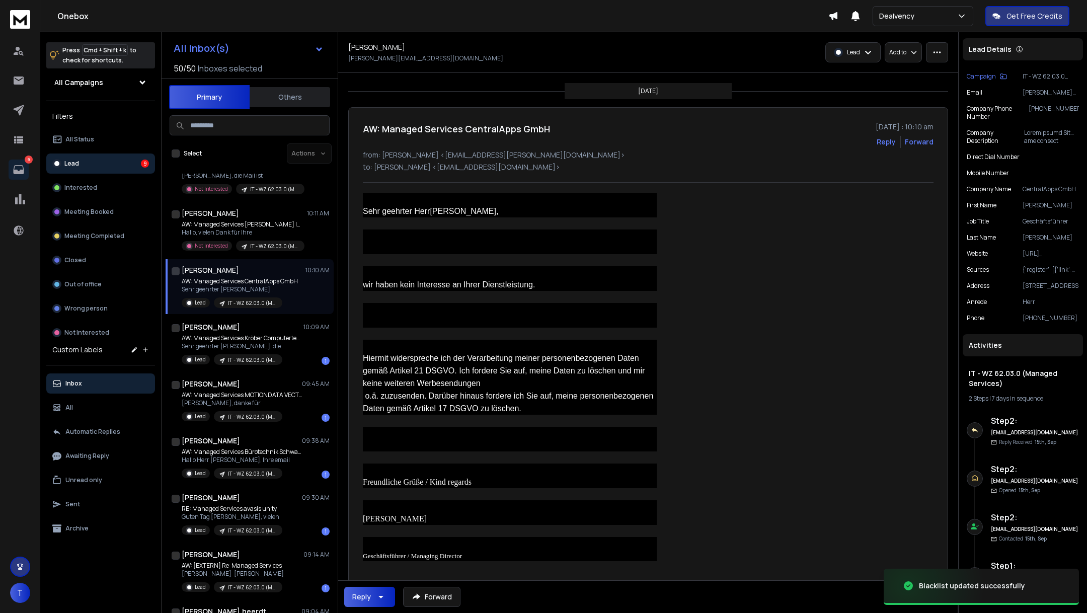
click at [845, 56] on div "Lead" at bounding box center [853, 52] width 54 height 19
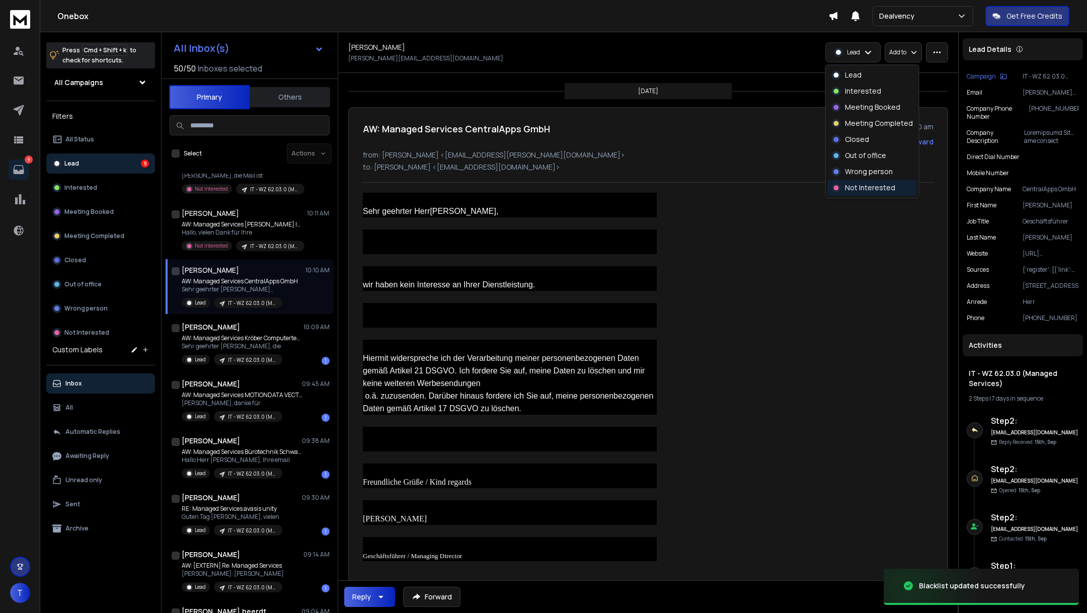
click at [852, 184] on p "Not Interested" at bounding box center [870, 188] width 50 height 10
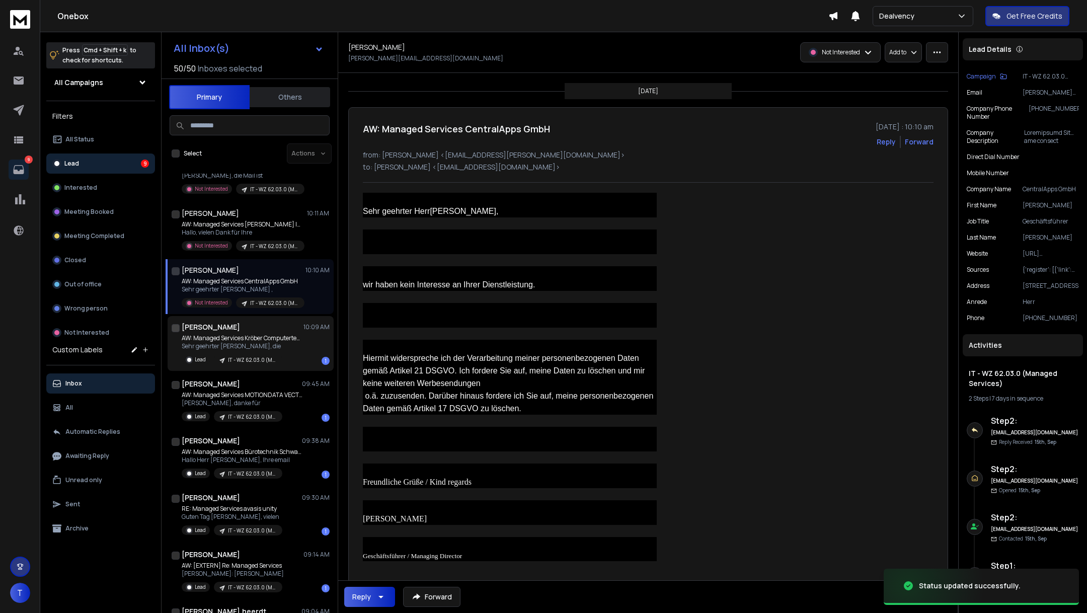
click at [283, 347] on p "Sehr geehrter [PERSON_NAME], die" at bounding box center [242, 346] width 121 height 8
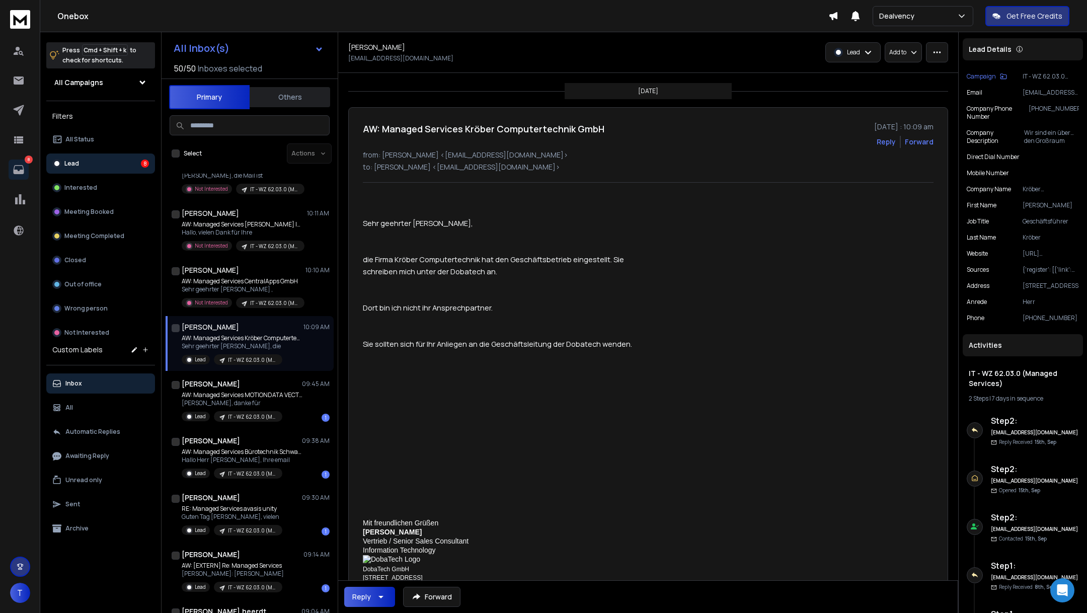
click at [850, 54] on p "Lead" at bounding box center [853, 52] width 13 height 8
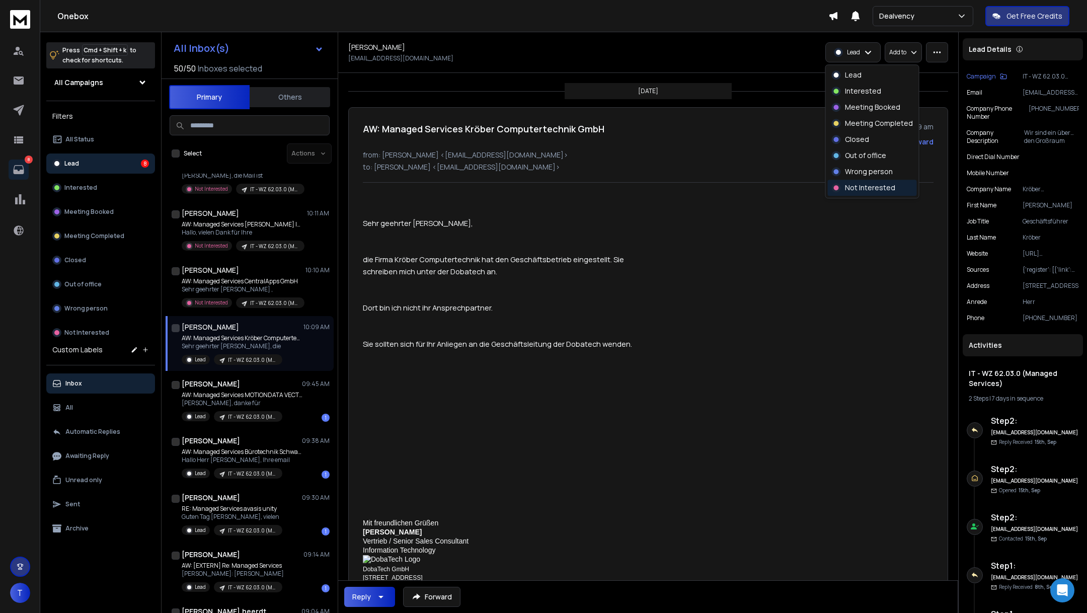
click at [850, 186] on p "Not Interested" at bounding box center [870, 188] width 50 height 10
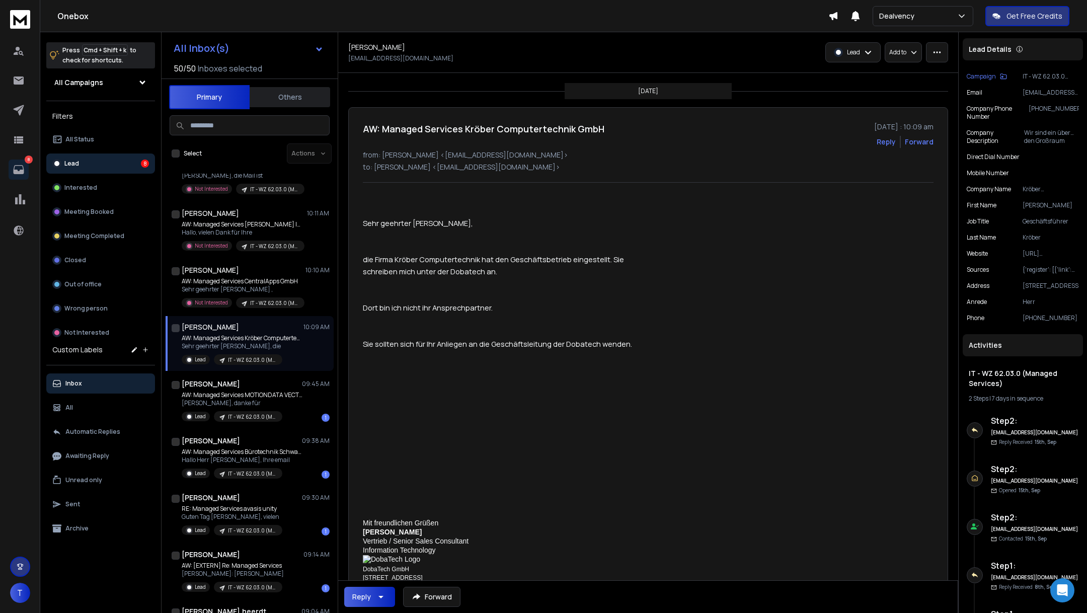
click at [935, 43] on button "button" at bounding box center [937, 52] width 22 height 20
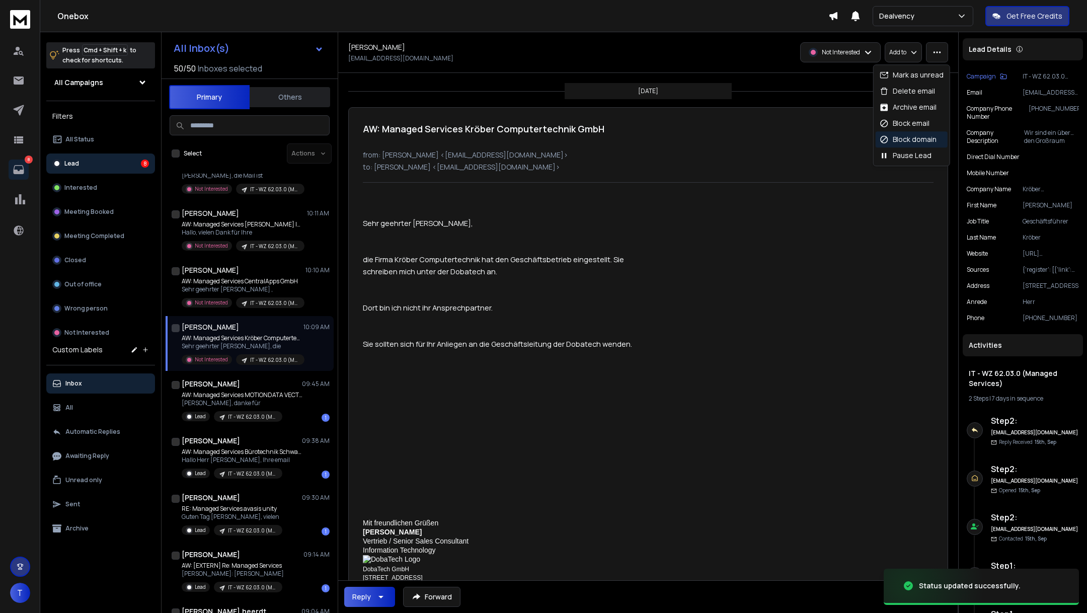
click at [924, 142] on div "Block domain" at bounding box center [908, 139] width 57 height 10
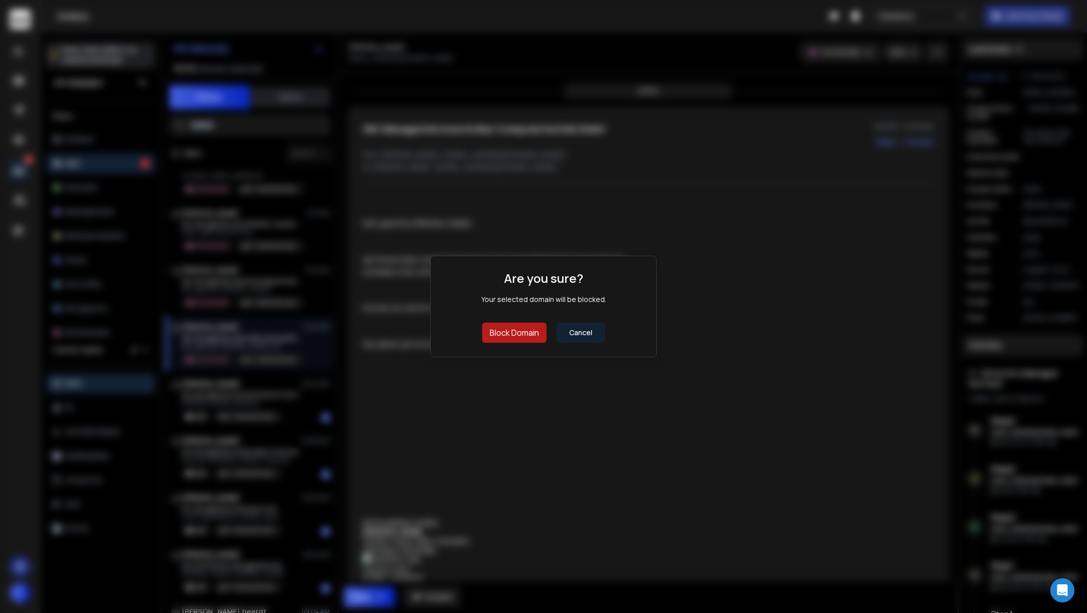
click at [511, 342] on button "Block Domain" at bounding box center [514, 333] width 64 height 20
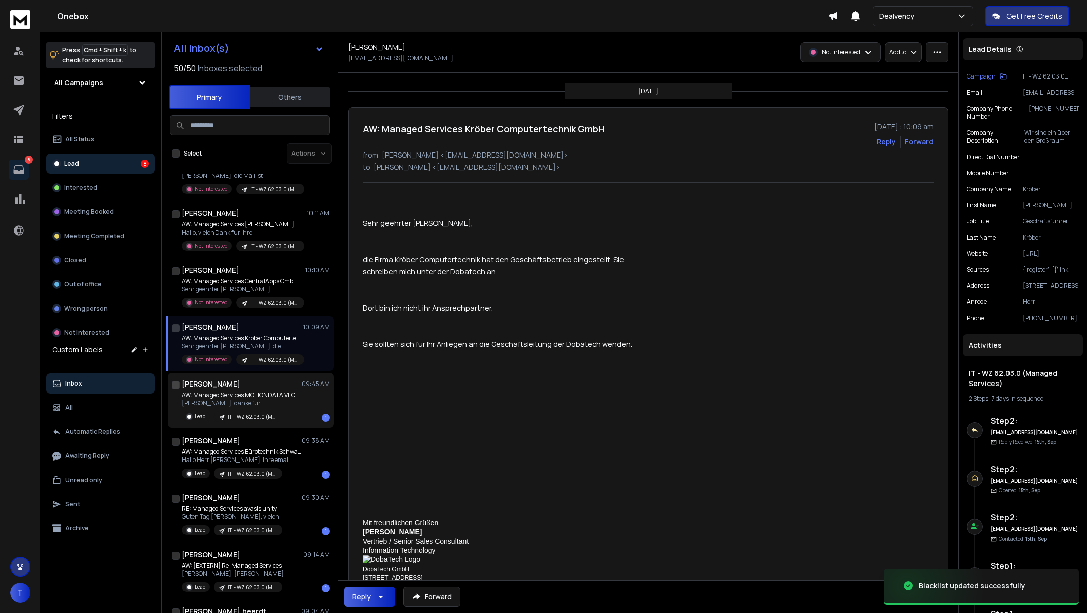
click at [273, 394] on p "AW: Managed Services MOTIONDATA VECTOR" at bounding box center [242, 395] width 121 height 8
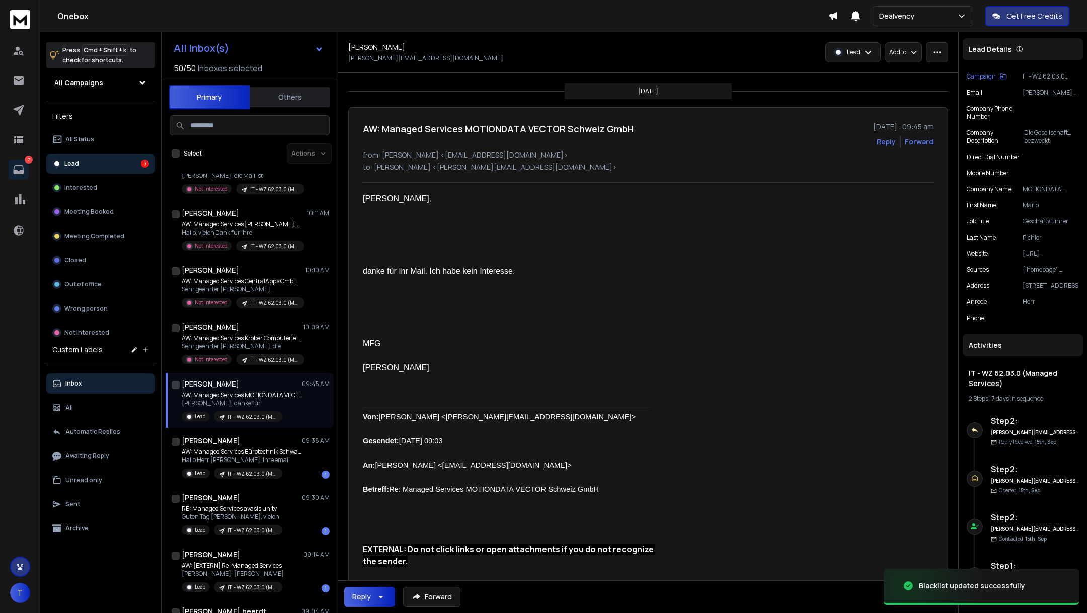
click at [831, 59] on div "Lead" at bounding box center [853, 52] width 54 height 19
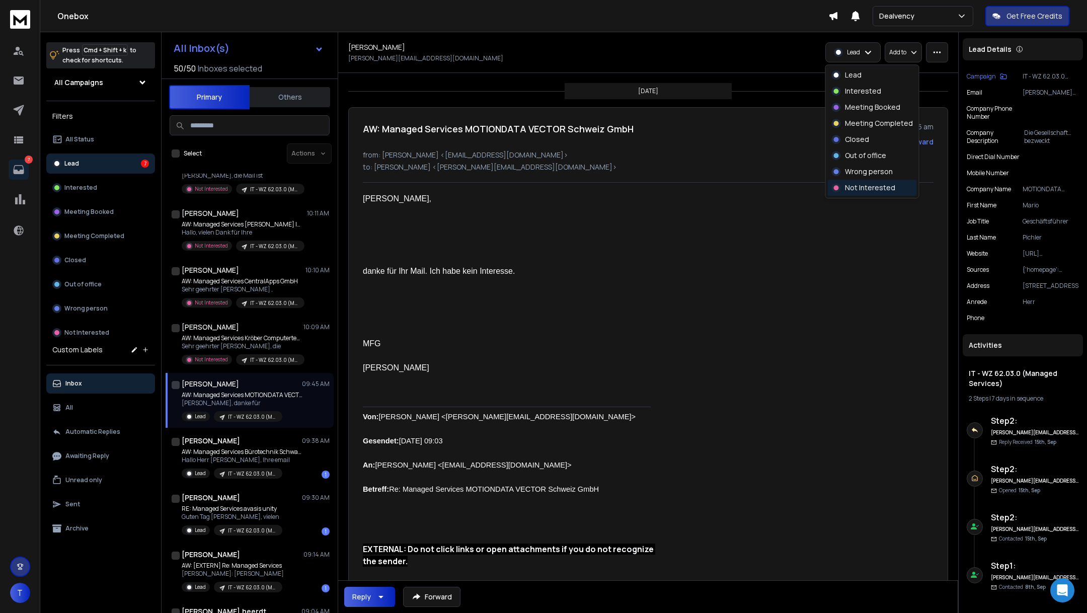
click at [851, 186] on p "Not Interested" at bounding box center [870, 188] width 50 height 10
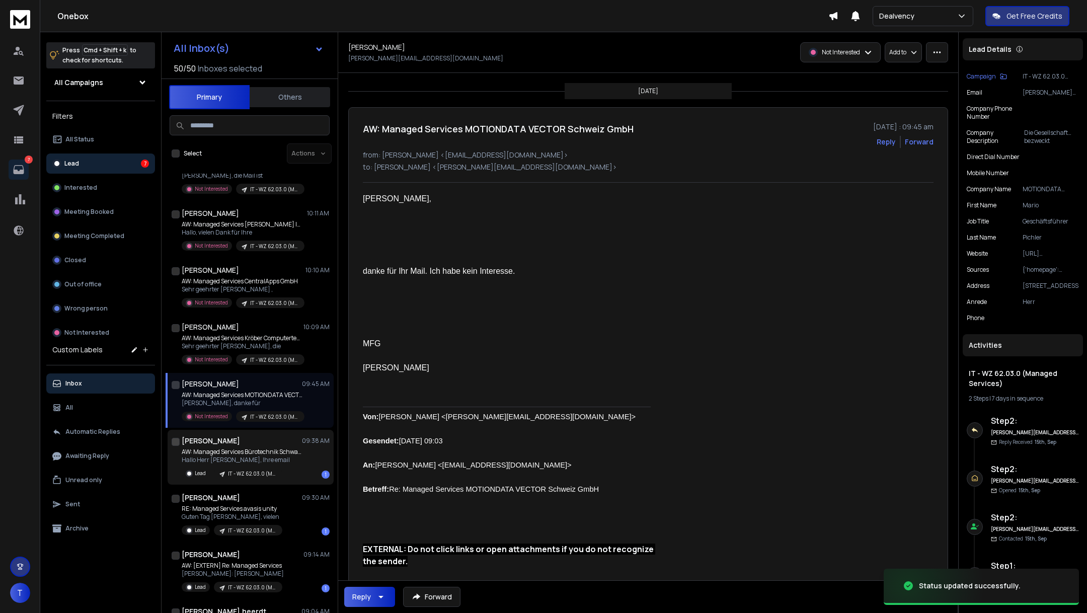
click at [306, 439] on p "09:38 AM" at bounding box center [316, 441] width 28 height 8
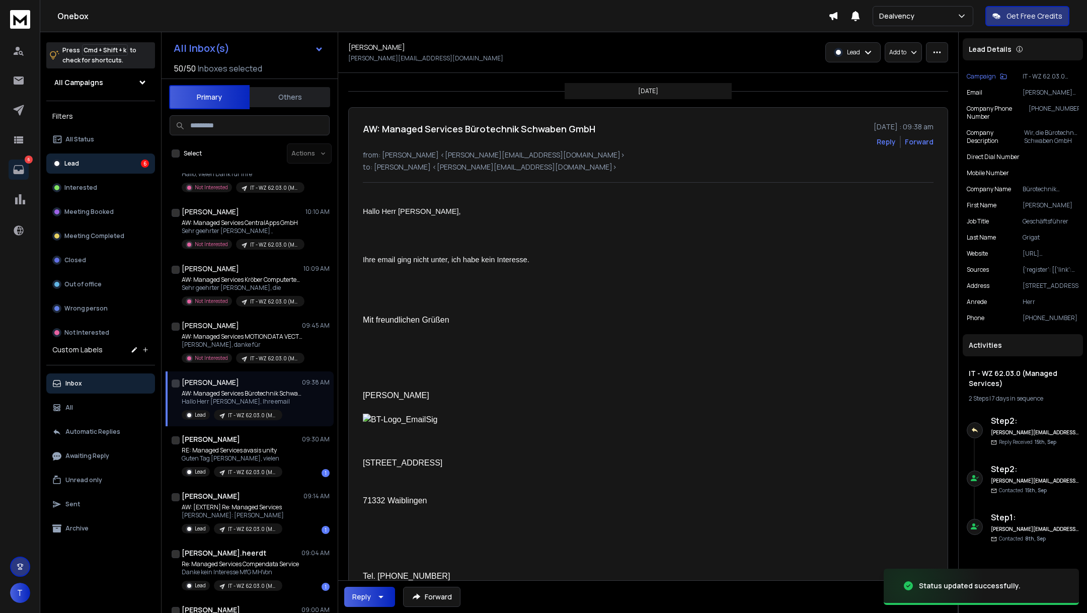
scroll to position [1434, 0]
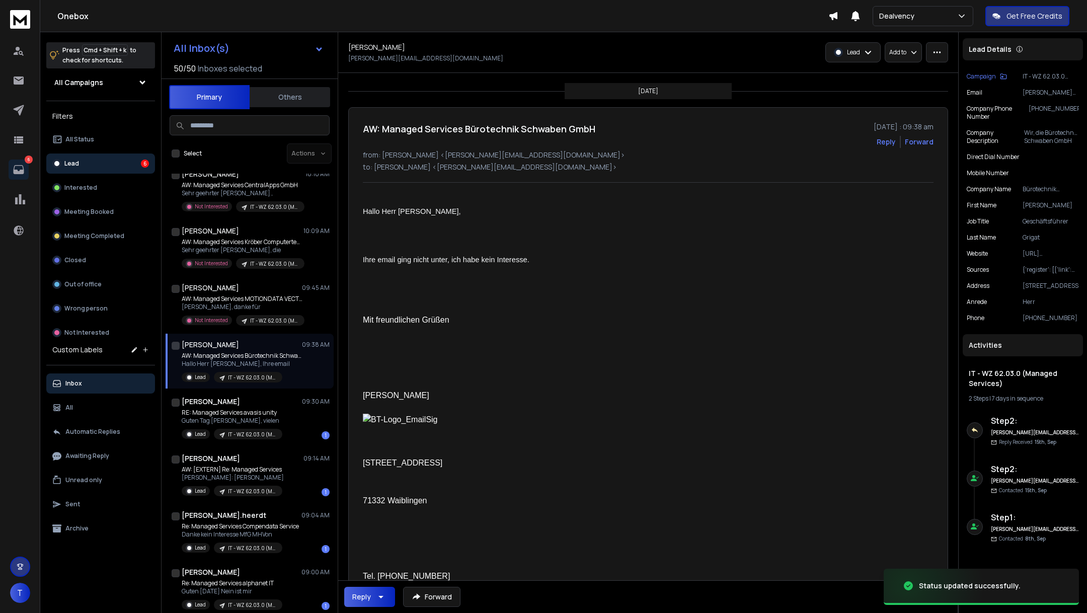
click at [867, 59] on div "Lead" at bounding box center [853, 52] width 54 height 19
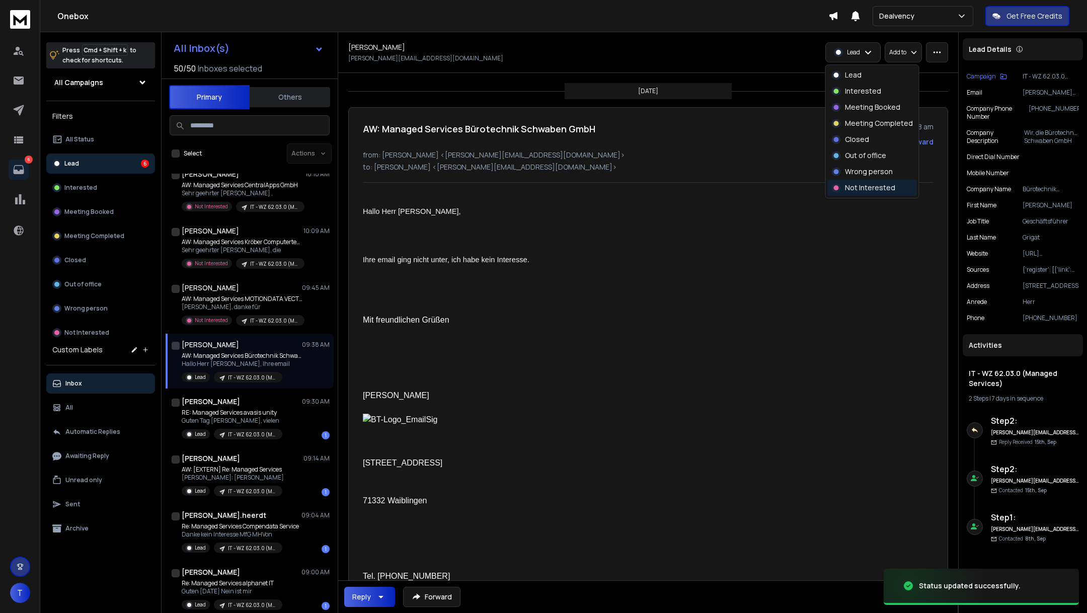
click at [846, 186] on p "Not Interested" at bounding box center [870, 188] width 50 height 10
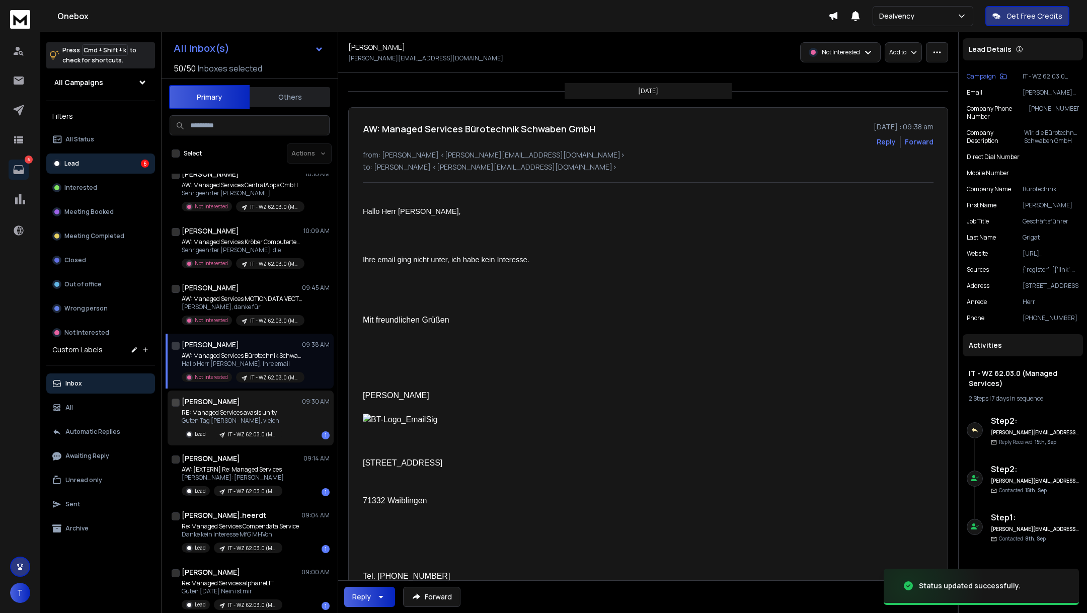
click at [278, 417] on p "Guten Tag [PERSON_NAME], vielen" at bounding box center [232, 421] width 101 height 8
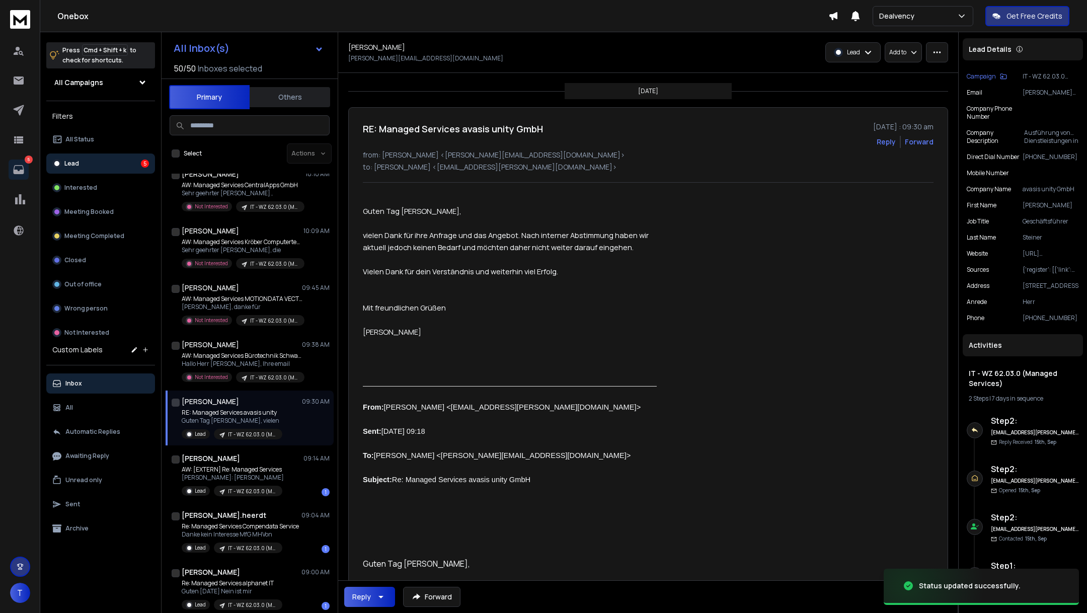
click at [861, 40] on div "[PERSON_NAME] [PERSON_NAME] [PERSON_NAME][EMAIL_ADDRESS][DOMAIN_NAME] Lead Add …" at bounding box center [648, 52] width 620 height 41
click at [861, 52] on div "Lead" at bounding box center [853, 52] width 54 height 19
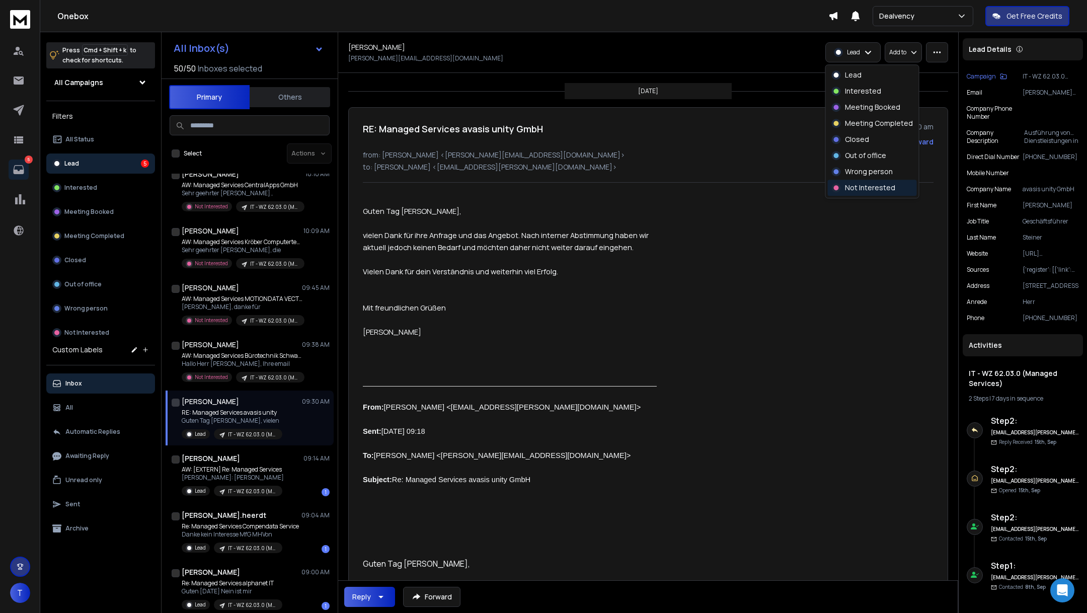
click at [849, 188] on p "Not Interested" at bounding box center [870, 188] width 50 height 10
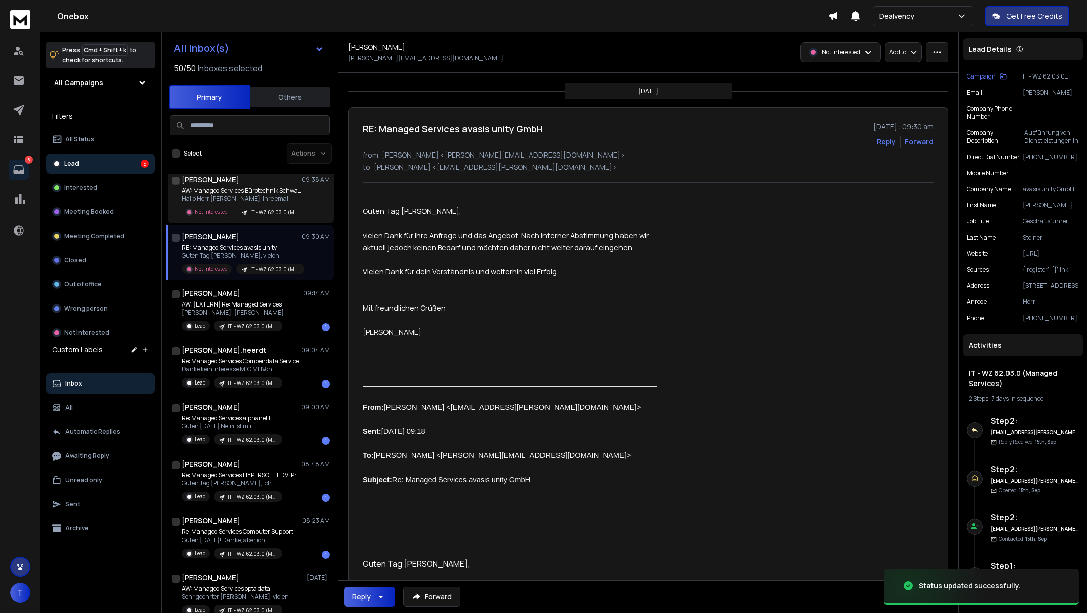
scroll to position [1623, 0]
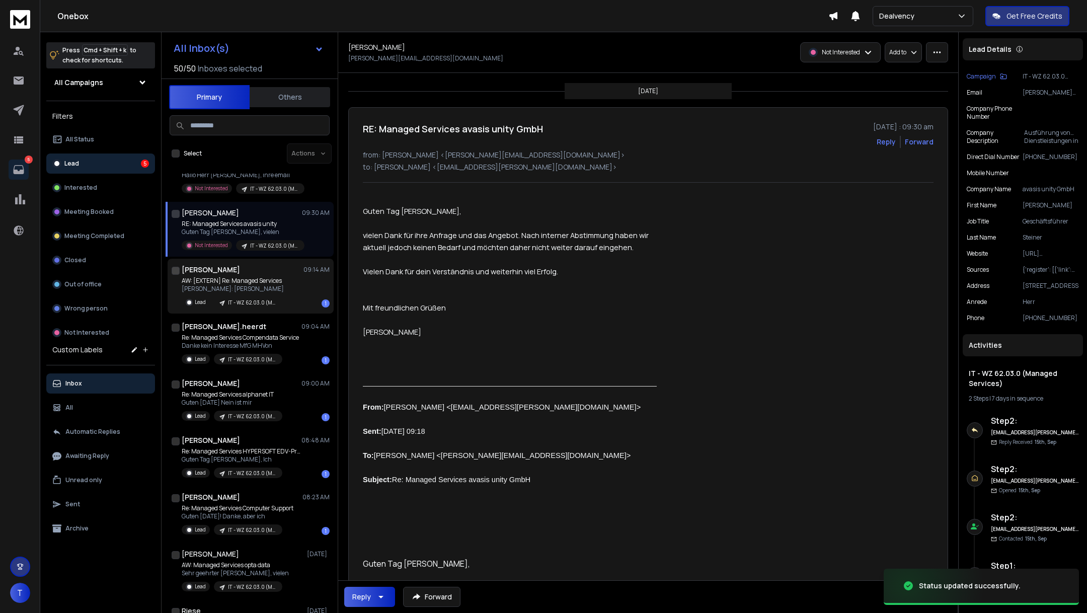
click at [258, 285] on p "[PERSON_NAME]: [PERSON_NAME]" at bounding box center [233, 289] width 102 height 8
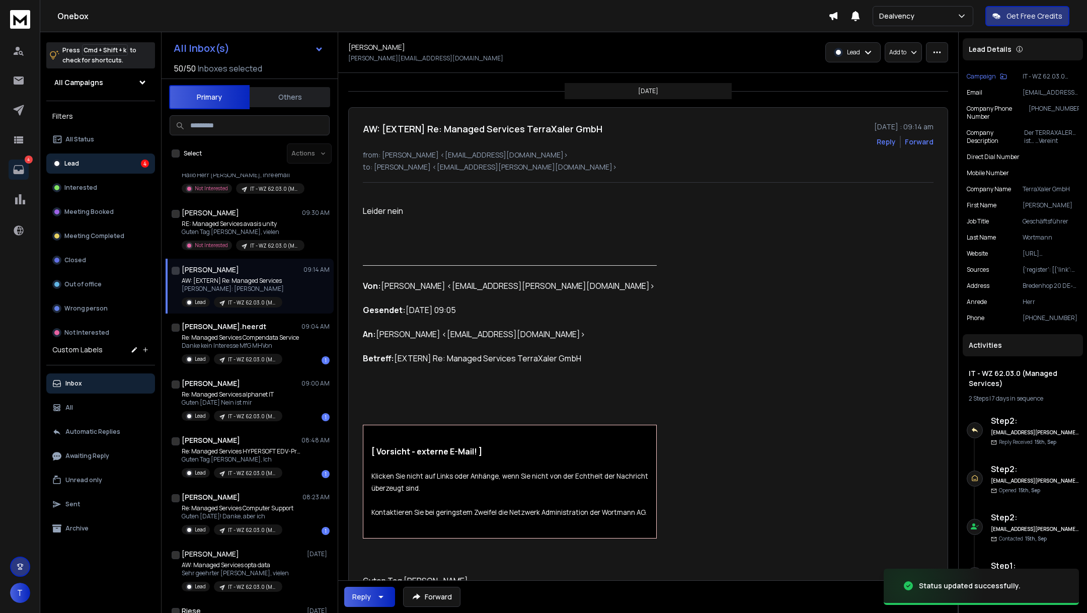
click at [852, 52] on p "Lead" at bounding box center [853, 52] width 13 height 8
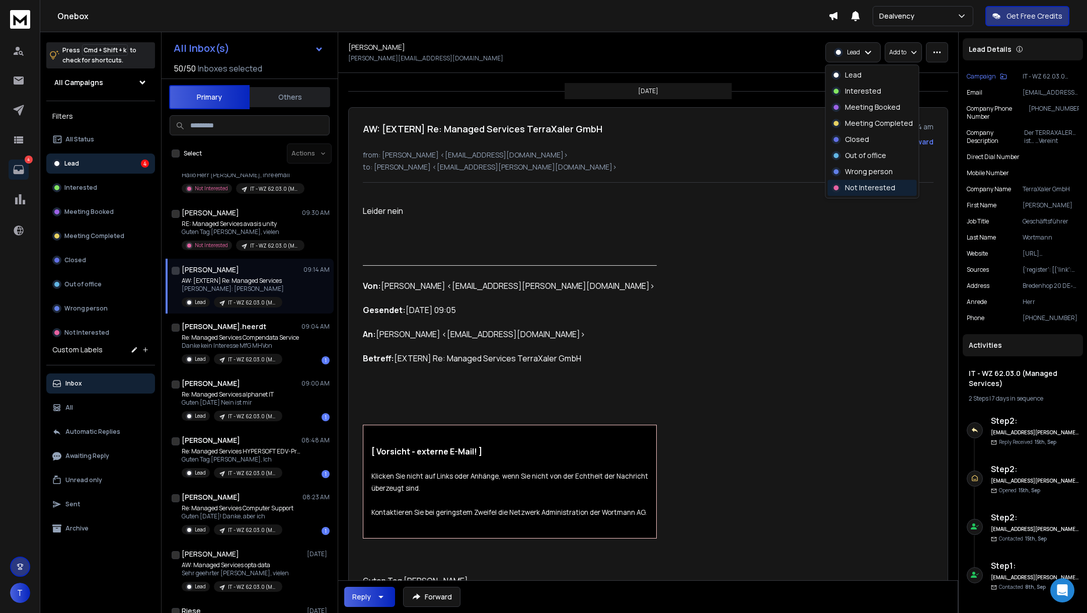
click at [851, 181] on div "Not Interested" at bounding box center [872, 188] width 89 height 16
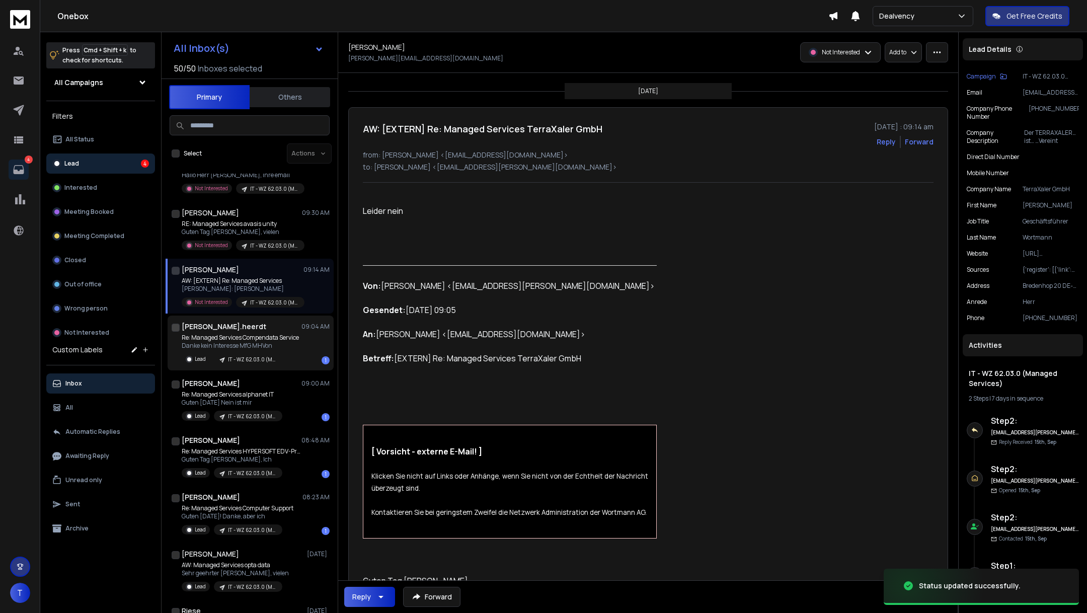
click at [282, 360] on div "Lead IT - WZ 62.03.0 (Managed Services)" at bounding box center [240, 359] width 117 height 11
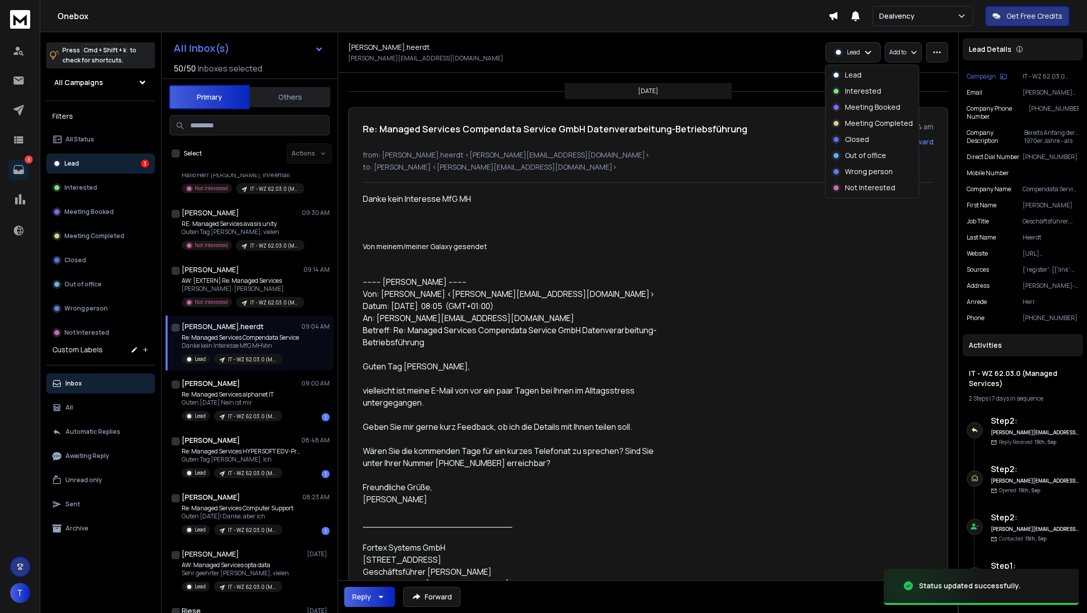
click at [843, 56] on div "Lead" at bounding box center [853, 52] width 54 height 19
click at [840, 184] on div "Not Interested" at bounding box center [863, 188] width 63 height 10
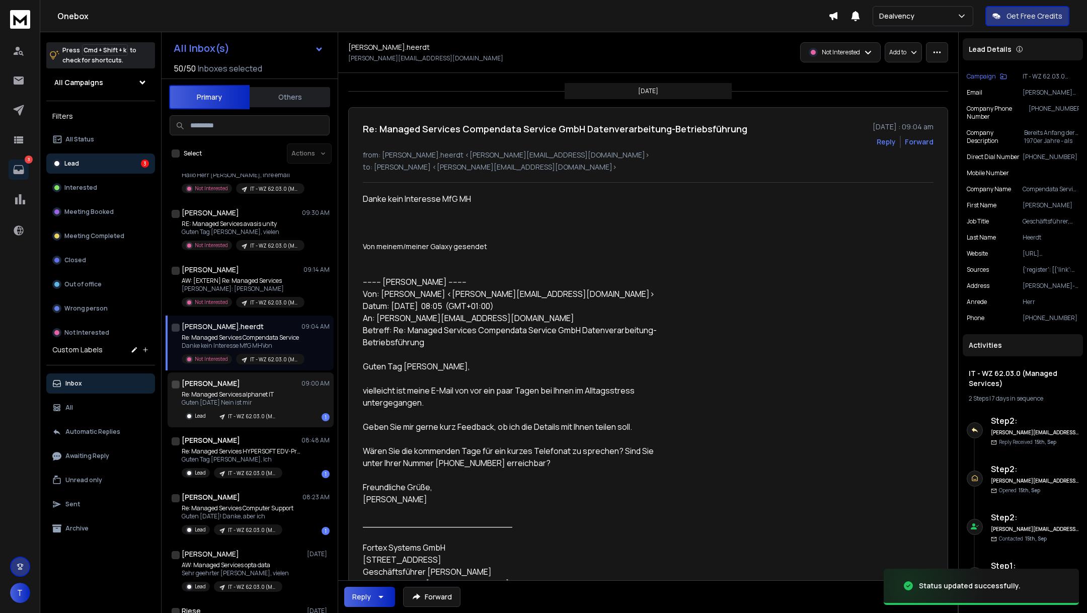
click at [287, 397] on div "Re: Managed Services alphanet IT Guten [DATE] Nein ist mir Lead IT - WZ 62.03.0…" at bounding box center [256, 405] width 148 height 31
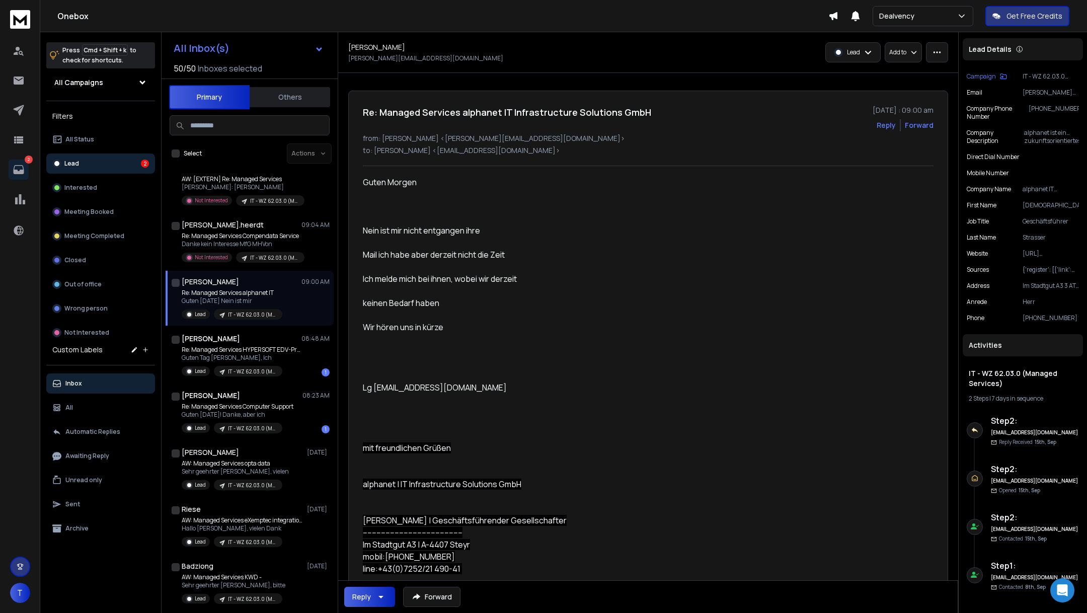
scroll to position [0, 0]
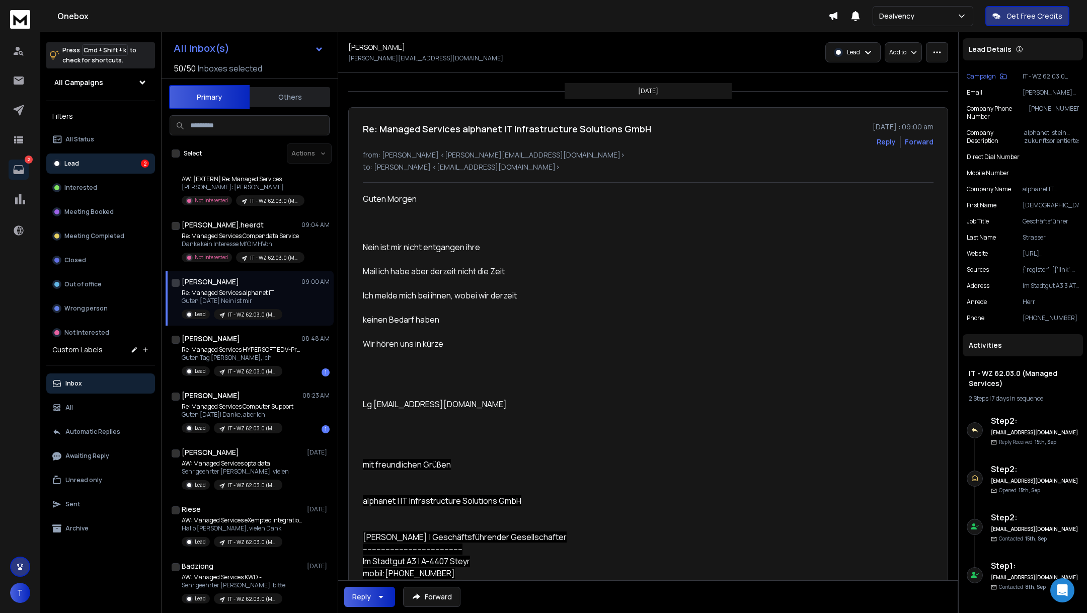
click at [849, 54] on p "Lead" at bounding box center [853, 52] width 13 height 8
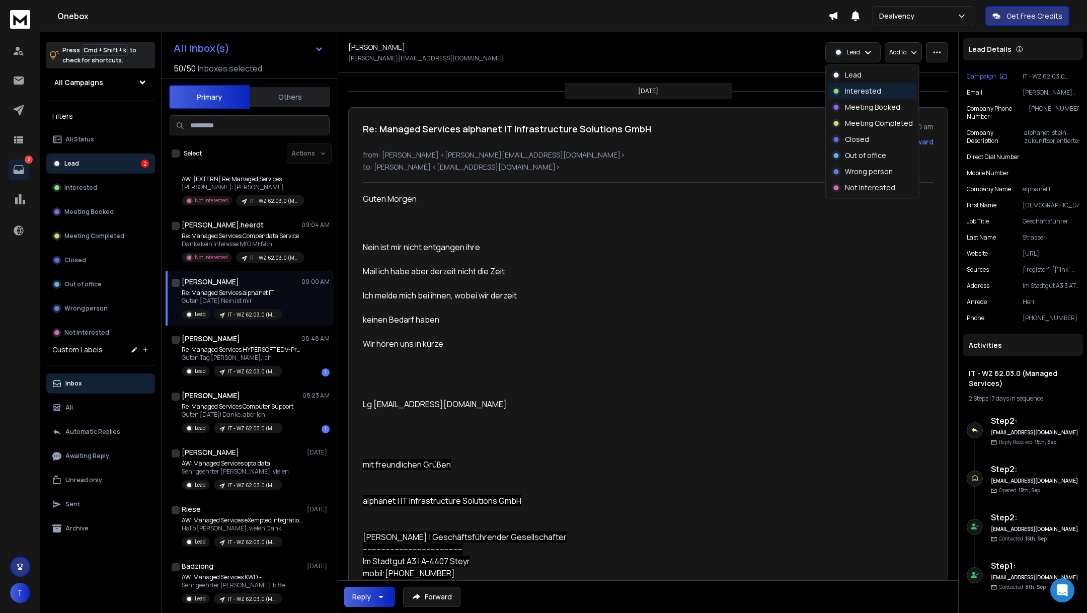
click at [854, 91] on p "Interested" at bounding box center [863, 91] width 36 height 10
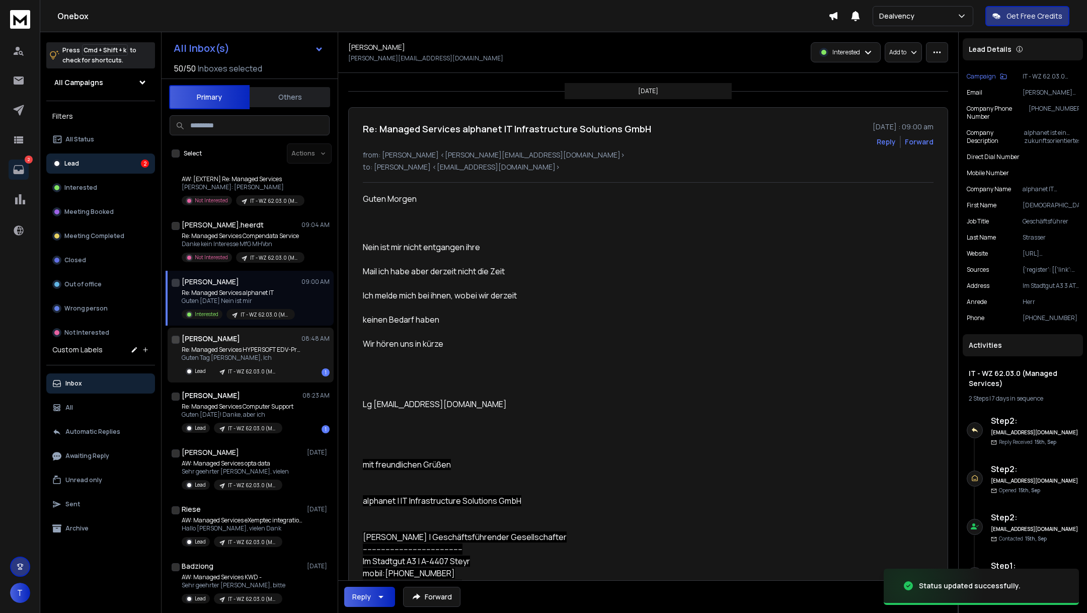
click at [300, 357] on p "Guten Tag [PERSON_NAME], Ich" at bounding box center [242, 358] width 121 height 8
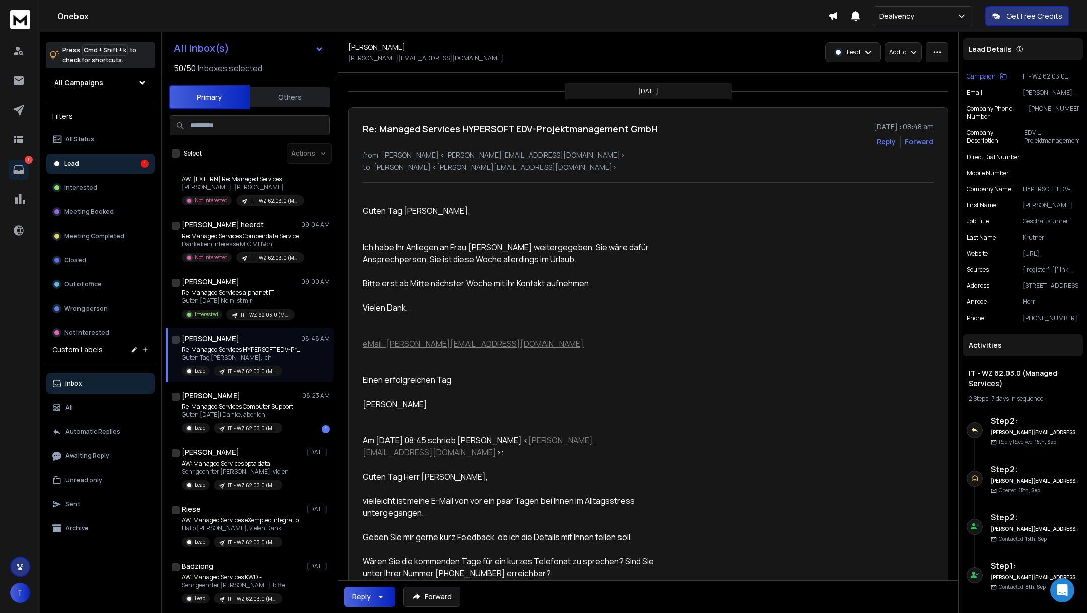
click at [851, 63] on div "[PERSON_NAME] [PERSON_NAME] [PERSON_NAME][EMAIL_ADDRESS][DOMAIN_NAME] Lead Add …" at bounding box center [648, 52] width 620 height 41
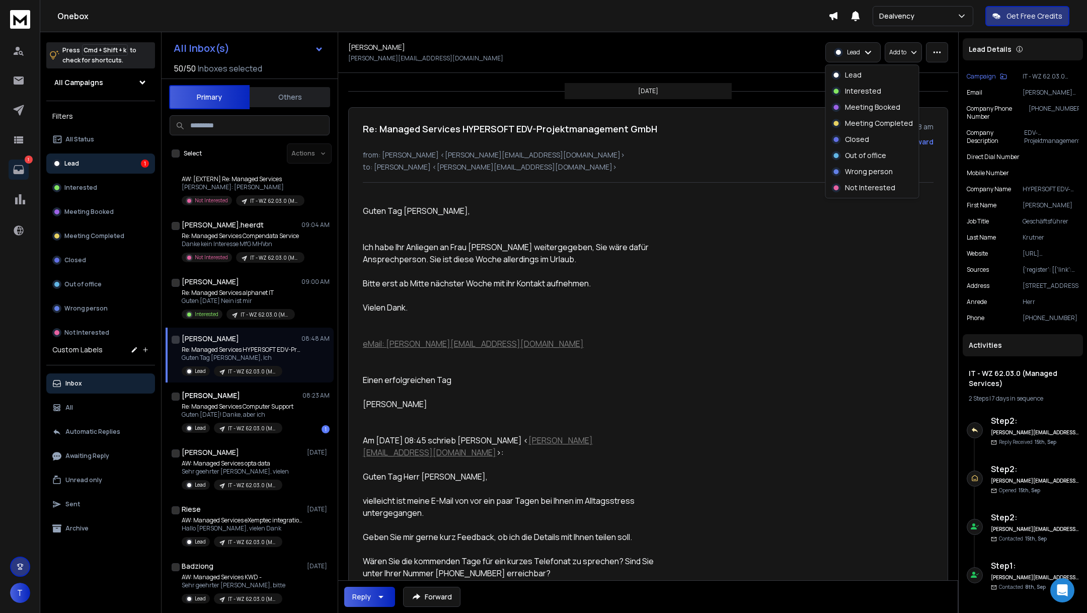
click at [854, 56] on p "Lead" at bounding box center [853, 52] width 13 height 8
click at [861, 93] on p "Interested" at bounding box center [863, 91] width 36 height 10
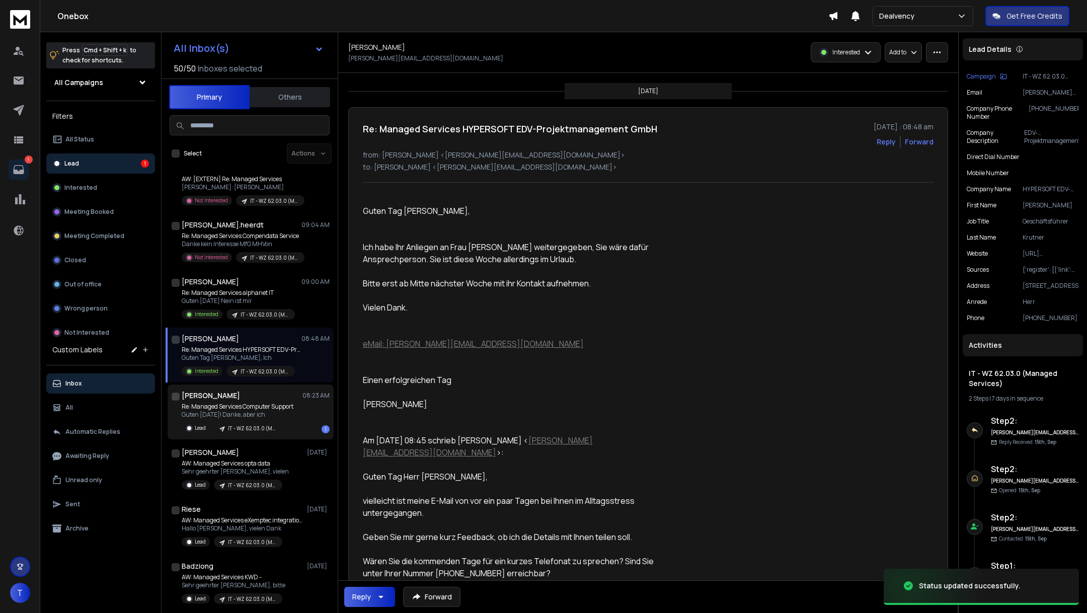
click at [287, 390] on div "[PERSON_NAME] 08:23 AM" at bounding box center [256, 395] width 148 height 10
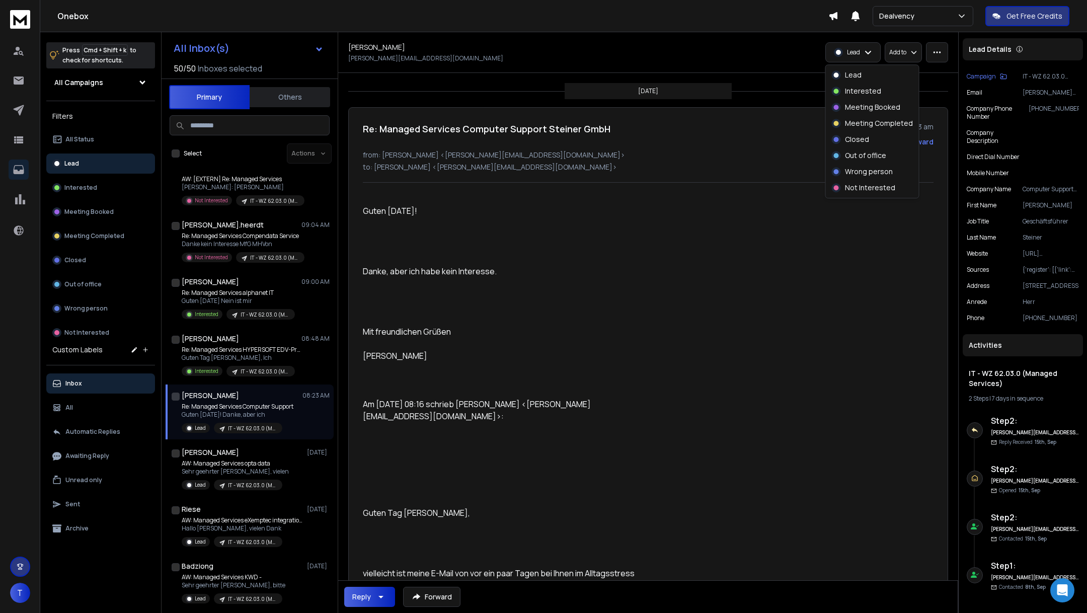
click at [844, 44] on div "Lead" at bounding box center [853, 52] width 54 height 19
click at [851, 188] on p "Not Interested" at bounding box center [870, 188] width 50 height 10
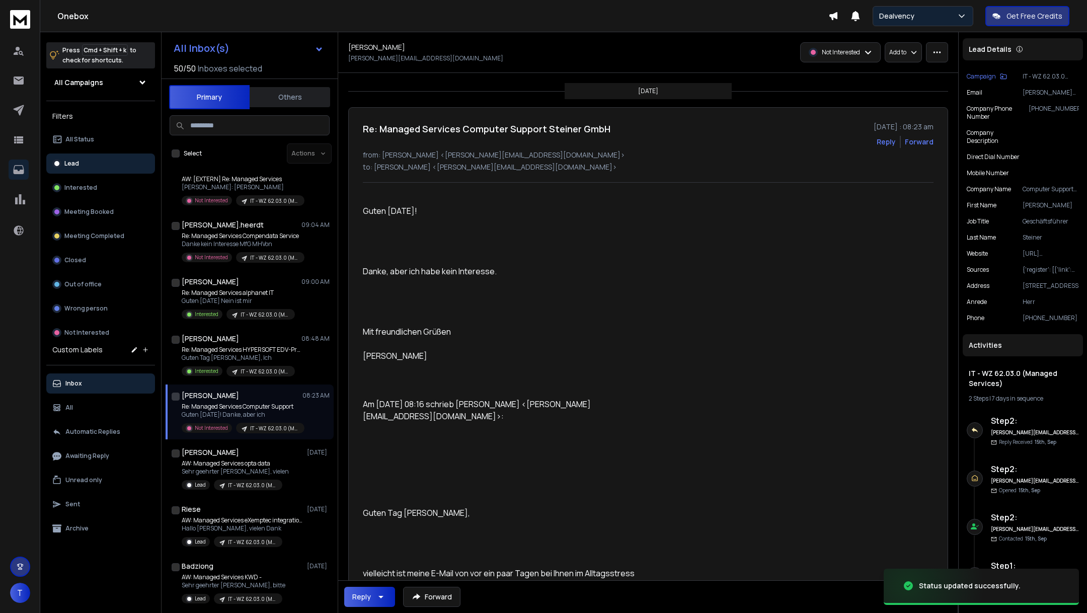
click at [906, 9] on button "Dealvency" at bounding box center [923, 16] width 101 height 20
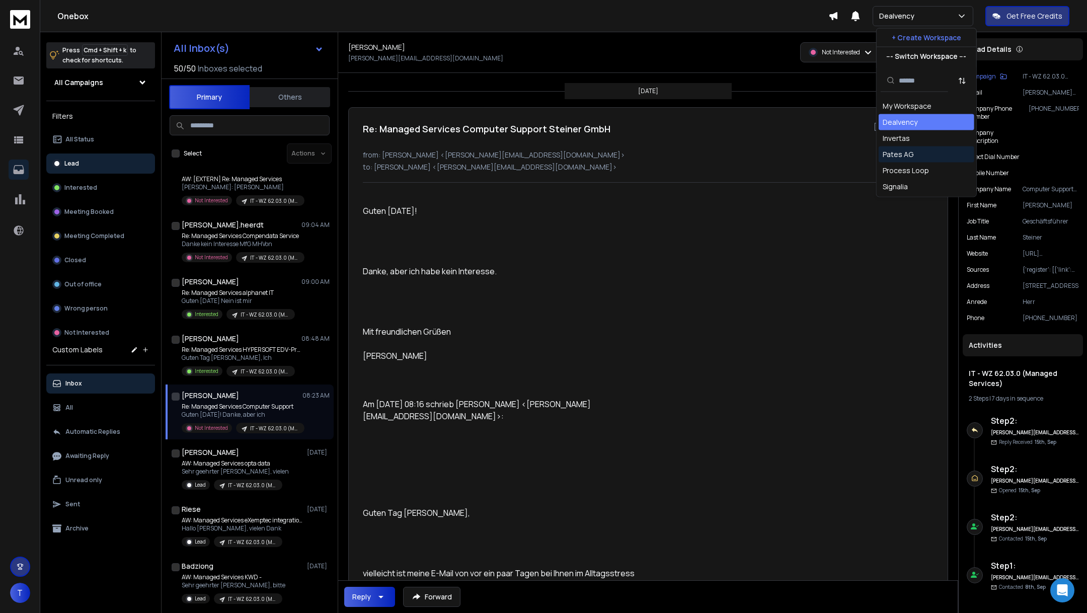
click at [903, 155] on div "Pates AG" at bounding box center [898, 154] width 31 height 10
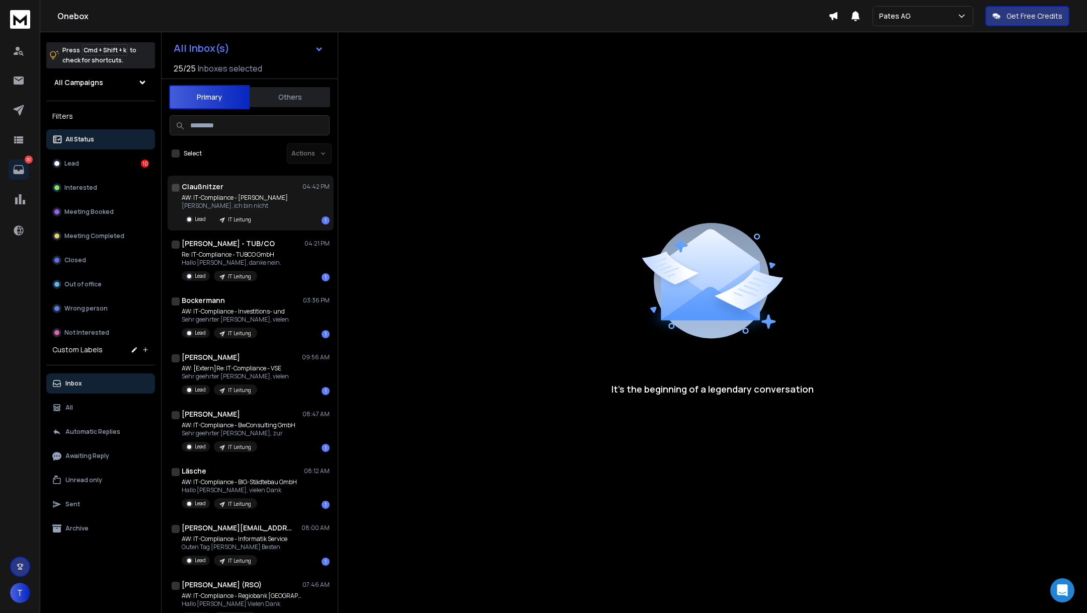
click at [309, 212] on div "AW: IT-Compliance - Harro Höfliger Herr Kraft, ich bin nicht Lead IT Leitung 1" at bounding box center [256, 209] width 148 height 31
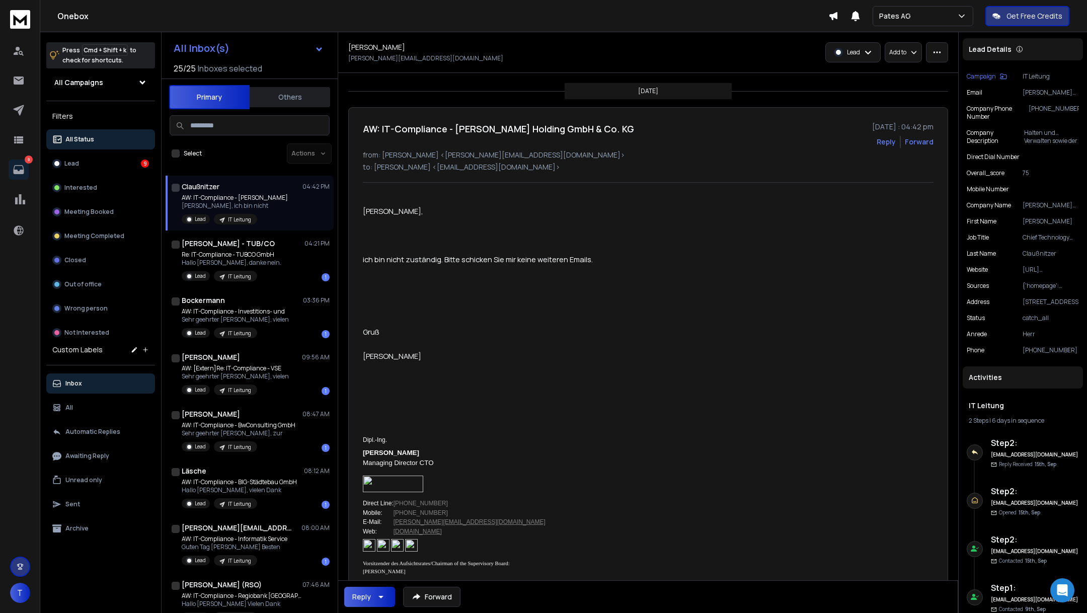
click at [862, 53] on div "Lead" at bounding box center [853, 52] width 54 height 19
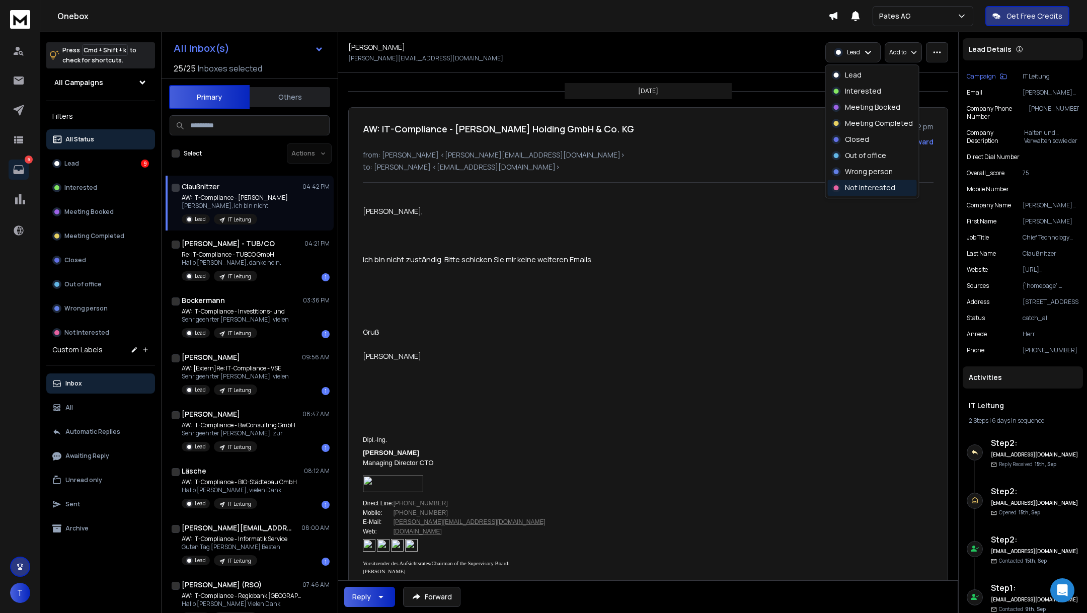
click at [850, 183] on p "Not Interested" at bounding box center [870, 188] width 50 height 10
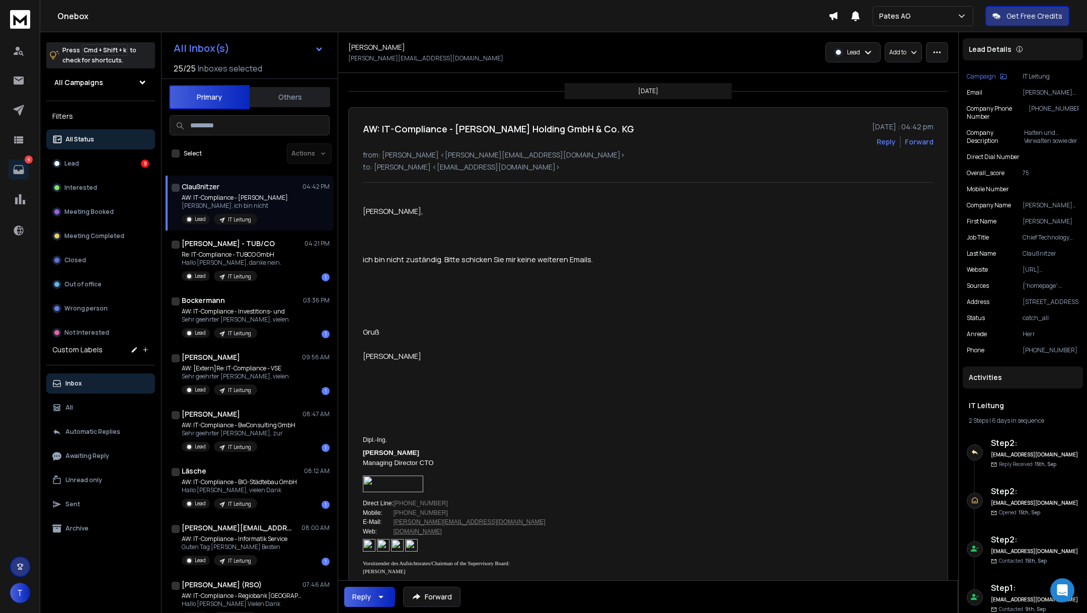
click at [943, 53] on button "button" at bounding box center [937, 52] width 22 height 20
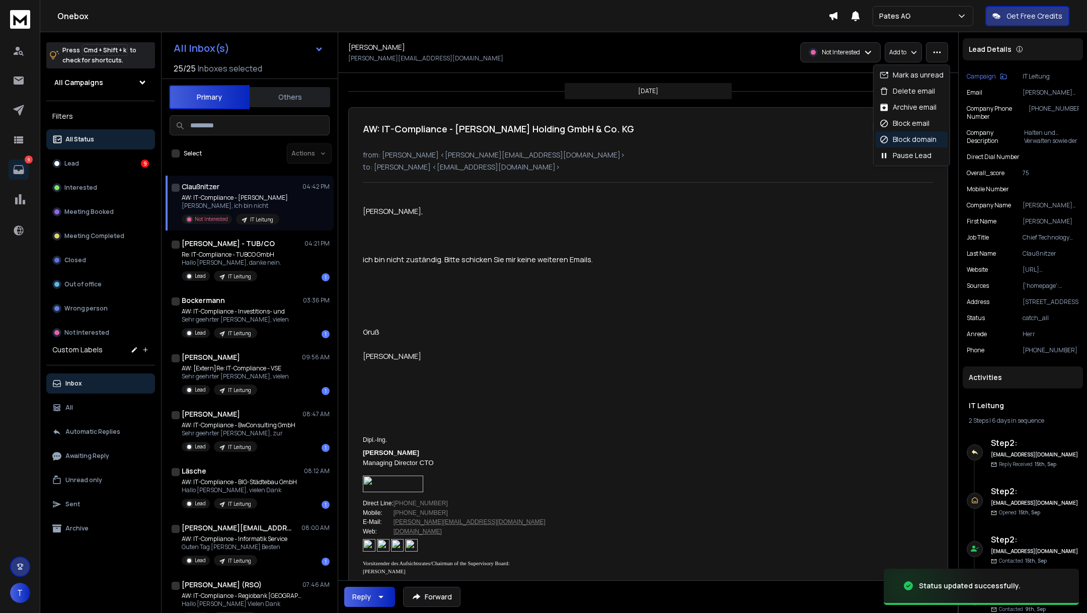
click at [917, 142] on div "Block domain" at bounding box center [908, 139] width 57 height 10
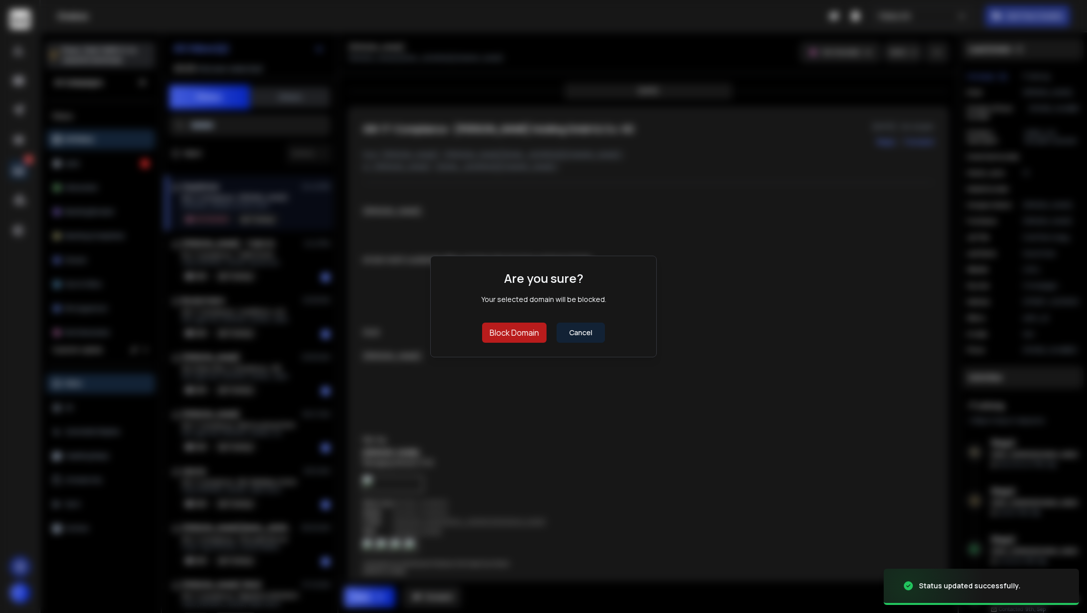
click at [533, 335] on button "Block Domain" at bounding box center [514, 333] width 64 height 20
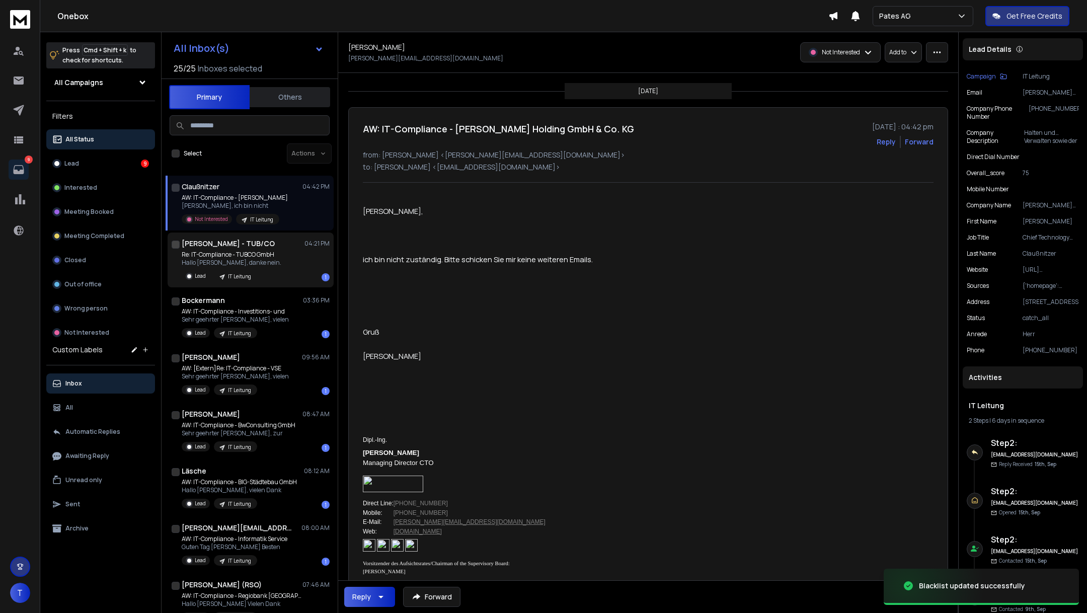
click at [306, 260] on div "Re: IT-Compliance - TUBCO GmbH Hallo Herr Kraft, danke nein. Lead IT Leitung 1" at bounding box center [256, 266] width 148 height 31
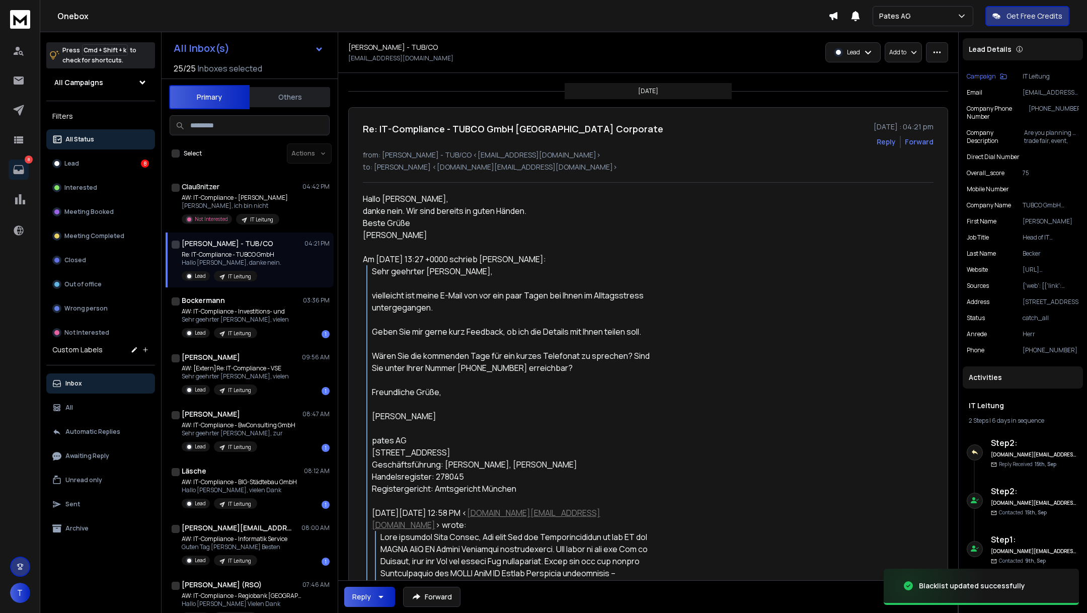
click at [846, 61] on div "Lead" at bounding box center [853, 52] width 54 height 19
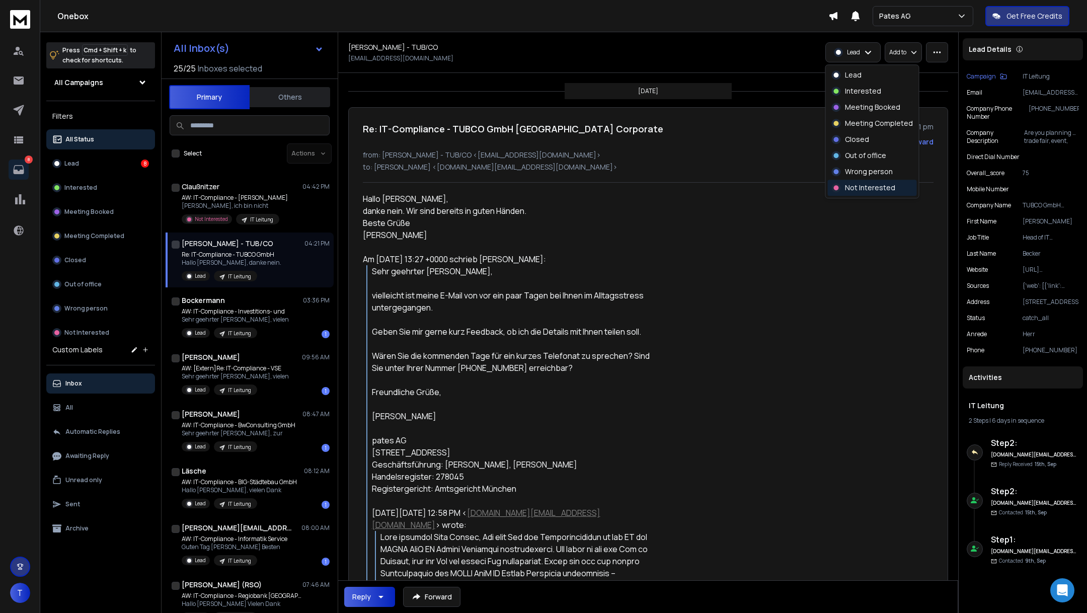
click at [856, 191] on p "Not Interested" at bounding box center [870, 188] width 50 height 10
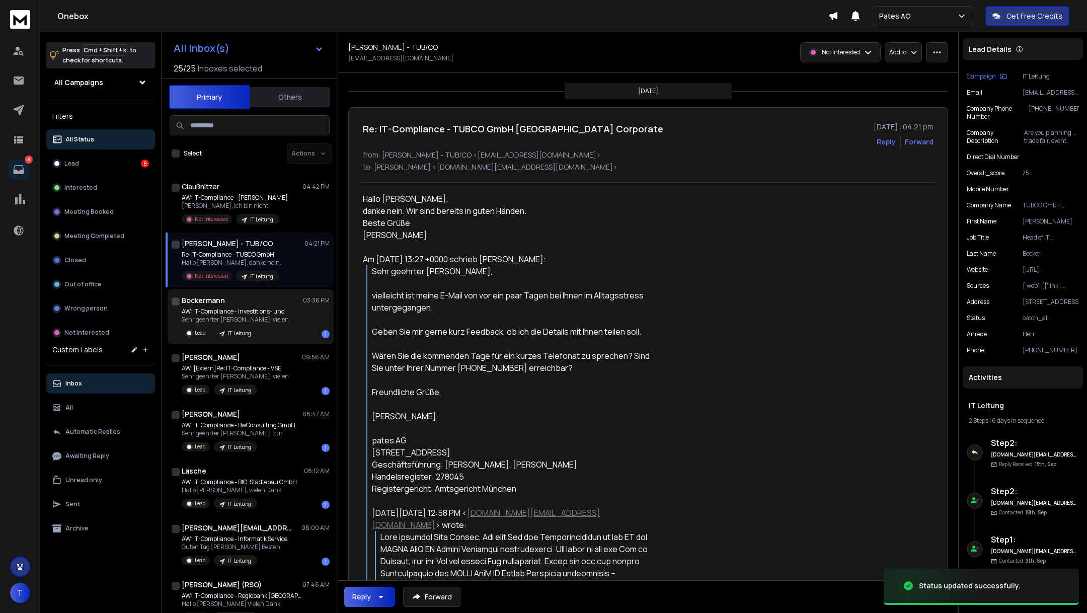
click at [303, 313] on div "AW: IT-Compliance - Investitions- und Sehr geehrter Herr Kraft, vielen Lead IT …" at bounding box center [256, 322] width 148 height 31
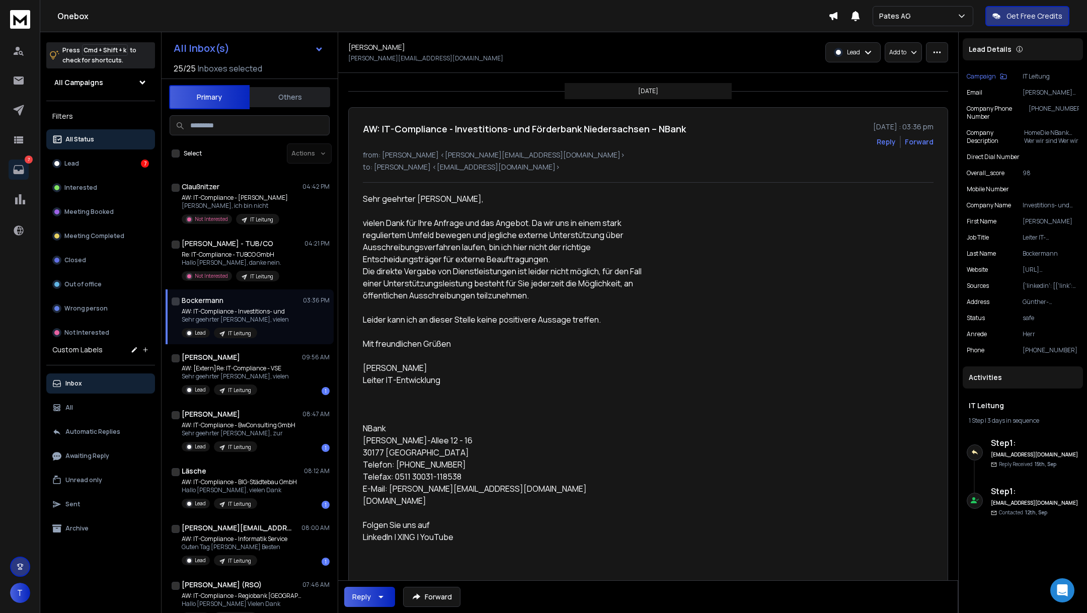
click at [856, 47] on div "Lead" at bounding box center [853, 52] width 54 height 19
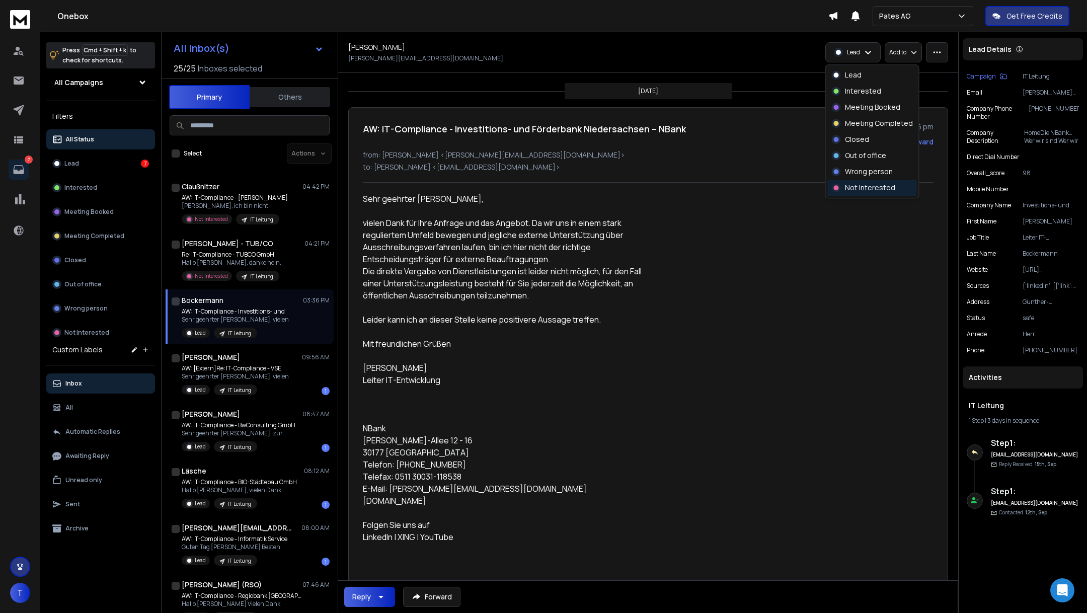
click at [845, 186] on p "Not Interested" at bounding box center [870, 188] width 50 height 10
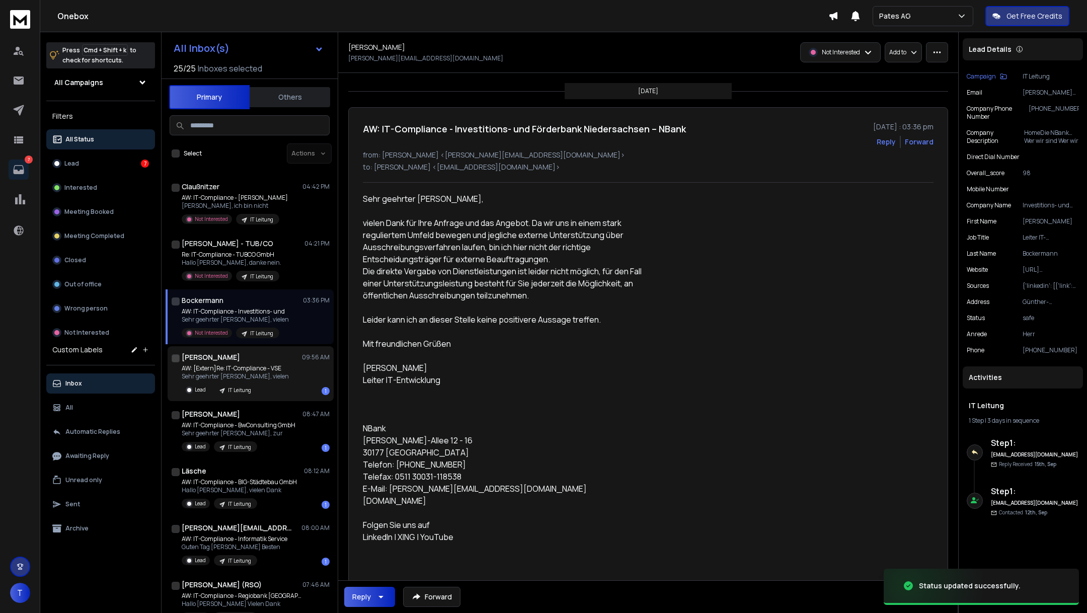
click at [251, 362] on div "Sebastian Schön 09:56 AM AW: [Extern]Re: IT-Compliance - VSE Sehr geehrter Herr…" at bounding box center [256, 373] width 148 height 43
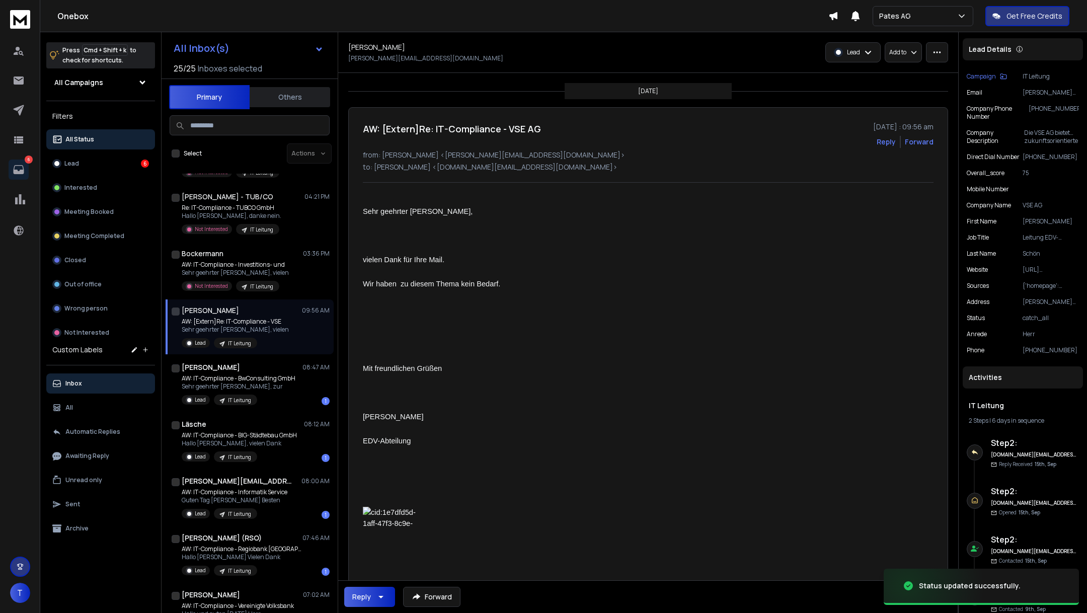
scroll to position [88, 0]
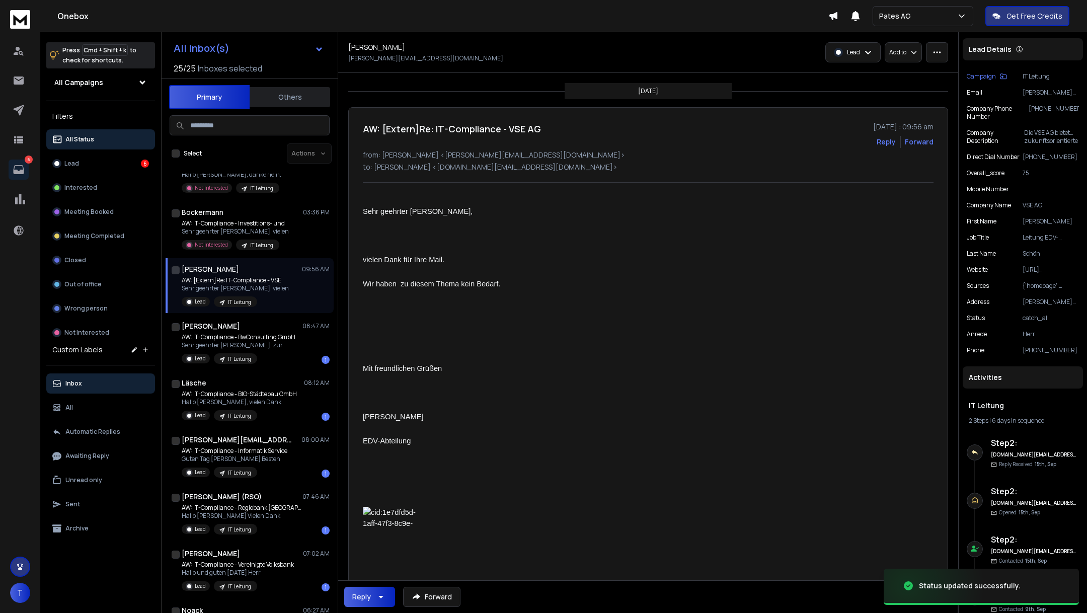
click at [844, 59] on div "Lead" at bounding box center [853, 52] width 54 height 19
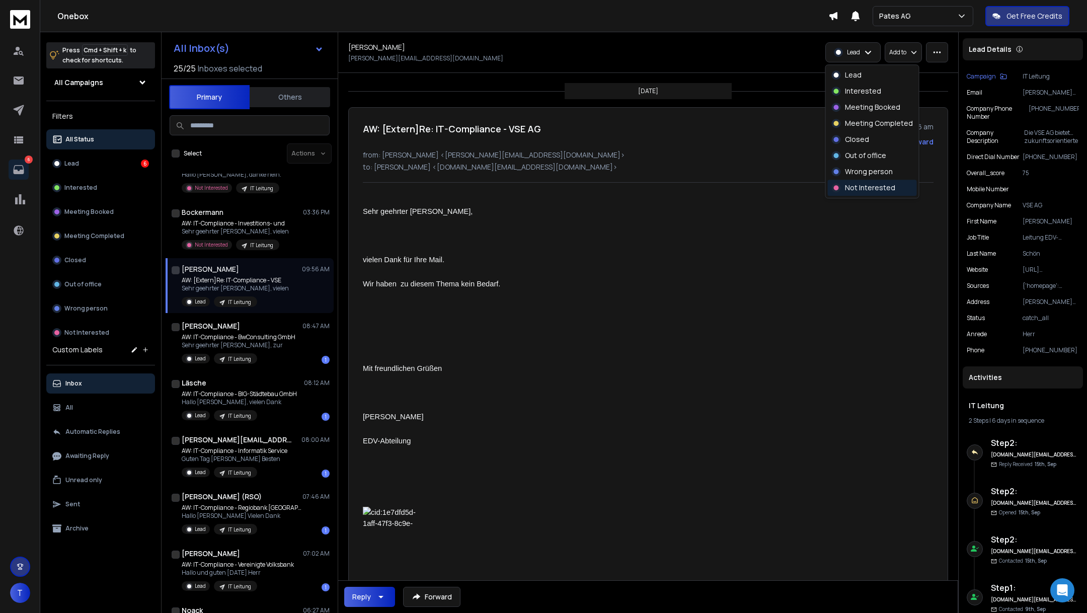
click at [860, 185] on p "Not Interested" at bounding box center [870, 188] width 50 height 10
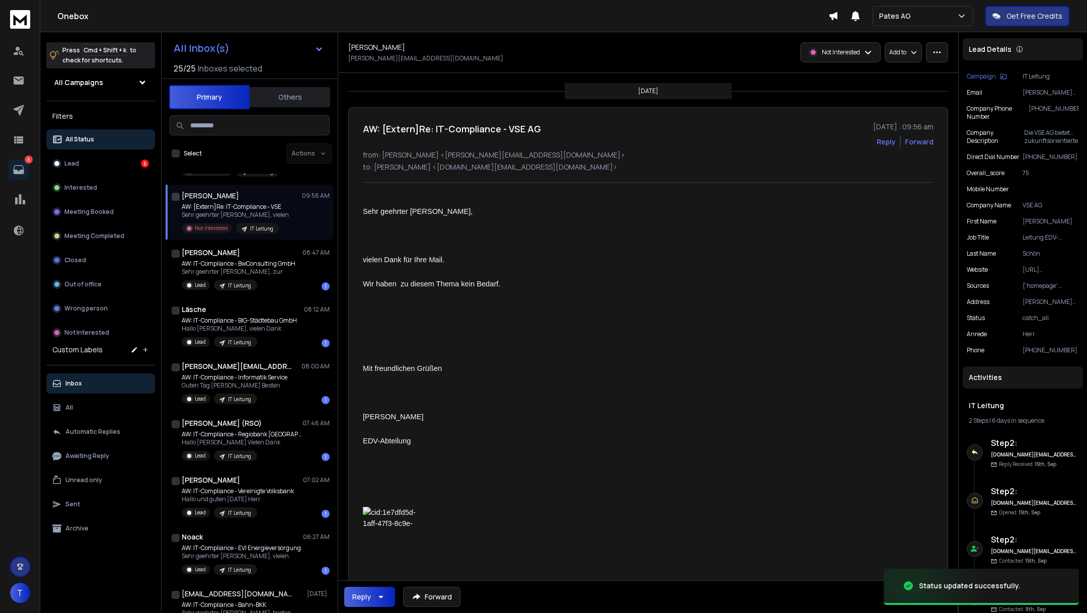
scroll to position [183, 0]
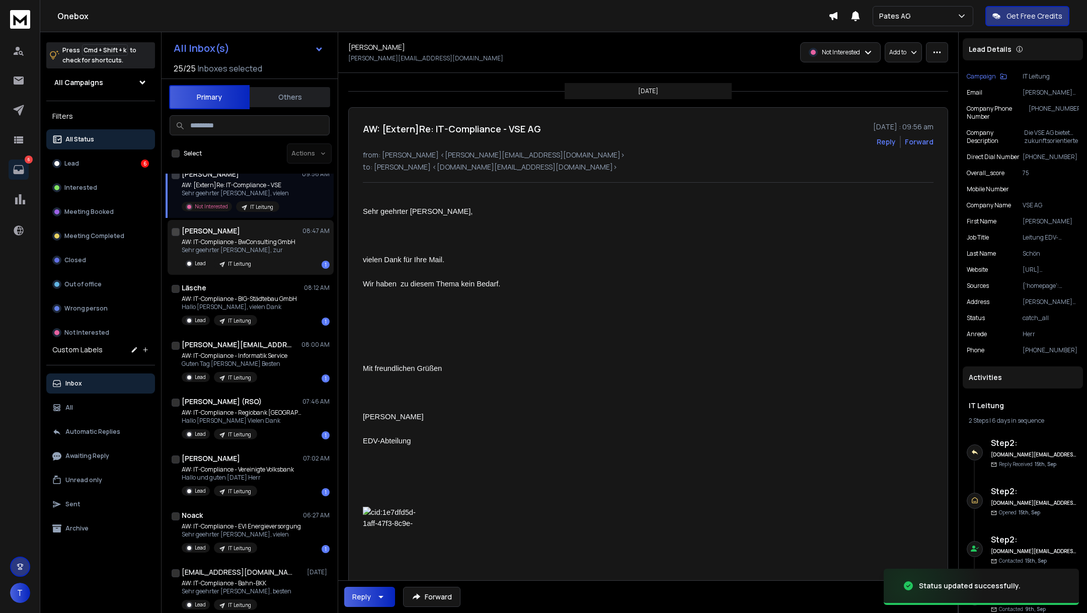
click at [273, 253] on p "Sehr geehrter Herr Kraft, zur" at bounding box center [239, 250] width 114 height 8
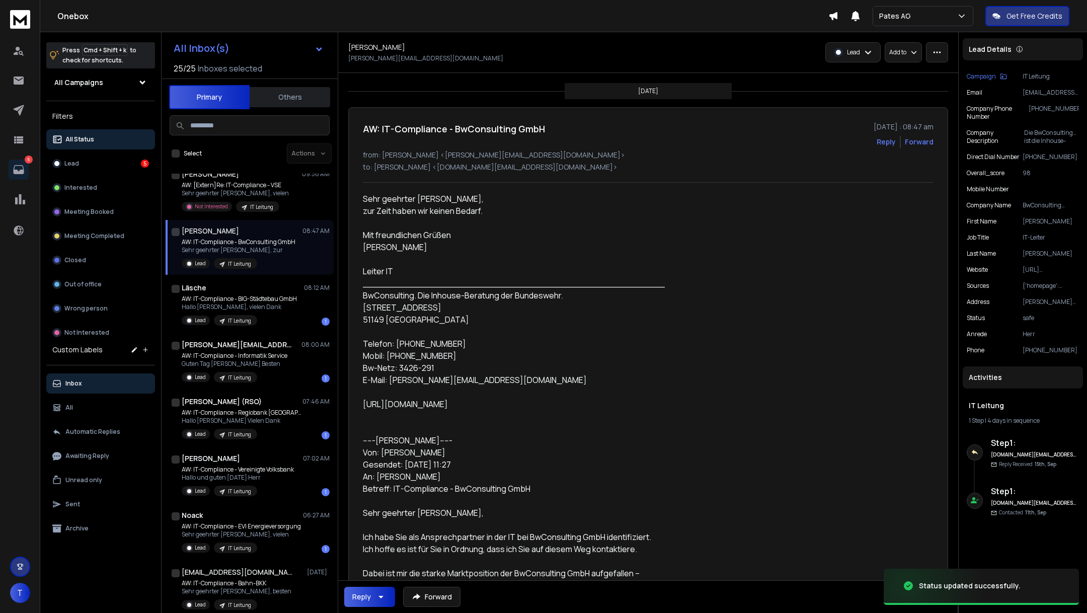
click at [855, 50] on p "Lead" at bounding box center [853, 52] width 13 height 8
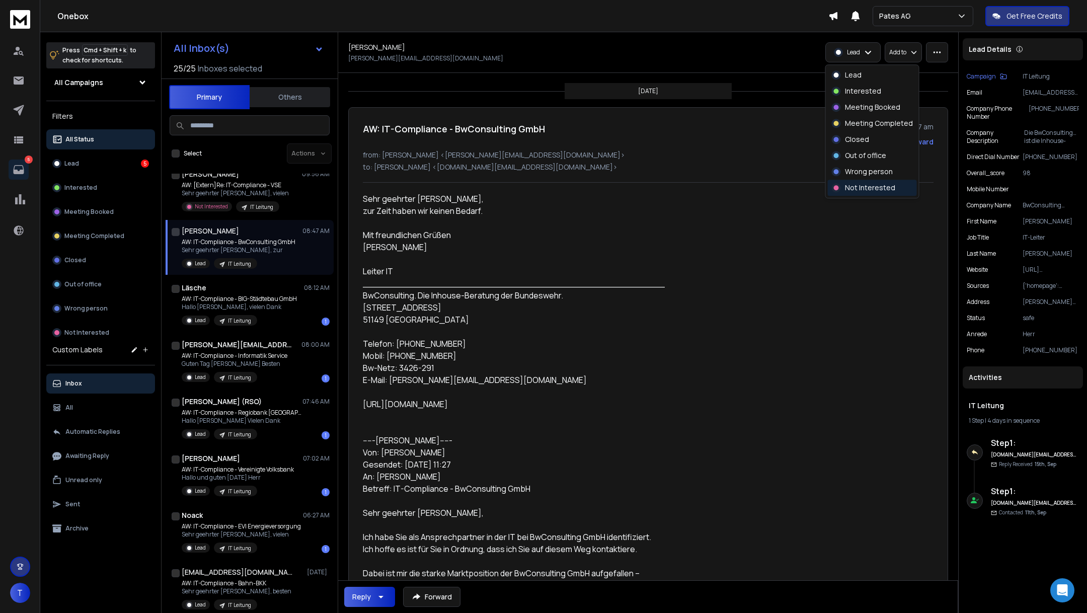
click at [853, 184] on p "Not Interested" at bounding box center [870, 188] width 50 height 10
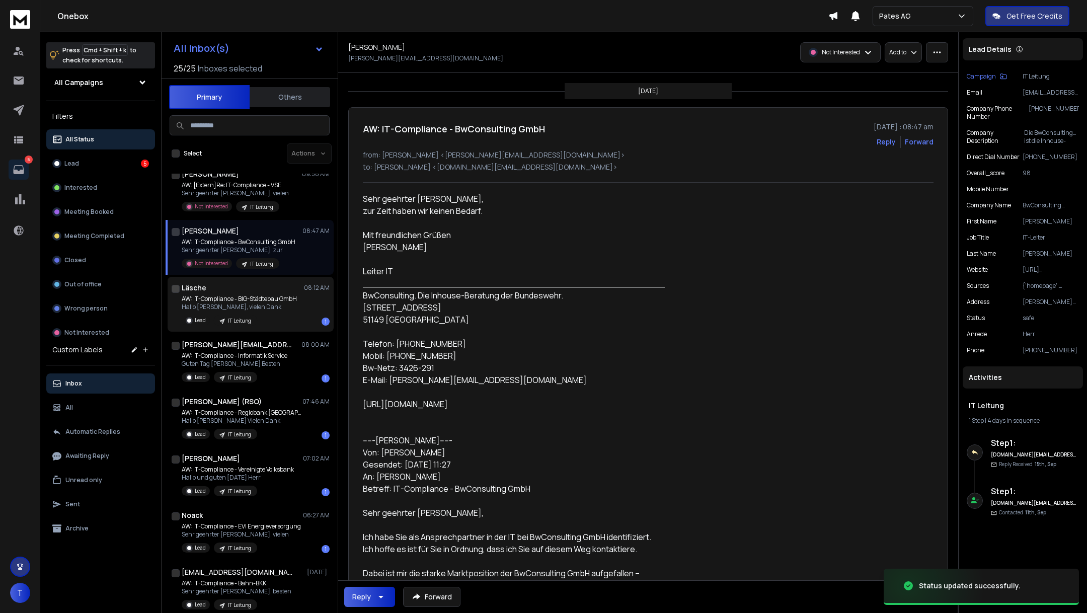
click at [242, 324] on p "IT Leitung" at bounding box center [239, 321] width 23 height 8
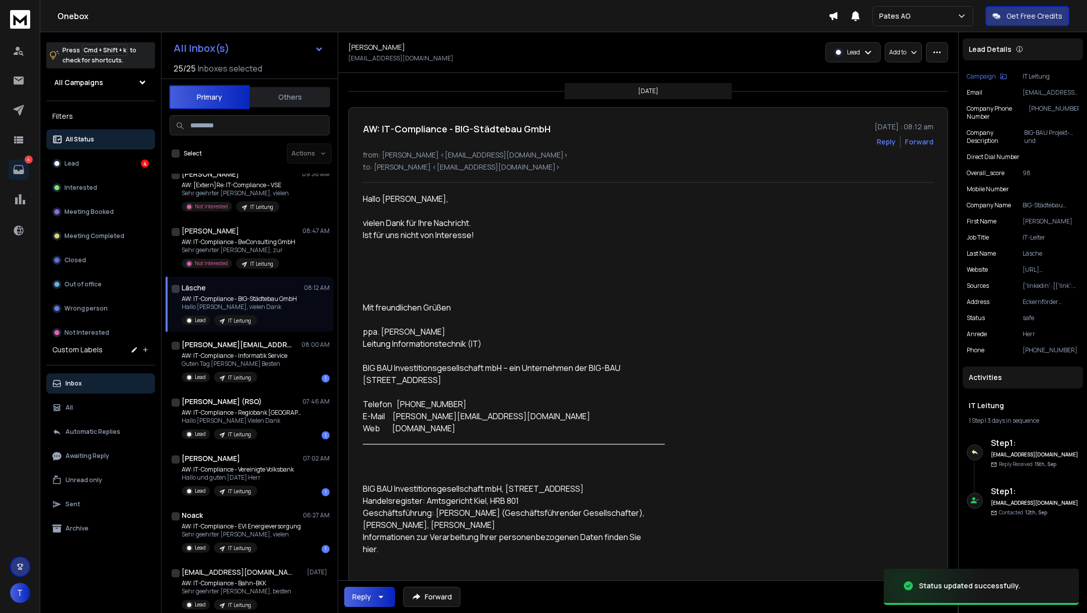
click at [843, 60] on div "Lead" at bounding box center [853, 52] width 54 height 19
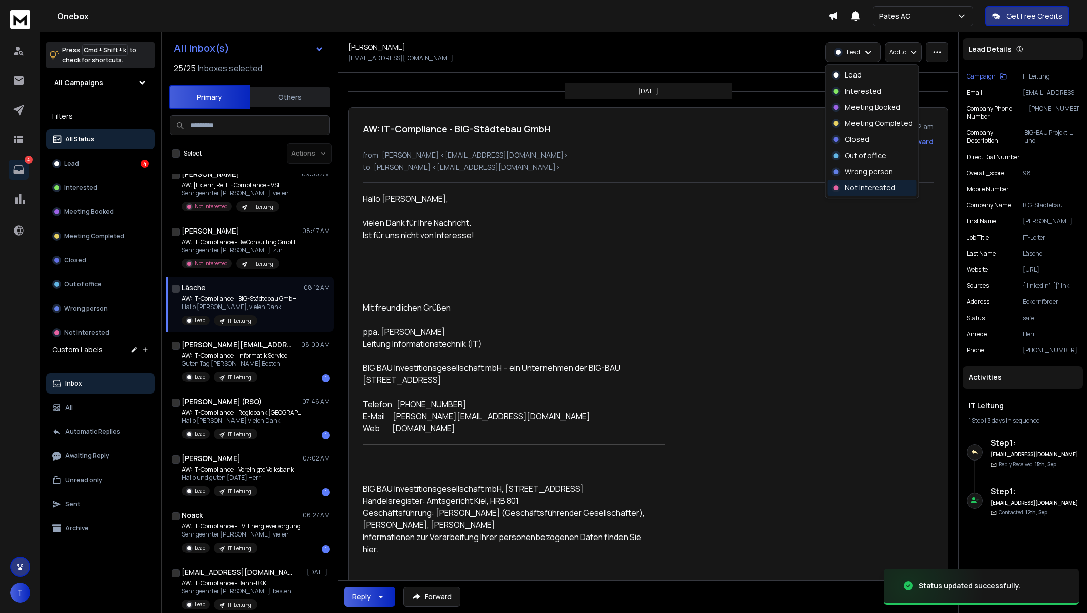
click at [855, 182] on div "Not Interested" at bounding box center [872, 188] width 89 height 16
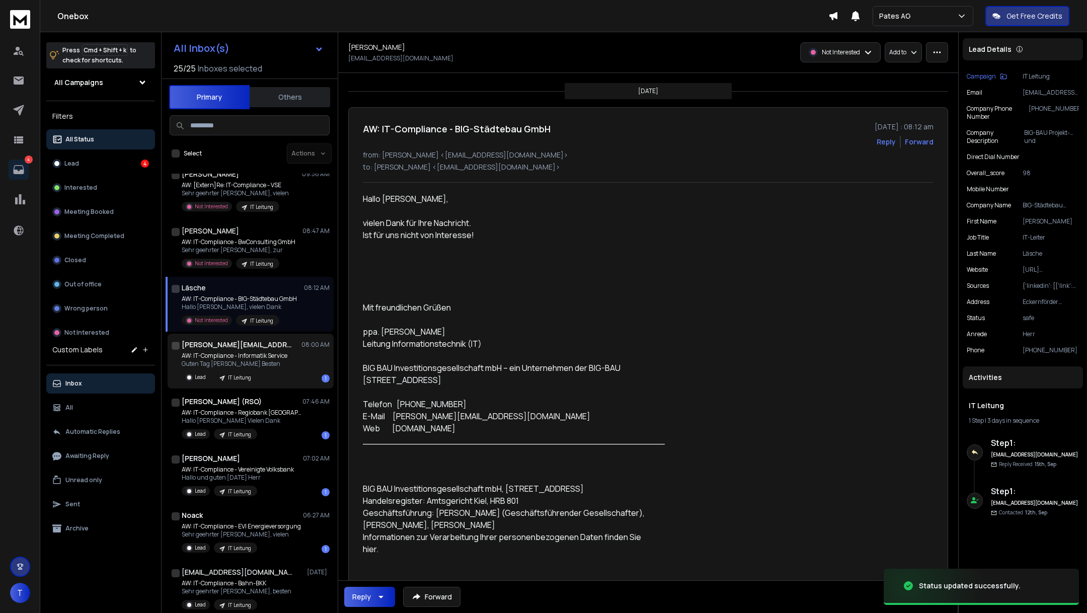
click at [304, 336] on div "marc.keiser@isc-ejpd.admin.ch 08:00 AM AW: IT-Compliance - Informatik Service G…" at bounding box center [251, 361] width 166 height 55
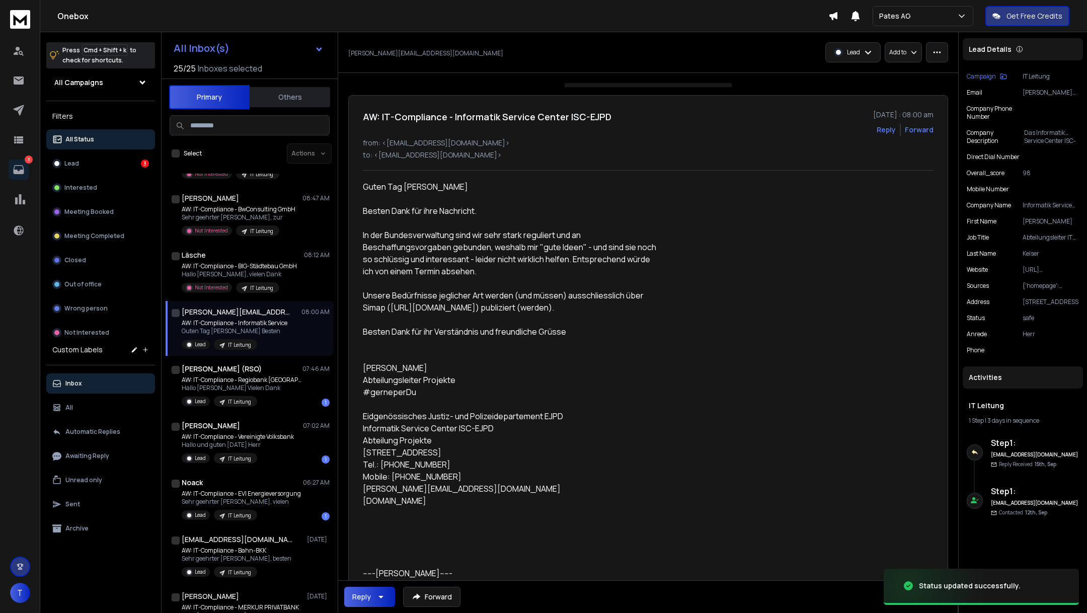
scroll to position [224, 0]
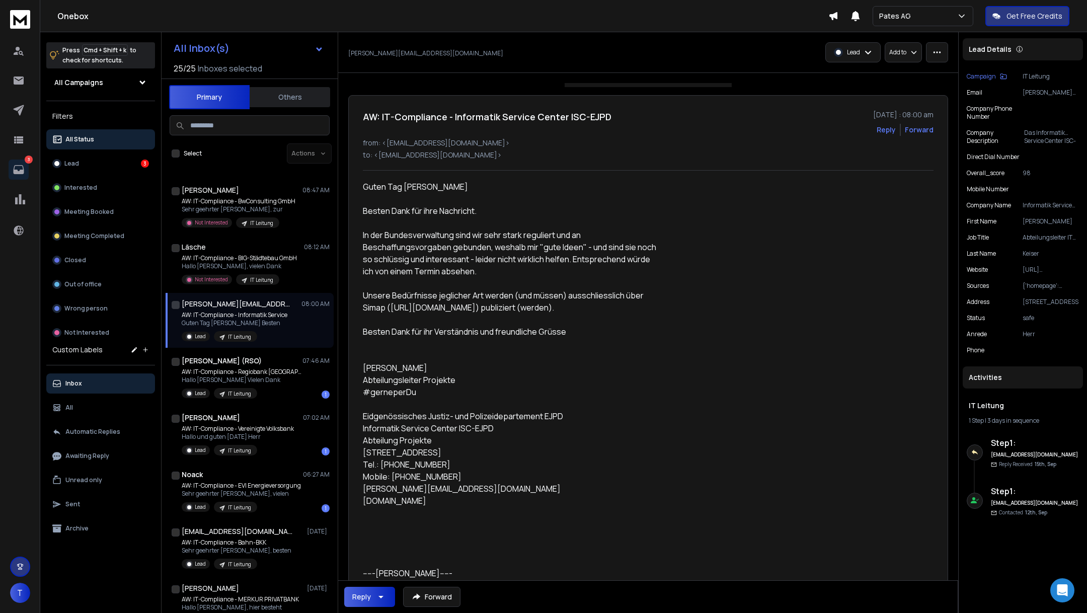
click at [844, 41] on div "marc.keiser@isc-ejpd.admin.ch Lead Add to Lead Add to" at bounding box center [648, 52] width 620 height 41
click at [844, 68] on div "marc.keiser@isc-ejpd.admin.ch Lead Add to Lead Add to" at bounding box center [648, 52] width 620 height 41
click at [844, 61] on div "Lead" at bounding box center [853, 52] width 54 height 19
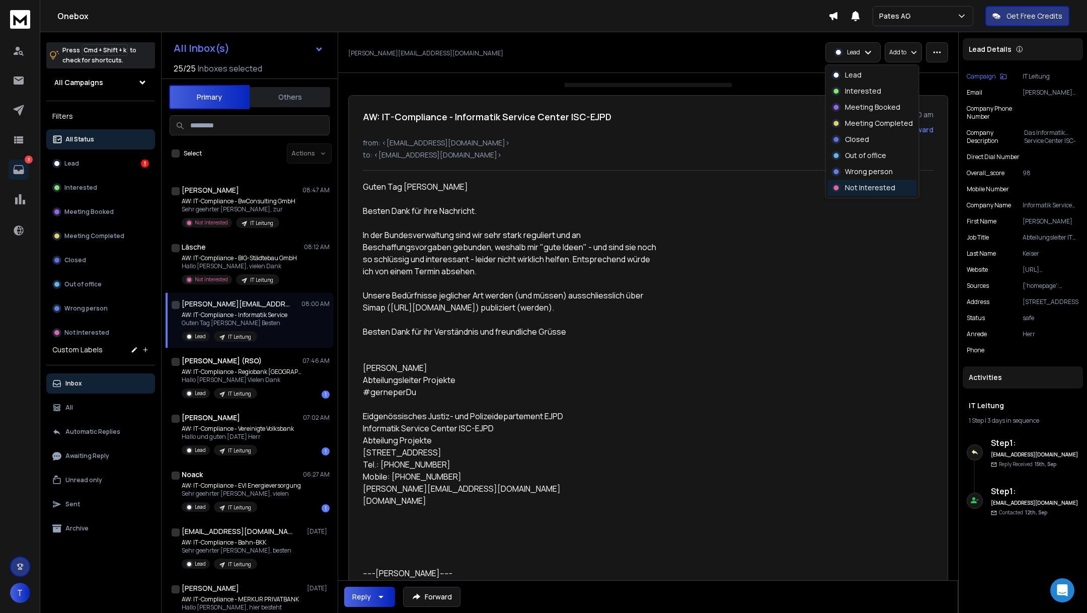
click at [843, 189] on div "Not Interested" at bounding box center [863, 188] width 63 height 10
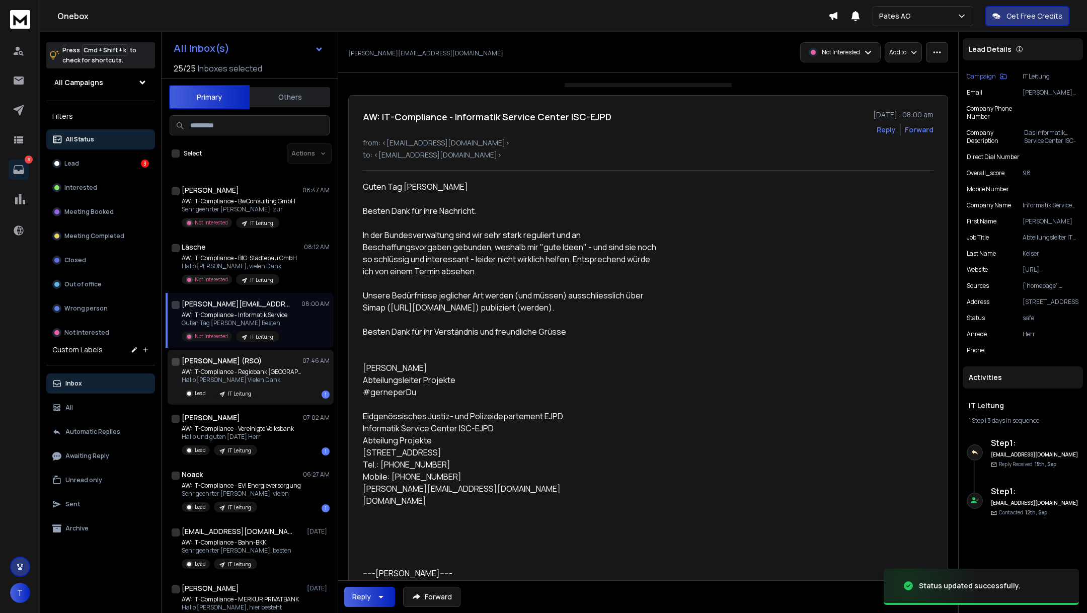
click at [294, 383] on p "Hallo Herr Kraft Vielen Dank" at bounding box center [242, 380] width 121 height 8
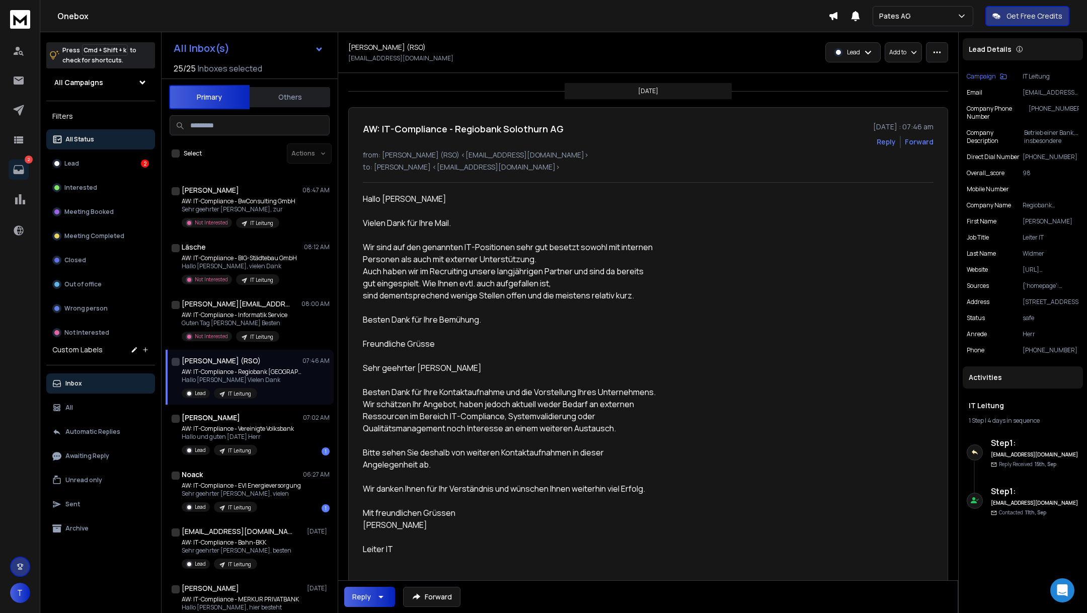
click at [848, 45] on div "Lead" at bounding box center [853, 52] width 54 height 19
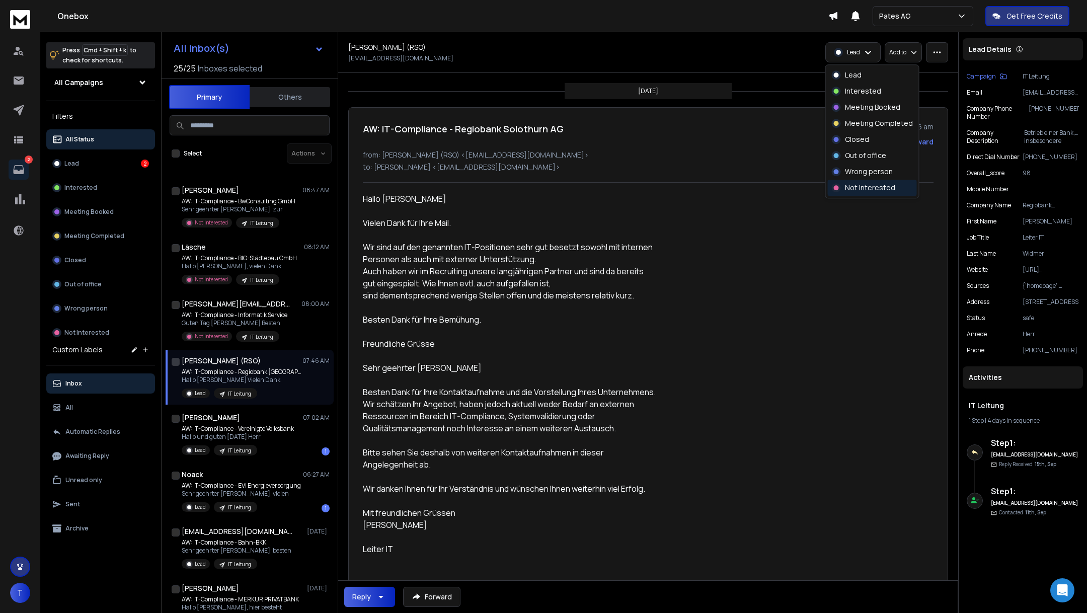
click at [865, 191] on p "Not Interested" at bounding box center [870, 188] width 50 height 10
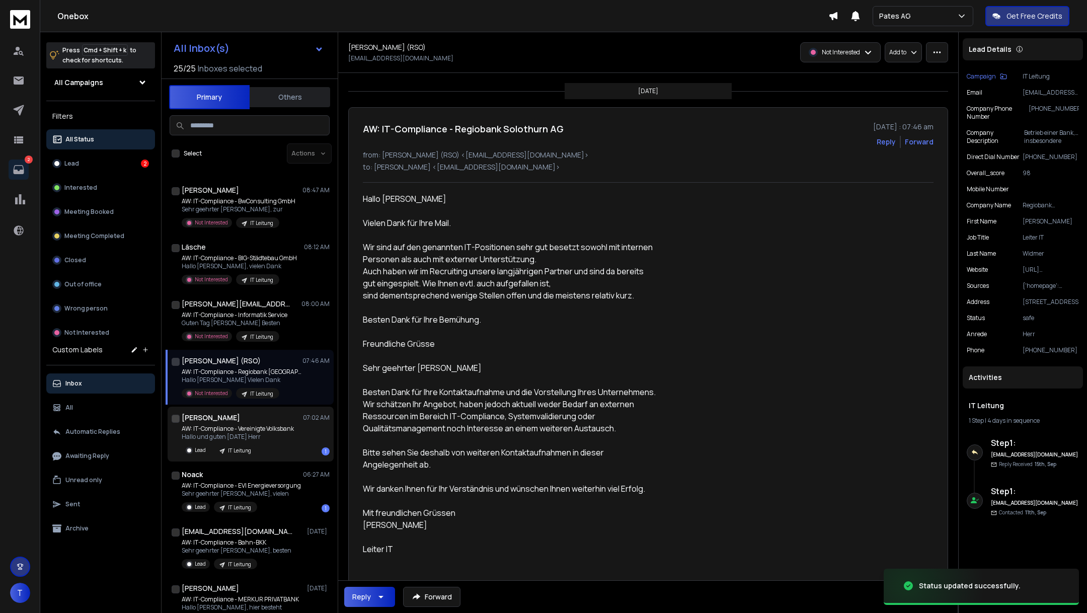
click at [238, 433] on p "Hallo und guten Morgen Herr" at bounding box center [238, 437] width 112 height 8
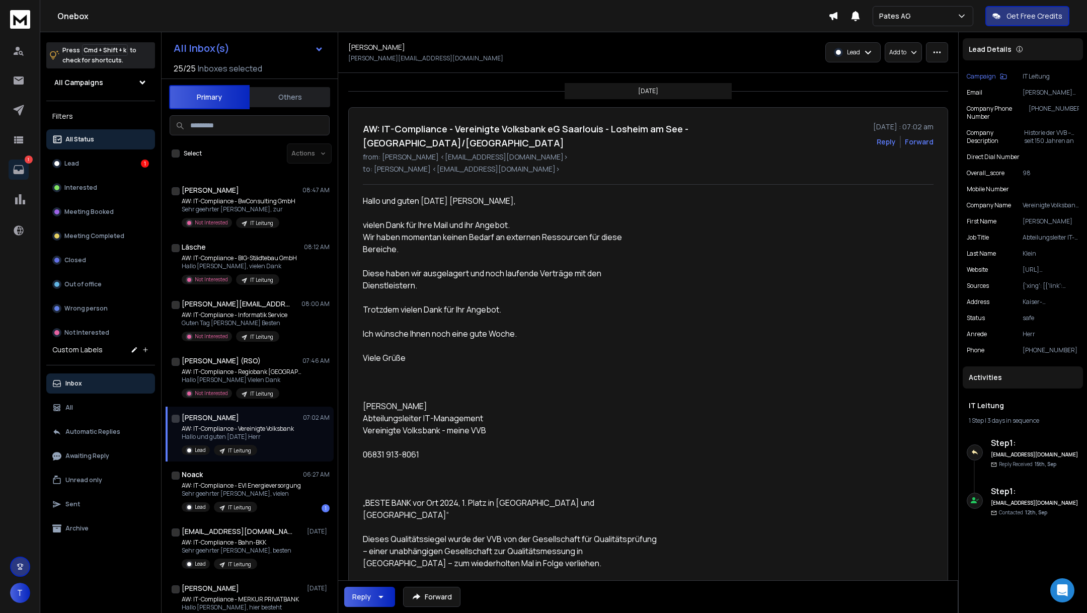
click at [838, 40] on div "Andreas Klein Andreas Klein andreas.klein@meine-vvb.de Lead Add to Lead Add to" at bounding box center [648, 52] width 620 height 41
click at [838, 46] on div "Lead" at bounding box center [853, 52] width 54 height 19
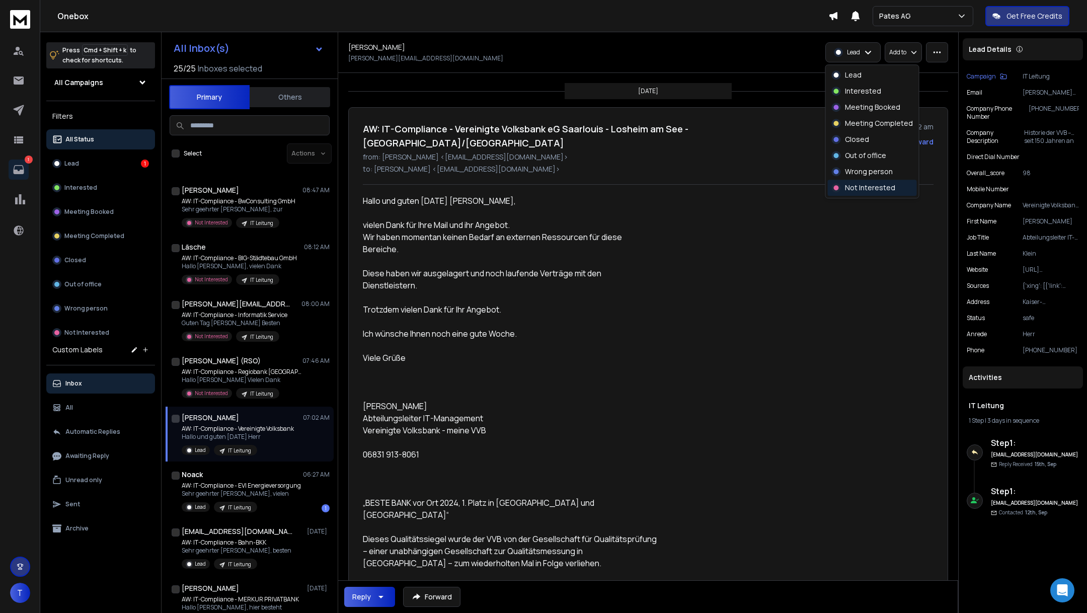
click at [860, 191] on p "Not Interested" at bounding box center [870, 188] width 50 height 10
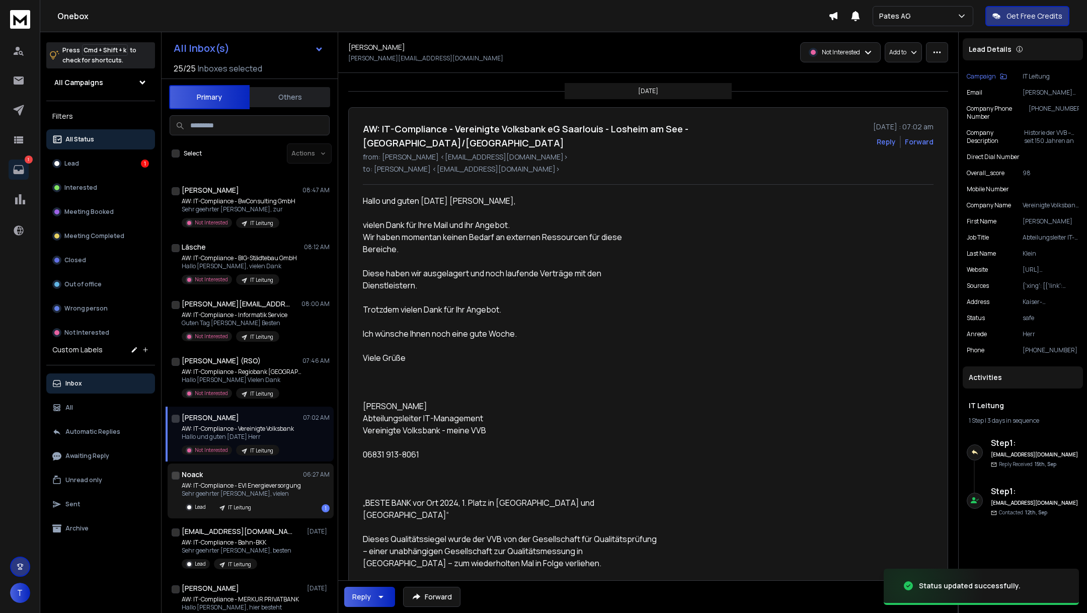
click at [305, 506] on div "AW: IT-Compliance - EVI Energieversorgung Sehr geehrter Herr Kraft, vielen Lead…" at bounding box center [256, 497] width 148 height 31
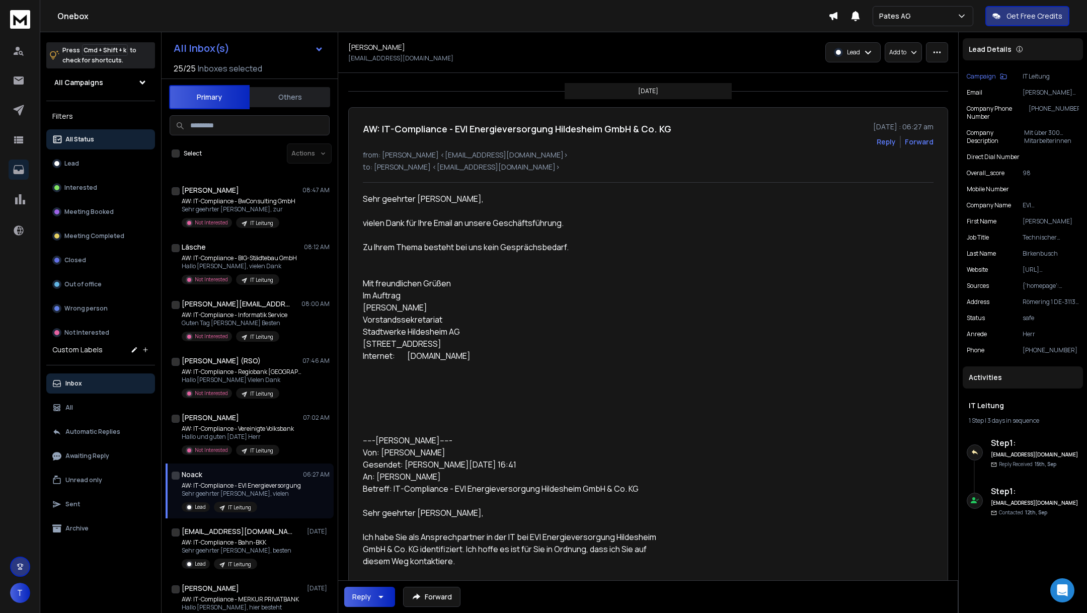
click at [867, 31] on div "Onebox Pates AG Get Free Credits" at bounding box center [543, 16] width 1087 height 32
click at [867, 48] on icon at bounding box center [868, 52] width 8 height 8
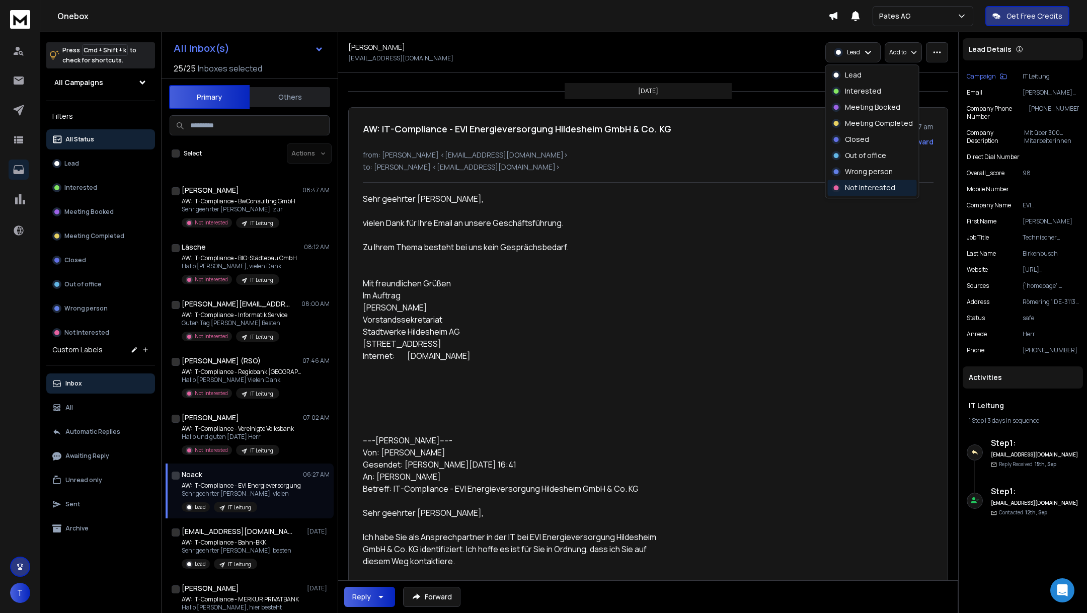
click at [852, 190] on p "Not Interested" at bounding box center [870, 188] width 50 height 10
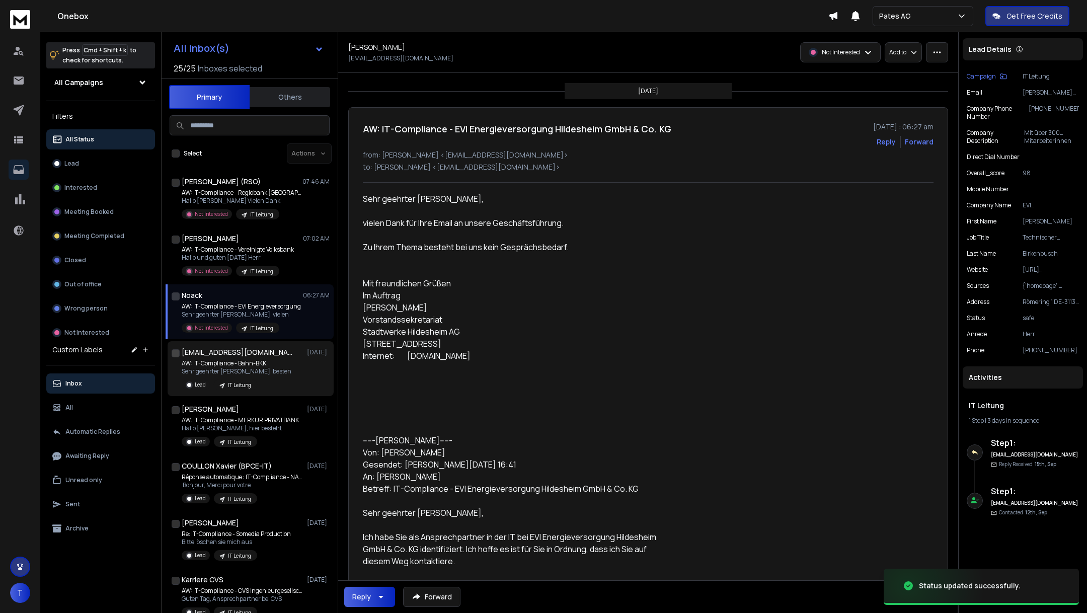
scroll to position [0, 0]
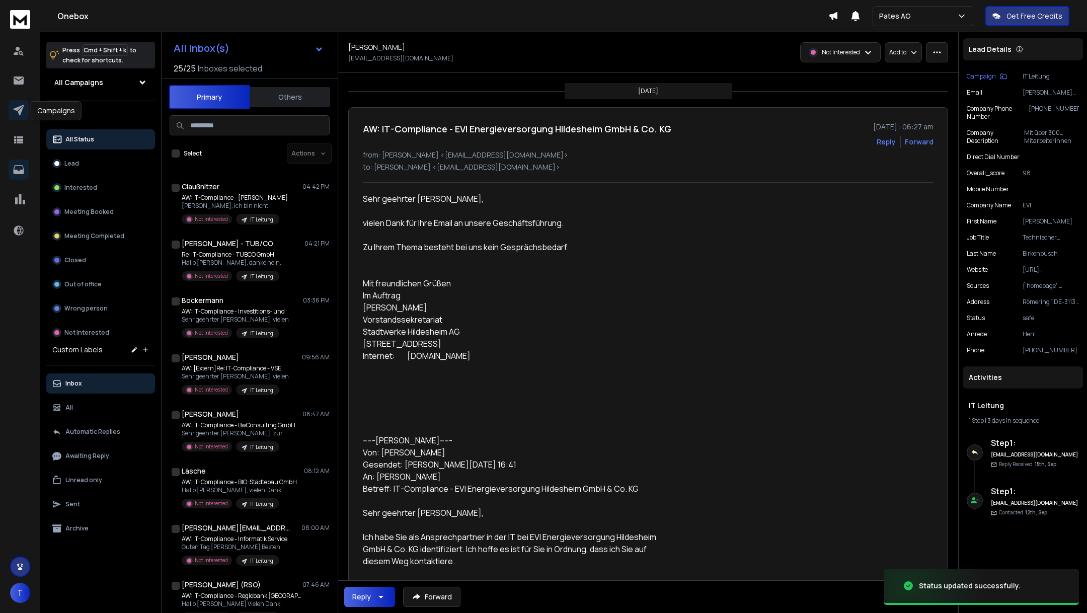
click at [12, 111] on link at bounding box center [19, 110] width 20 height 20
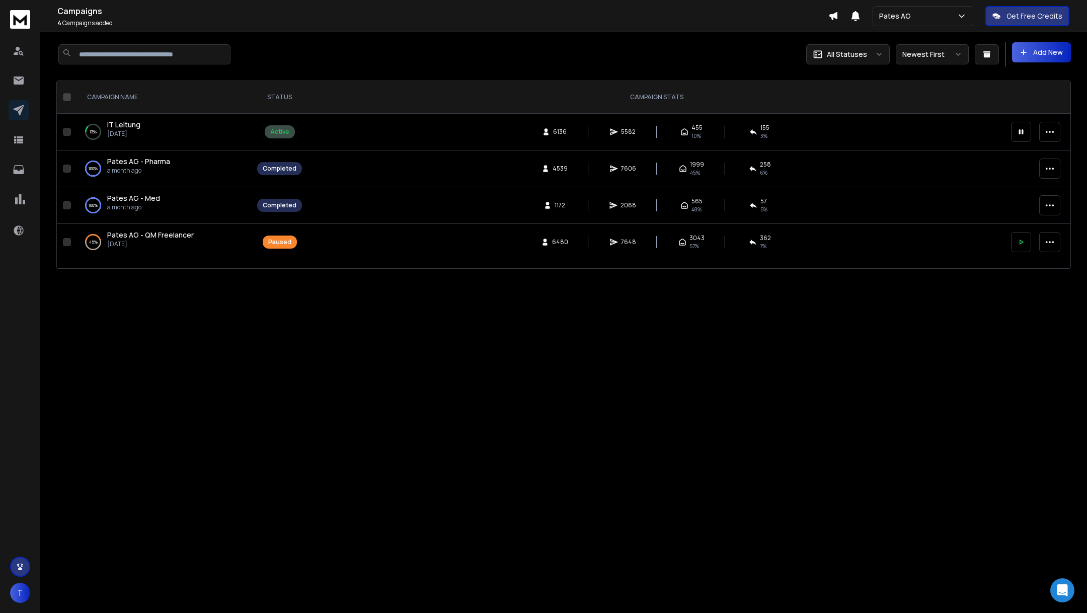
click at [187, 127] on div "13 % IT Leitung 7 days ago" at bounding box center [163, 132] width 156 height 24
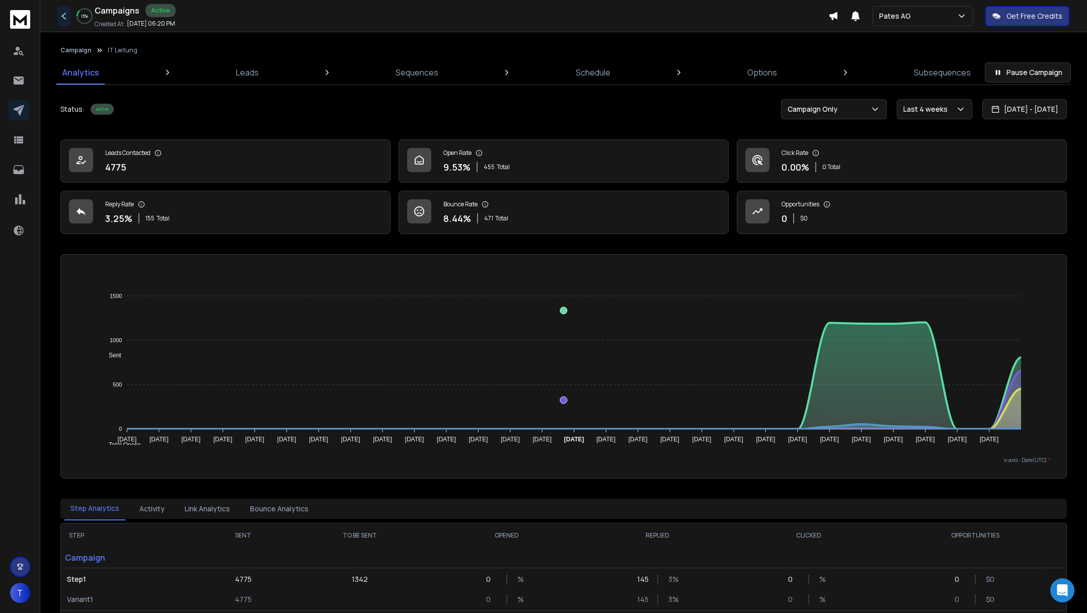
click at [62, 21] on button at bounding box center [63, 16] width 13 height 20
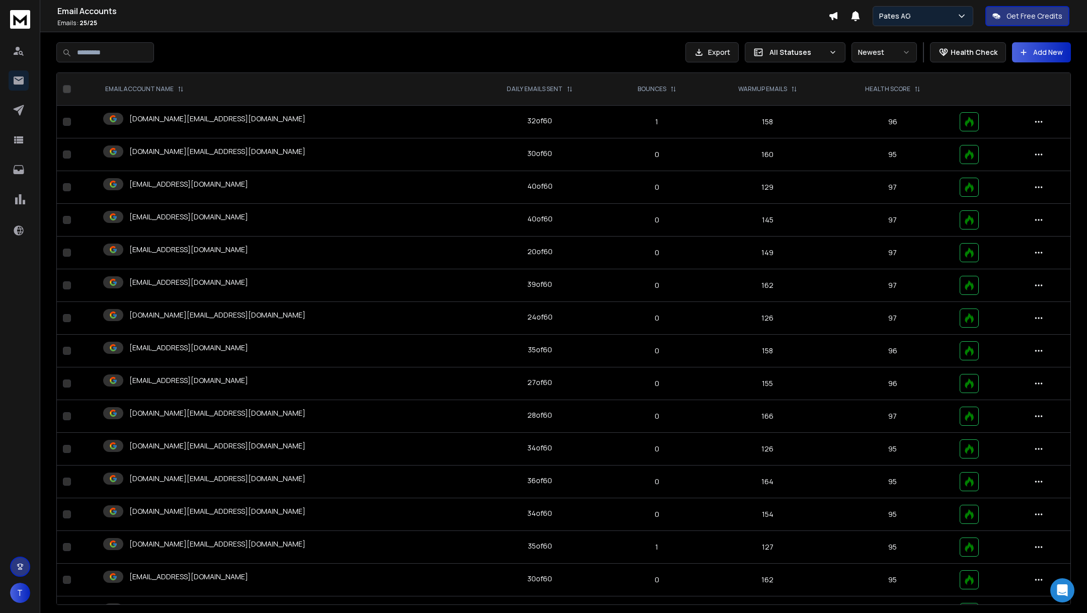
click at [891, 11] on p "Pates AG" at bounding box center [897, 16] width 36 height 10
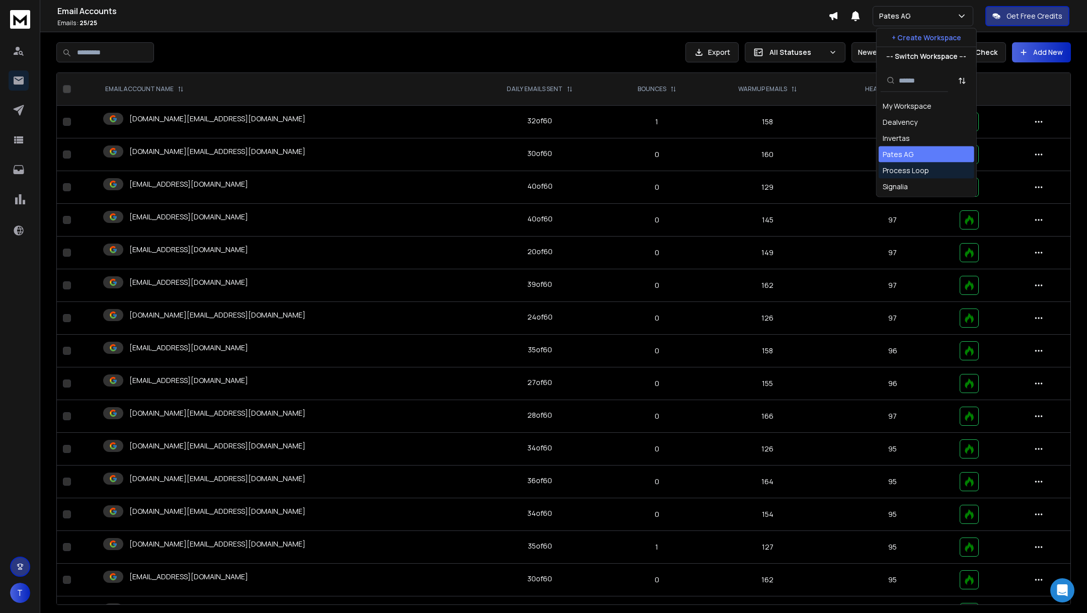
click at [906, 167] on div "Process Loop" at bounding box center [906, 171] width 46 height 10
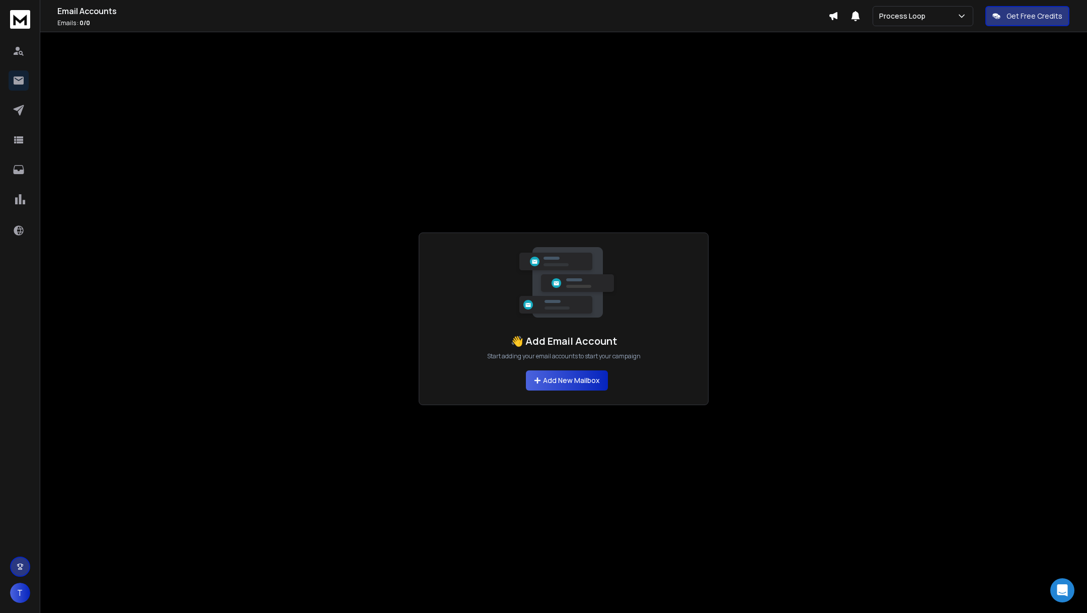
click at [9, 600] on div "T" at bounding box center [20, 306] width 40 height 613
click at [16, 599] on span "T" at bounding box center [20, 593] width 20 height 20
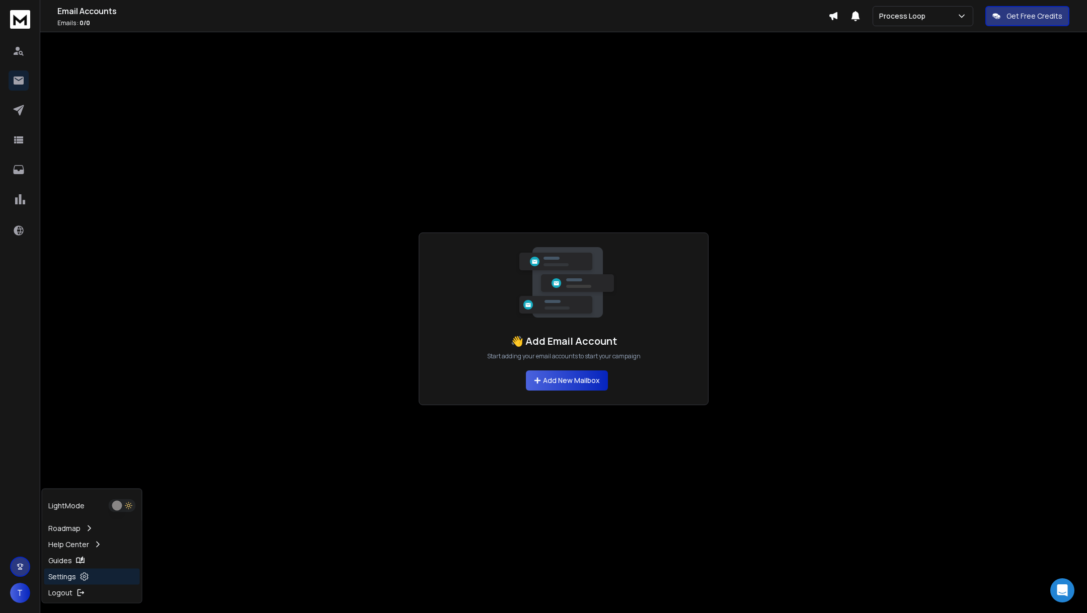
click at [85, 575] on icon at bounding box center [84, 576] width 9 height 9
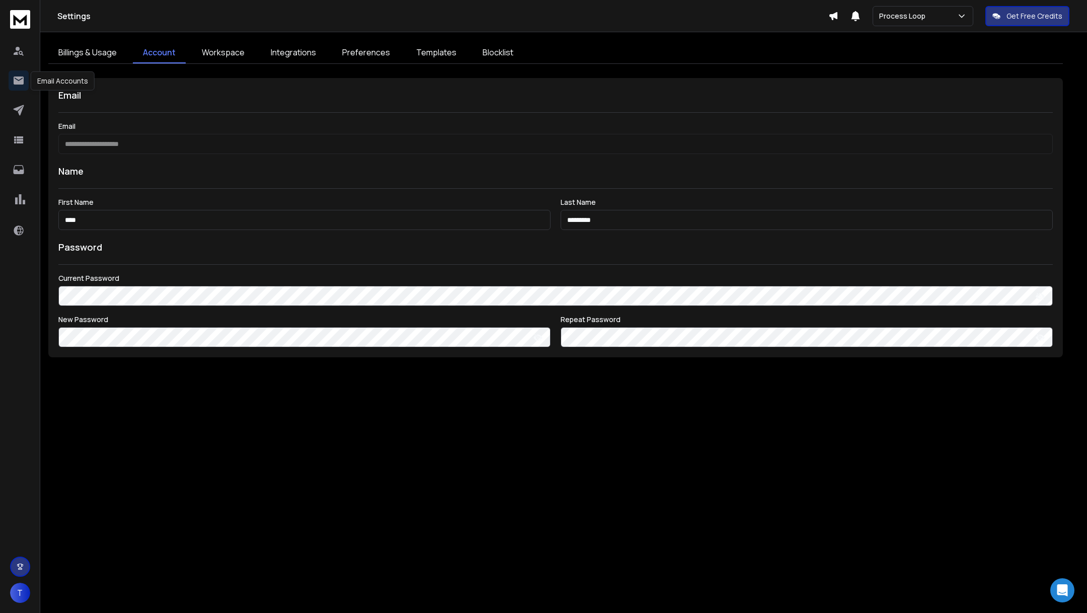
click at [21, 73] on link at bounding box center [19, 80] width 20 height 20
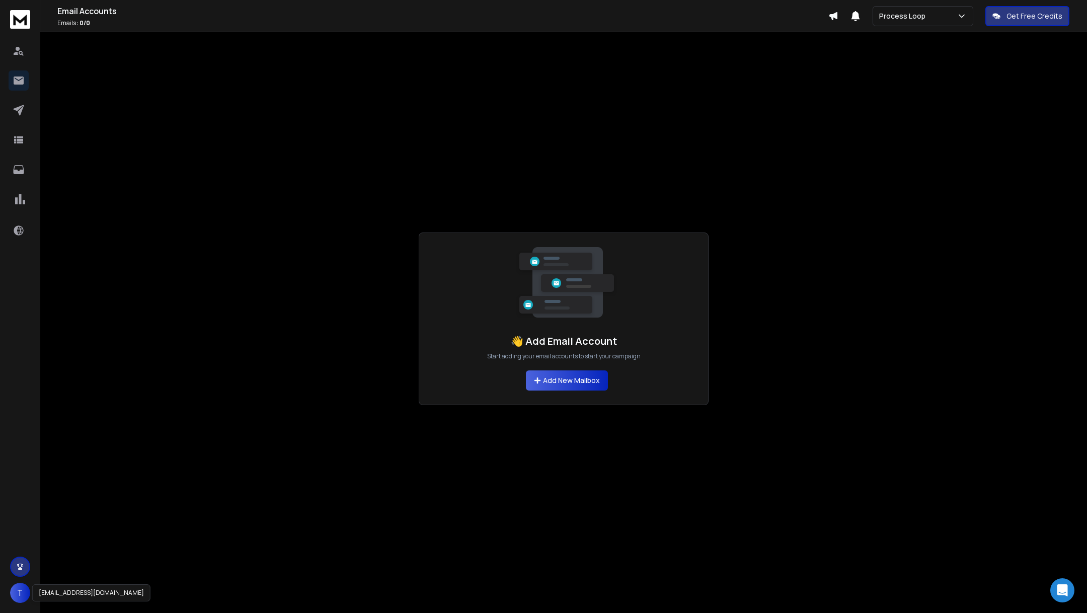
click at [14, 598] on span "T" at bounding box center [20, 593] width 20 height 20
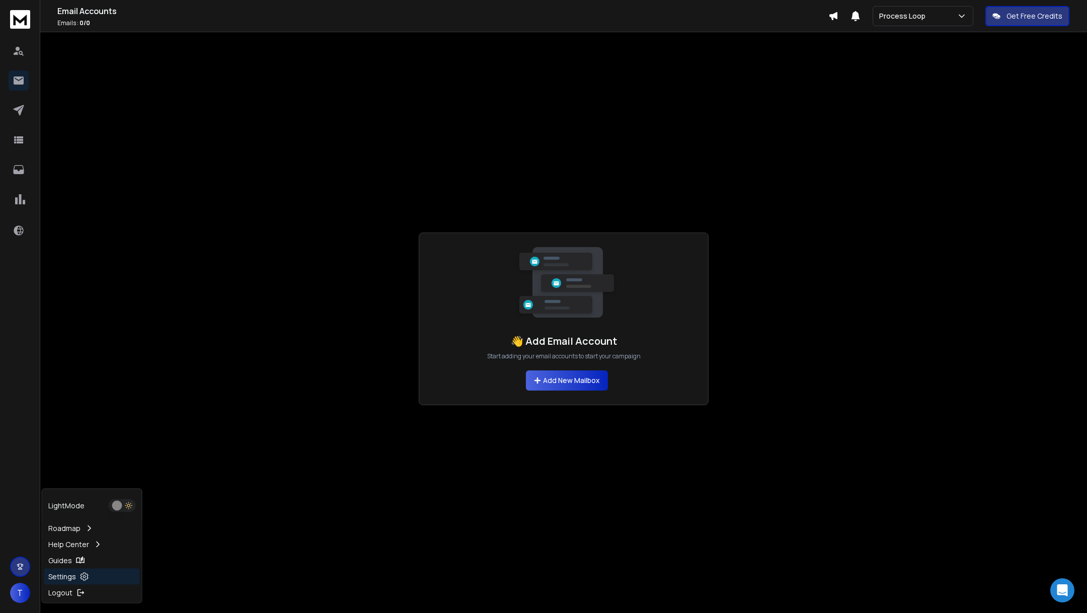
click at [80, 577] on icon at bounding box center [84, 576] width 9 height 9
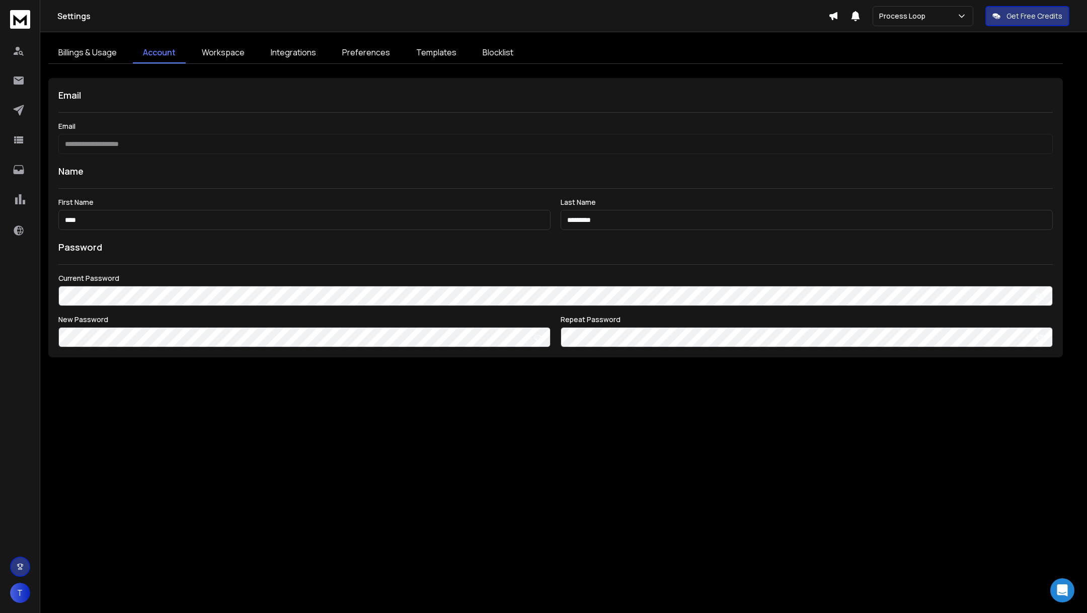
click at [217, 56] on link "Workspace" at bounding box center [223, 52] width 63 height 21
